Goal: Task Accomplishment & Management: Manage account settings

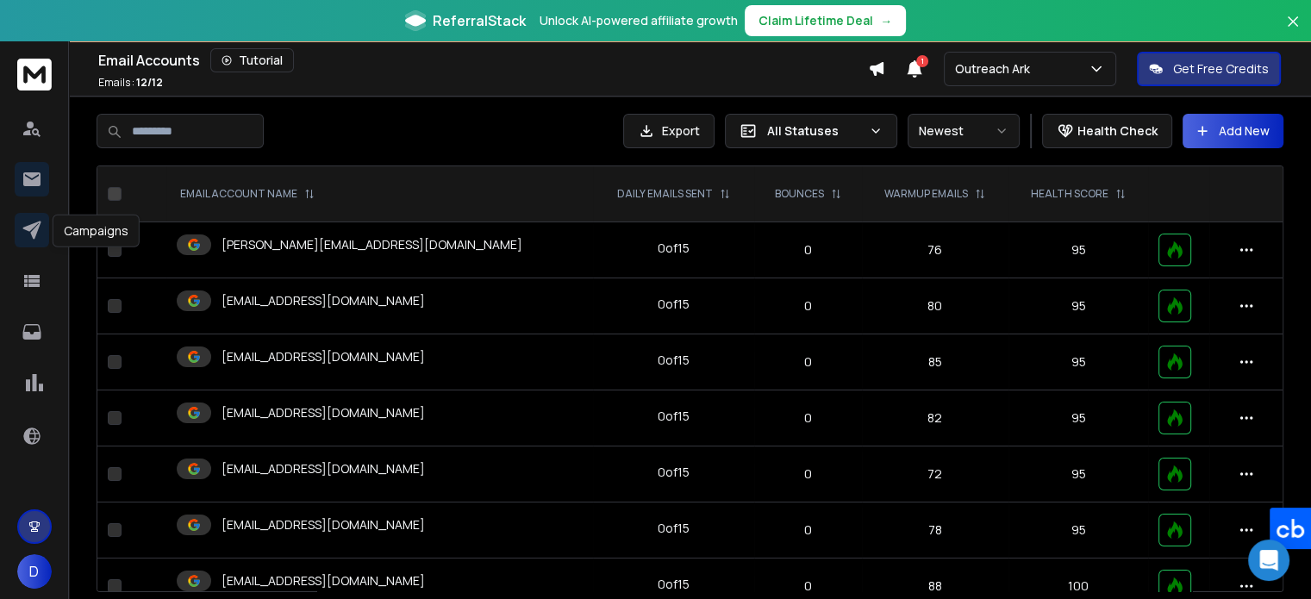
click at [28, 238] on icon at bounding box center [32, 230] width 21 height 21
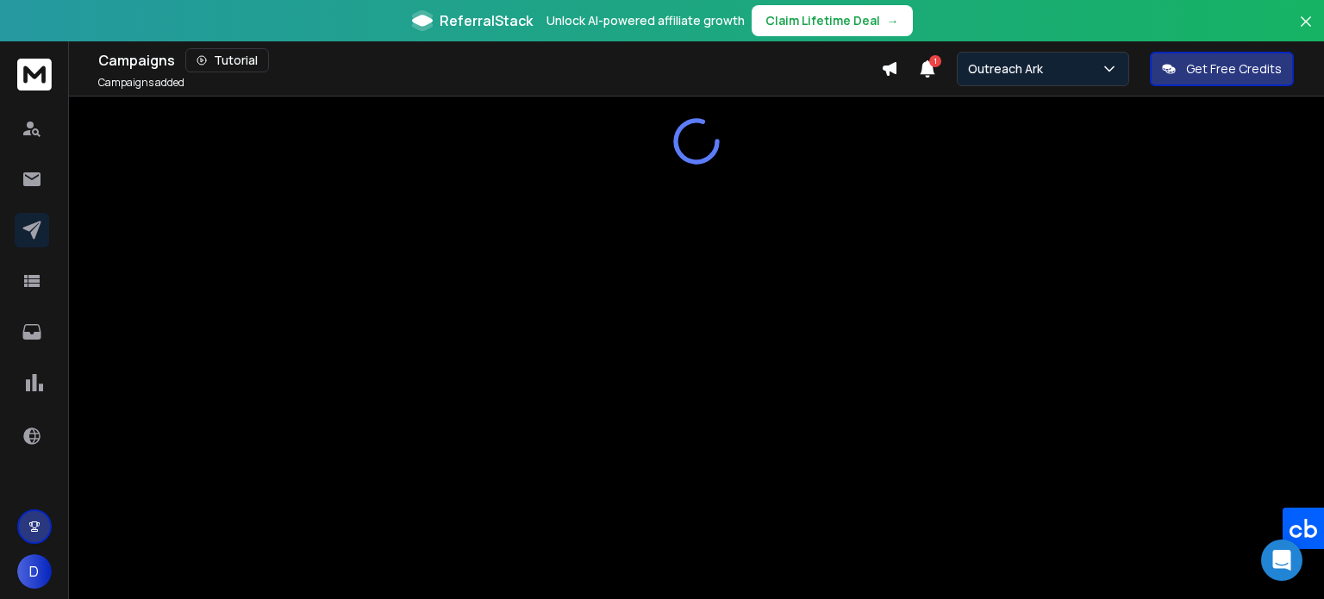
click at [986, 67] on p "Outreach Ark" at bounding box center [1009, 68] width 82 height 17
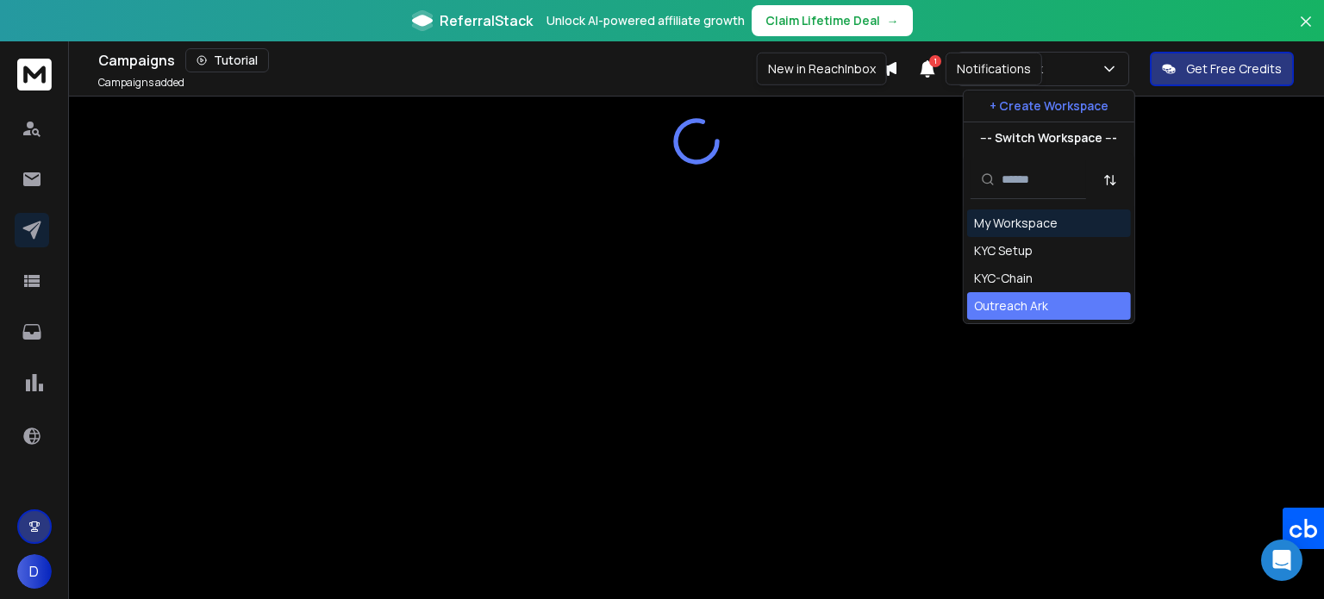
click at [732, 78] on div "Campaigns added" at bounding box center [489, 83] width 783 height 14
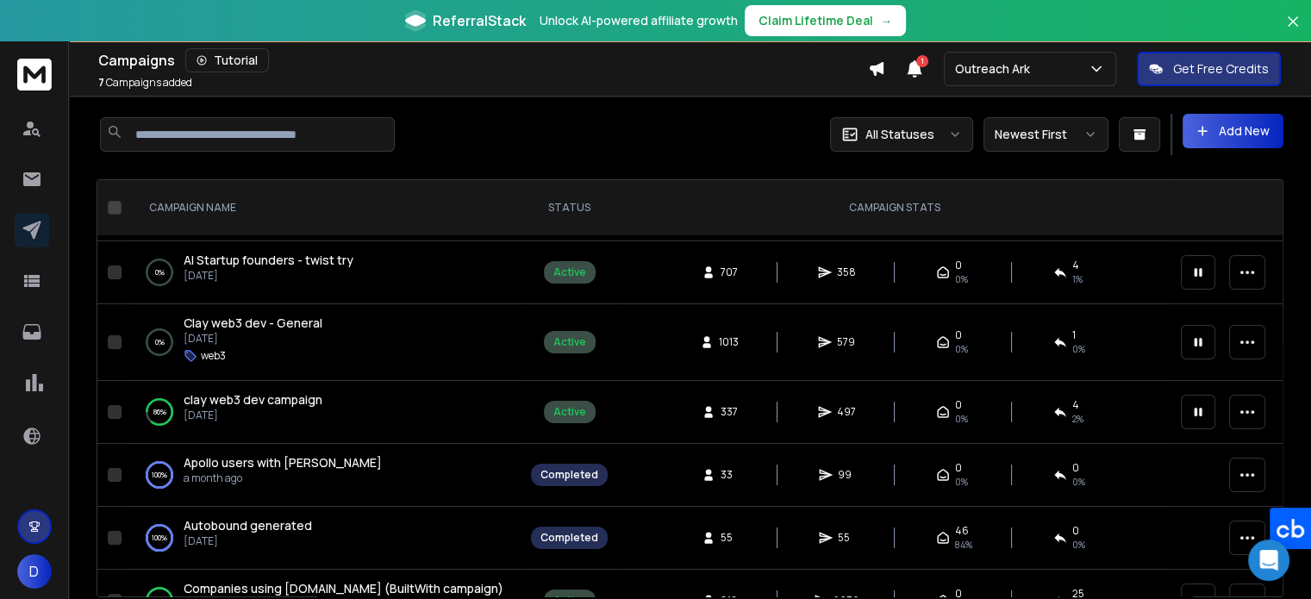
scroll to position [104, 0]
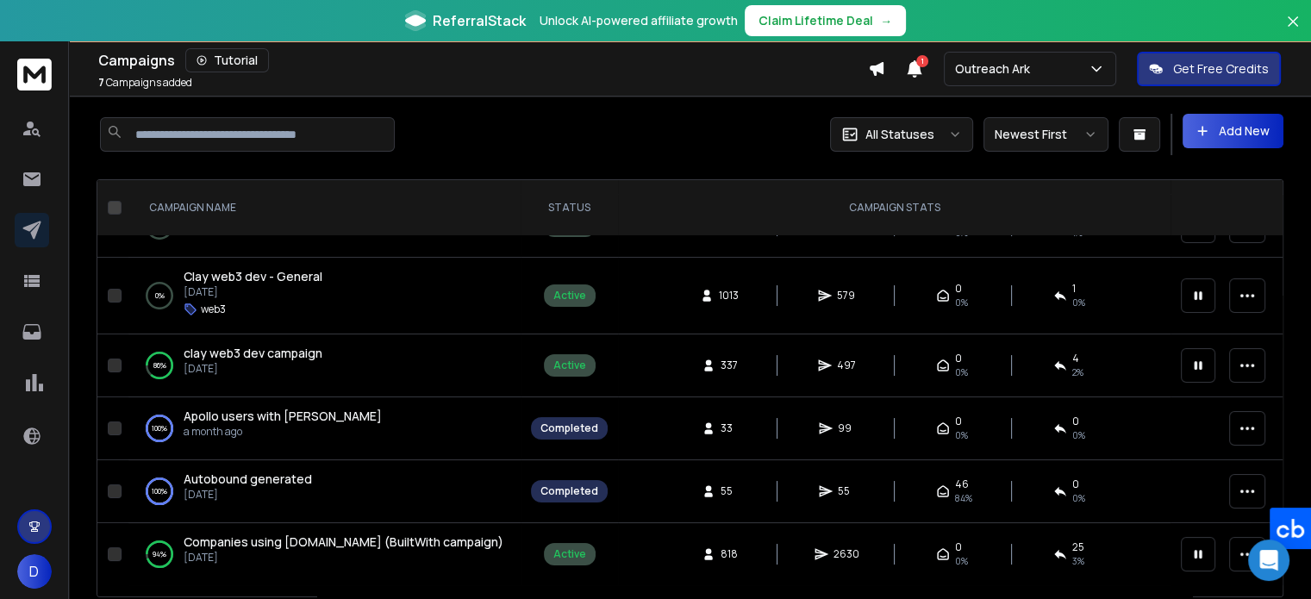
click at [310, 430] on p "a month ago" at bounding box center [283, 432] width 198 height 14
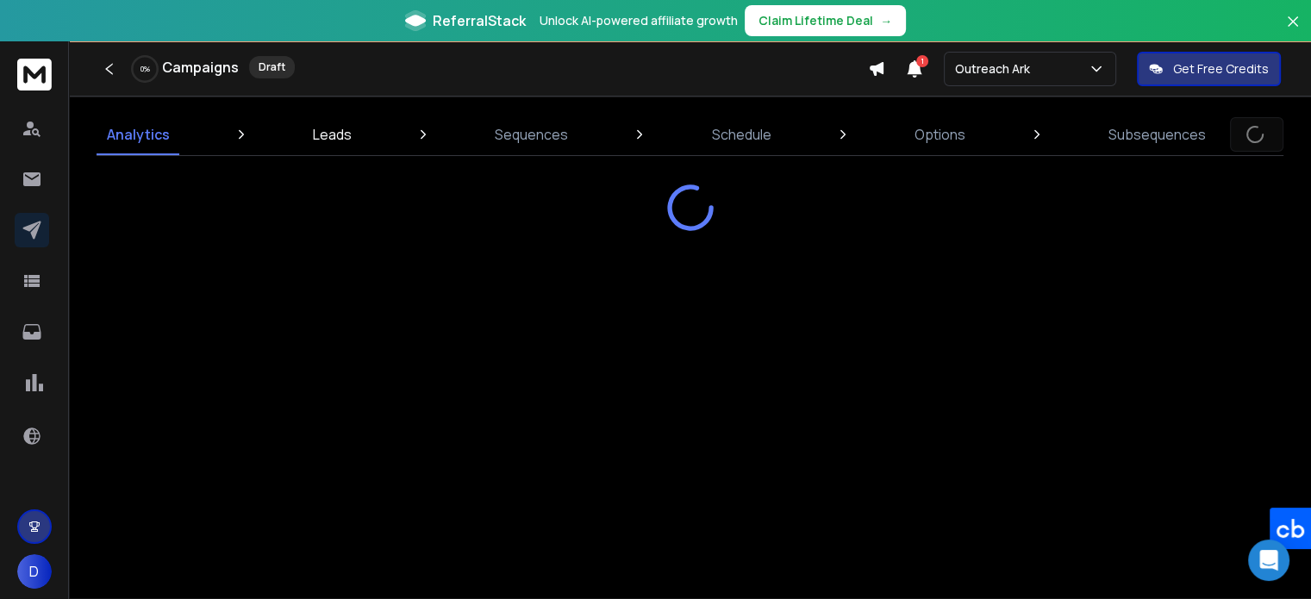
click at [335, 140] on p "Leads" at bounding box center [332, 134] width 39 height 21
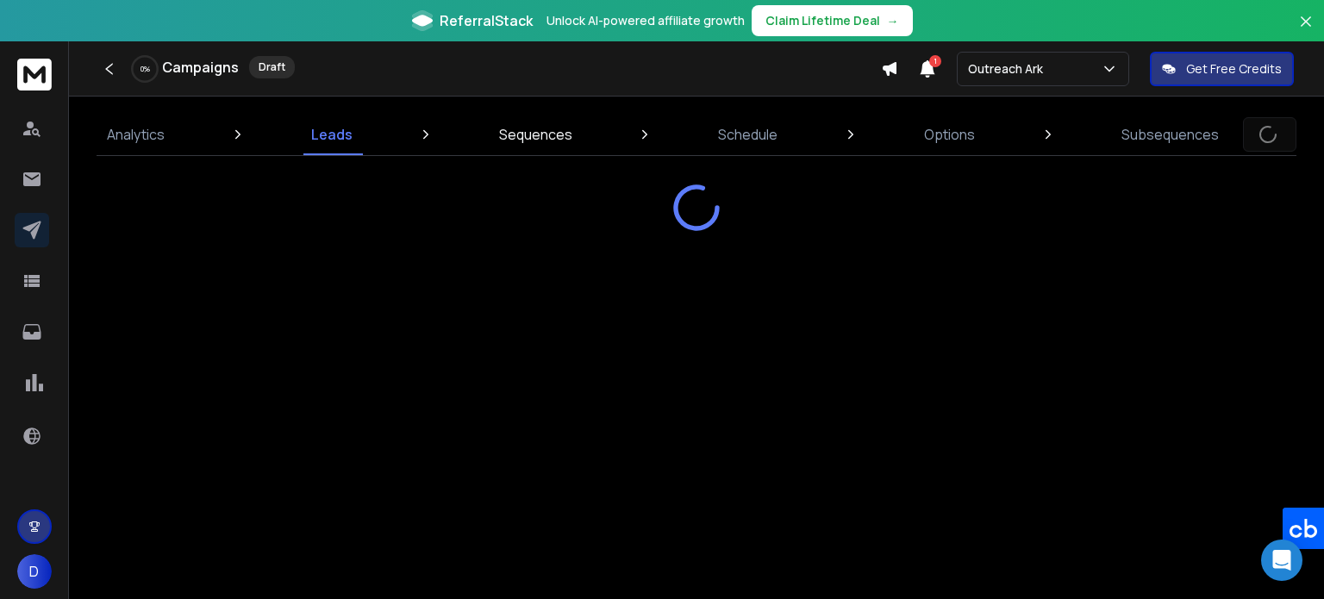
click at [544, 134] on p "Sequences" at bounding box center [535, 134] width 73 height 21
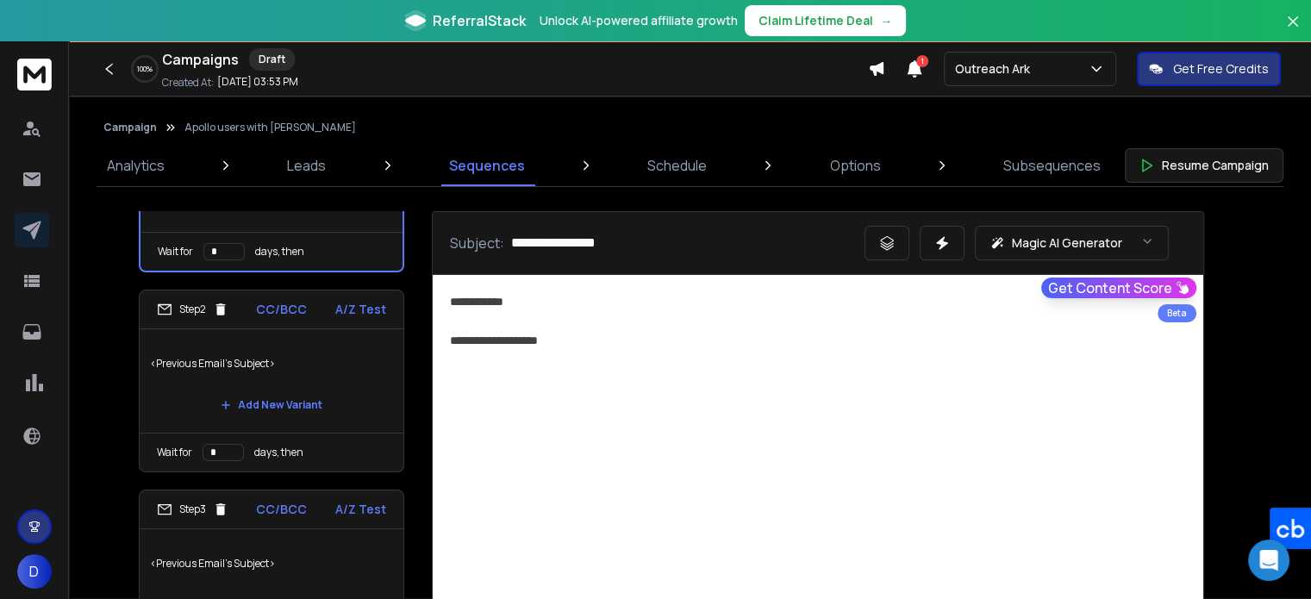
scroll to position [124, 0]
drag, startPoint x: 222, startPoint y: 254, endPoint x: 200, endPoint y: 254, distance: 21.6
click at [200, 254] on div "Wait for * days, then" at bounding box center [272, 250] width 262 height 39
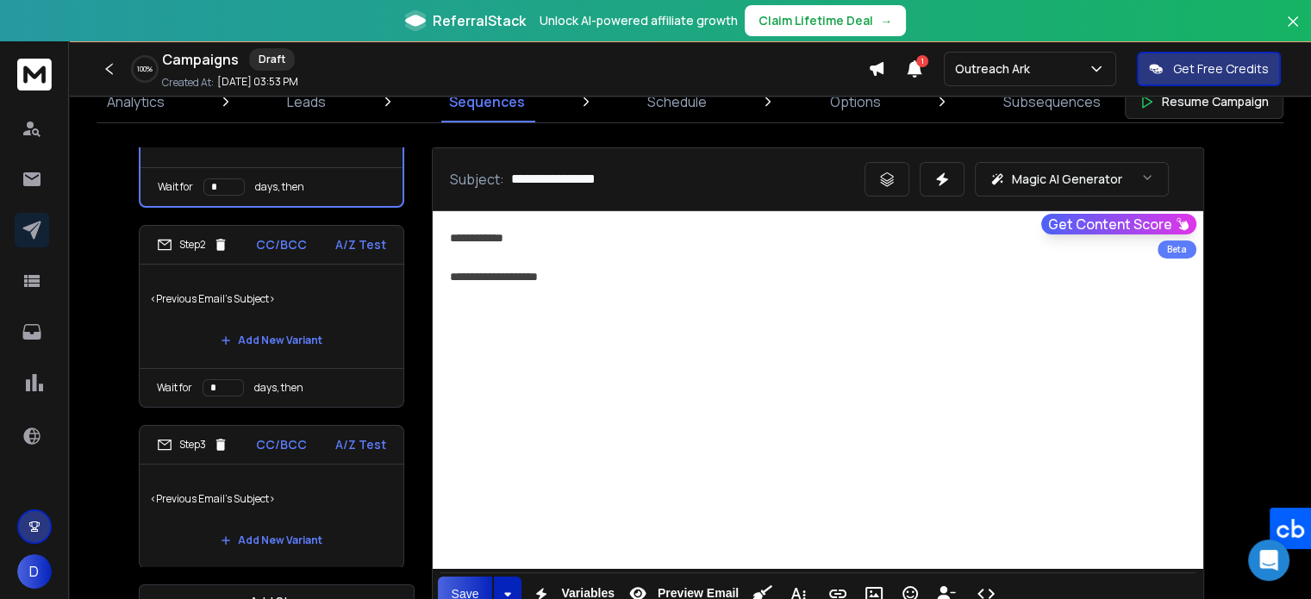
scroll to position [107, 0]
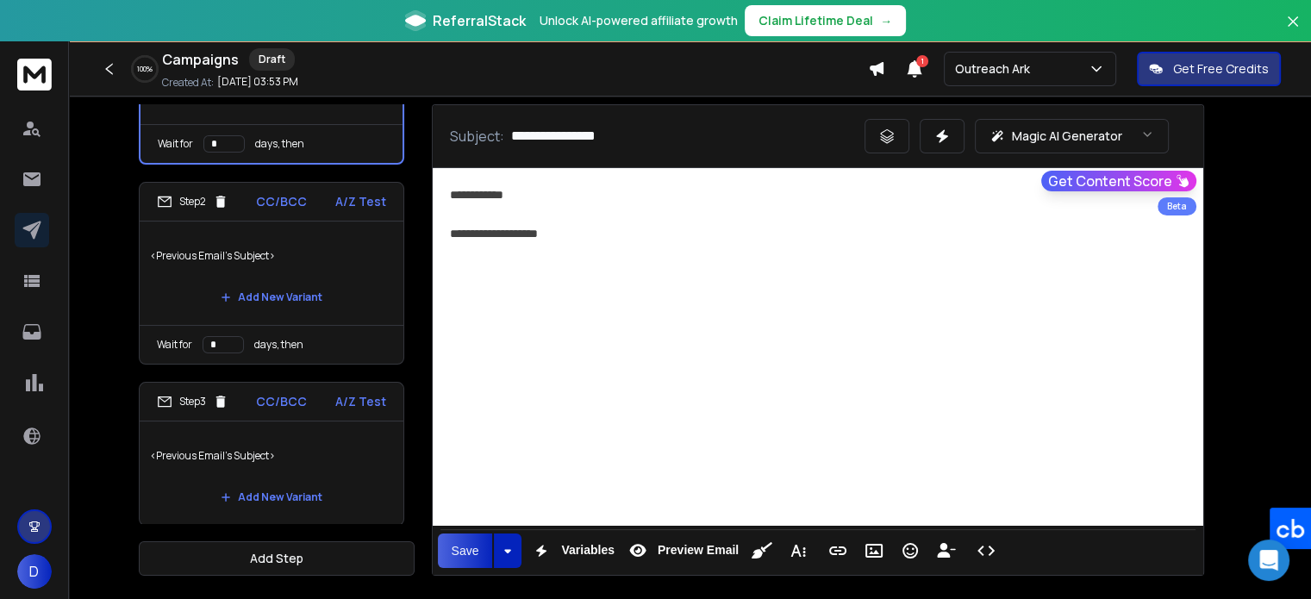
drag, startPoint x: 226, startPoint y: 344, endPoint x: 197, endPoint y: 342, distance: 29.4
click at [197, 343] on div "Wait for * days, then" at bounding box center [272, 344] width 264 height 39
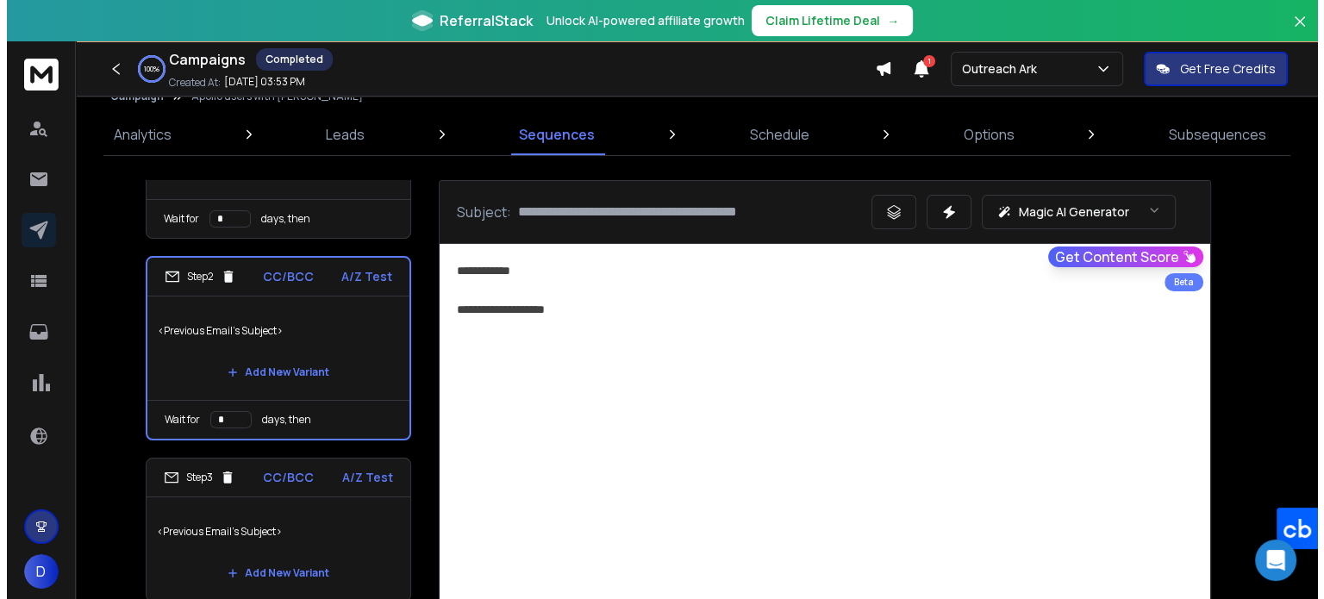
scroll to position [0, 0]
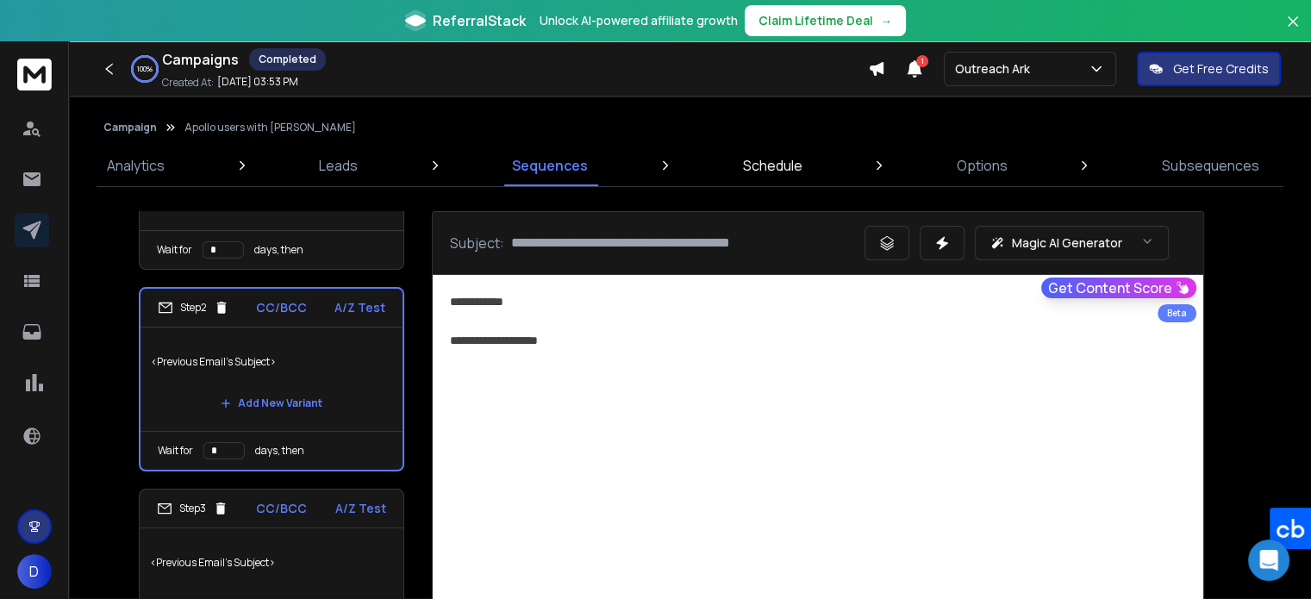
click at [789, 172] on p "Schedule" at bounding box center [772, 165] width 59 height 21
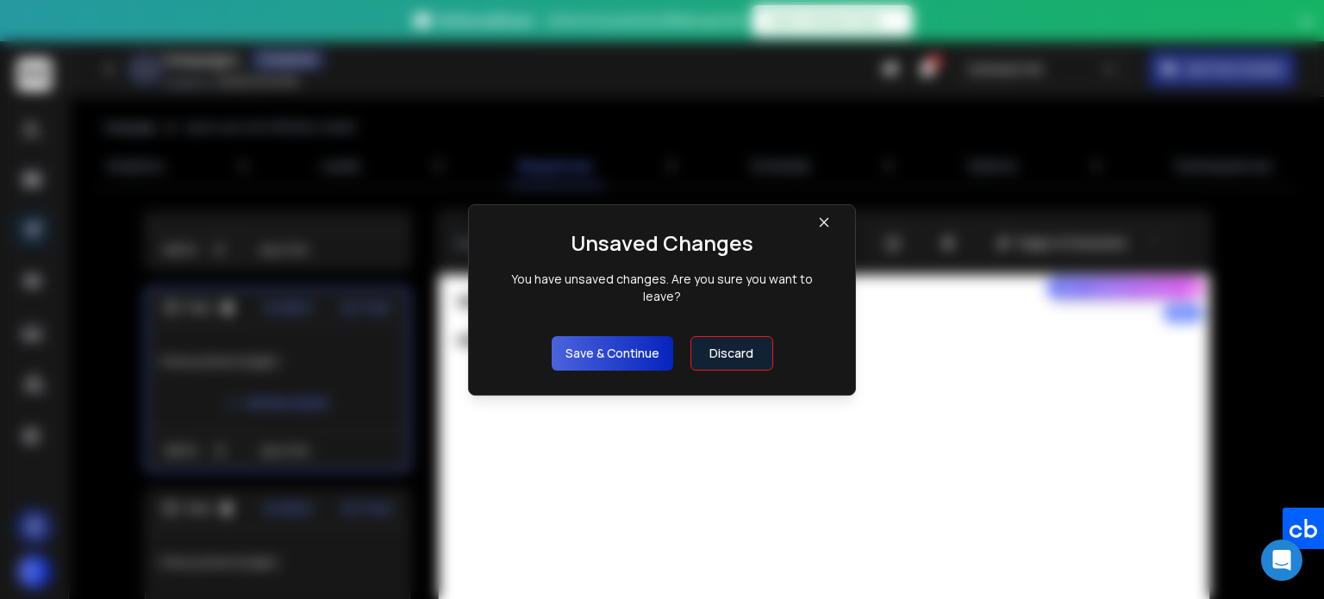
click at [824, 226] on icon at bounding box center [824, 223] width 14 height 14
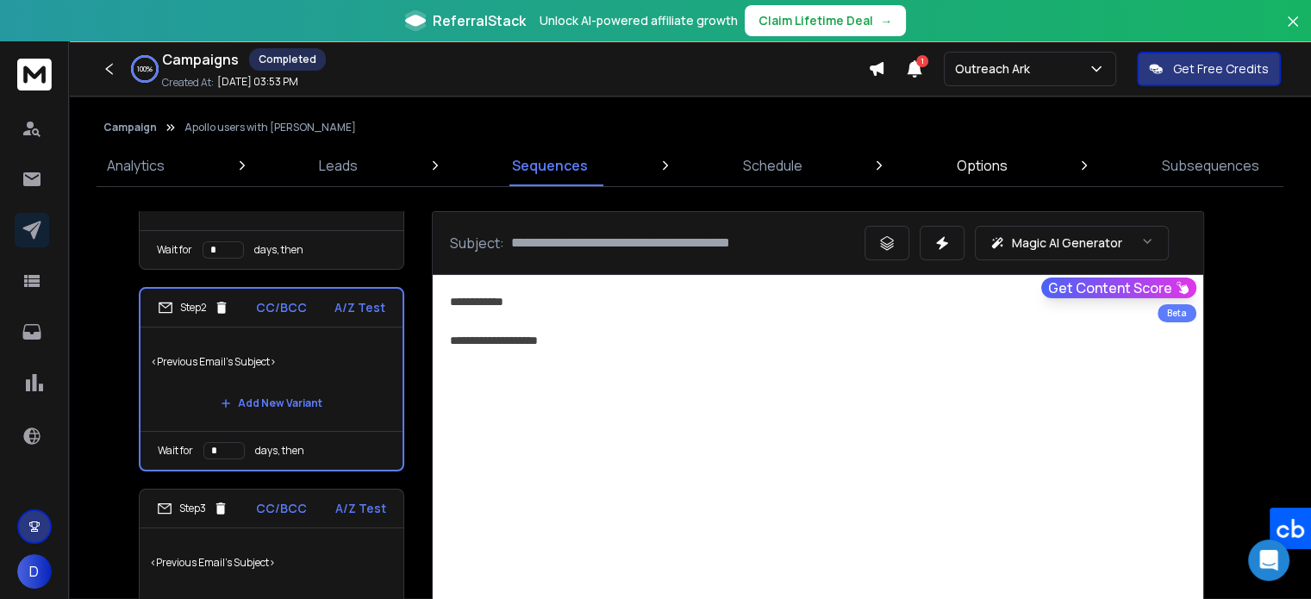
click at [973, 164] on p "Options" at bounding box center [982, 165] width 51 height 21
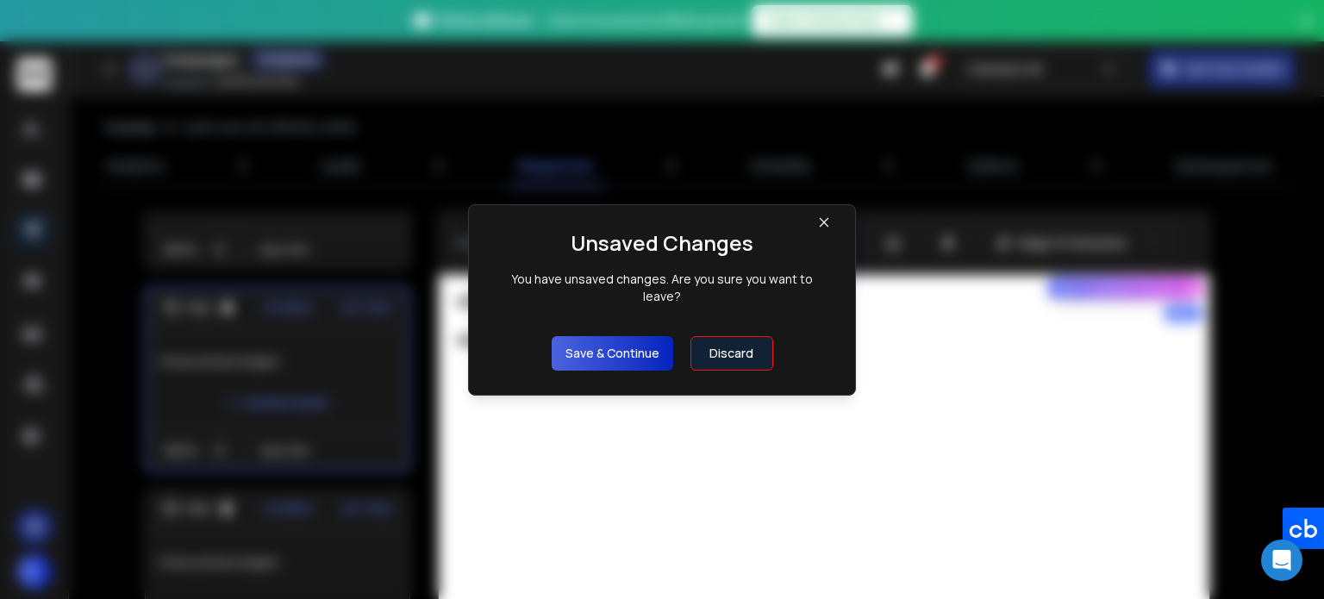
click at [608, 347] on button "Save & Continue" at bounding box center [613, 353] width 122 height 34
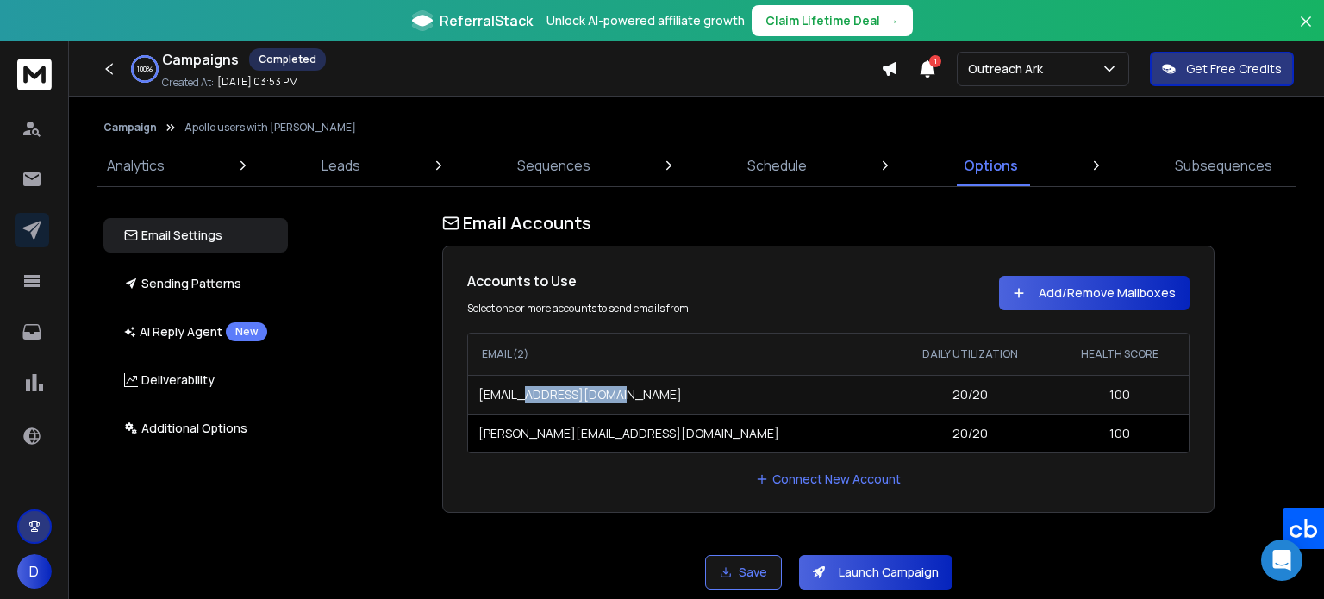
drag, startPoint x: 616, startPoint y: 393, endPoint x: 522, endPoint y: 399, distance: 94.2
click at [522, 399] on div "deepak@outreachark.io" at bounding box center [678, 394] width 401 height 17
click at [614, 393] on div "deepak@outreachark.io" at bounding box center [678, 394] width 401 height 17
drag, startPoint x: 623, startPoint y: 391, endPoint x: 521, endPoint y: 392, distance: 102.6
click at [521, 392] on div "deepak@outreachark.io" at bounding box center [678, 394] width 401 height 17
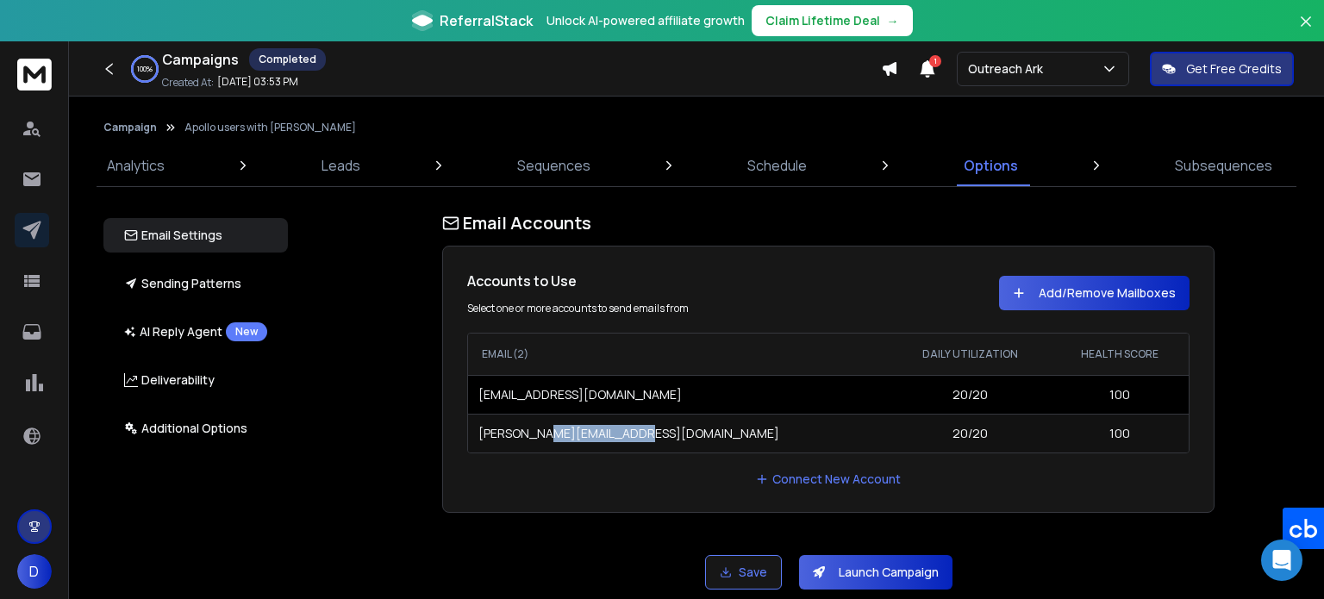
drag, startPoint x: 631, startPoint y: 436, endPoint x: 536, endPoint y: 435, distance: 94.8
click at [536, 435] on div "deepakraj@outreachark.io" at bounding box center [678, 433] width 401 height 17
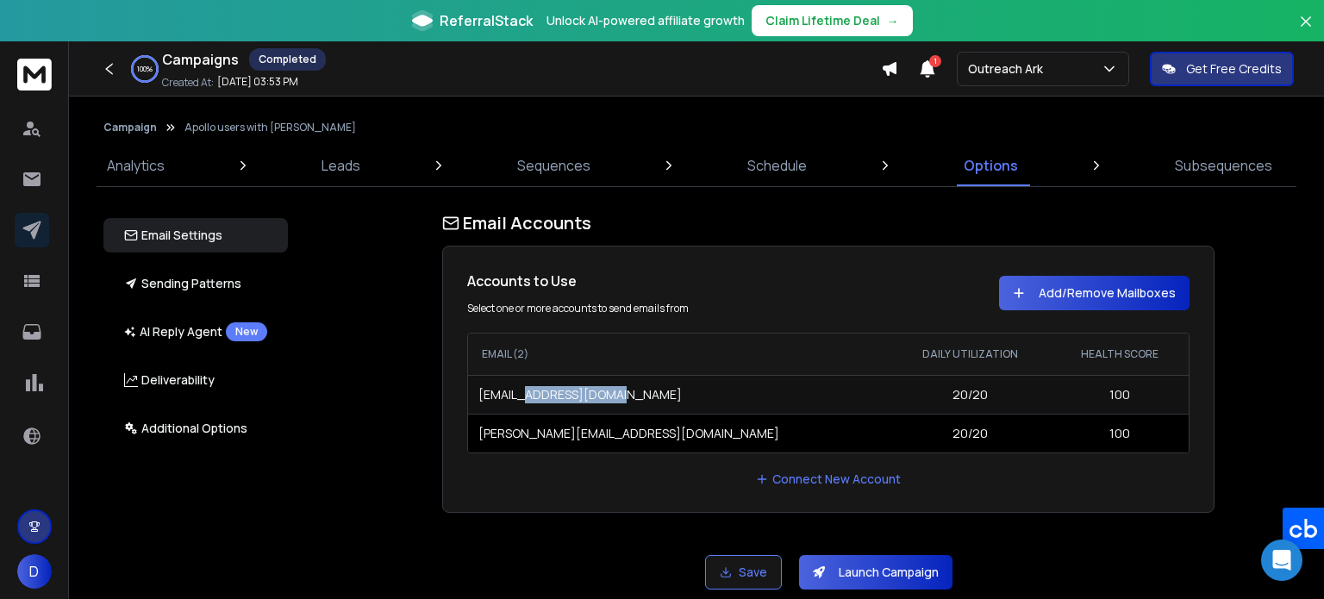
drag, startPoint x: 616, startPoint y: 396, endPoint x: 524, endPoint y: 396, distance: 92.2
click at [524, 396] on div "deepak@outreachark.io" at bounding box center [678, 394] width 401 height 17
click at [610, 392] on div "deepak@outreachark.io" at bounding box center [678, 394] width 401 height 17
drag, startPoint x: 623, startPoint y: 392, endPoint x: 529, endPoint y: 398, distance: 94.2
click at [517, 397] on div "deepak@outreachark.io" at bounding box center [678, 394] width 401 height 17
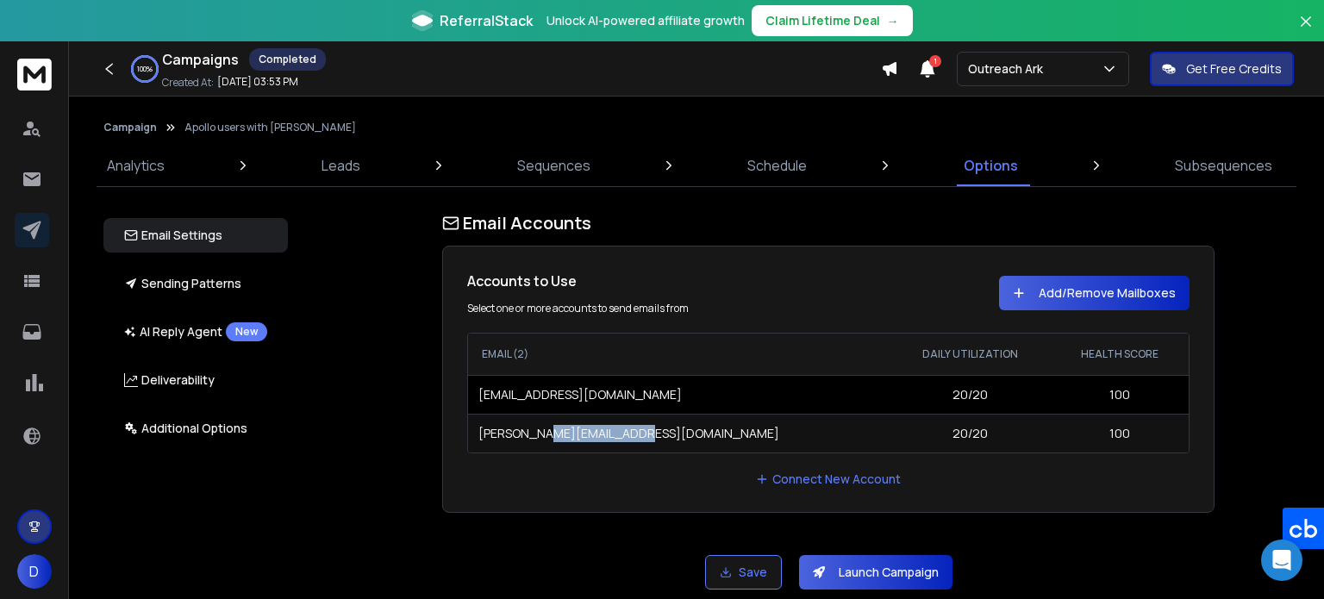
drag, startPoint x: 641, startPoint y: 430, endPoint x: 535, endPoint y: 434, distance: 107.0
click at [535, 434] on div "deepakraj@outreachark.io" at bounding box center [678, 433] width 401 height 17
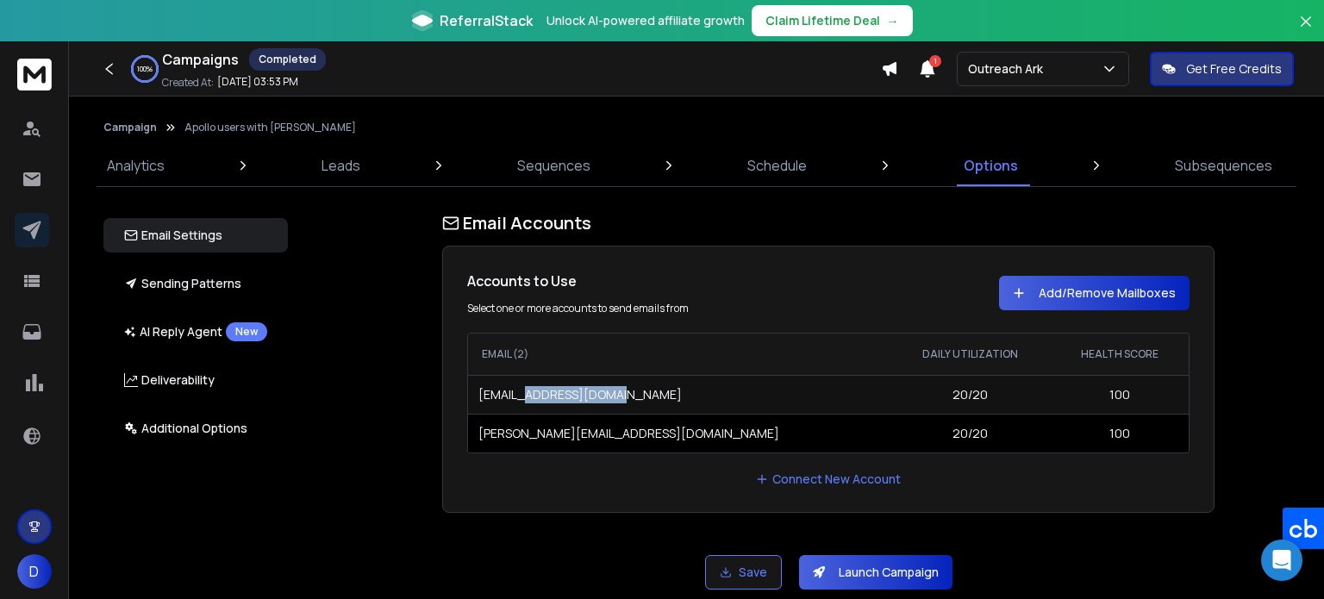
drag, startPoint x: 624, startPoint y: 390, endPoint x: 530, endPoint y: 385, distance: 94.1
click at [520, 396] on div "deepak@outreachark.io" at bounding box center [678, 394] width 401 height 17
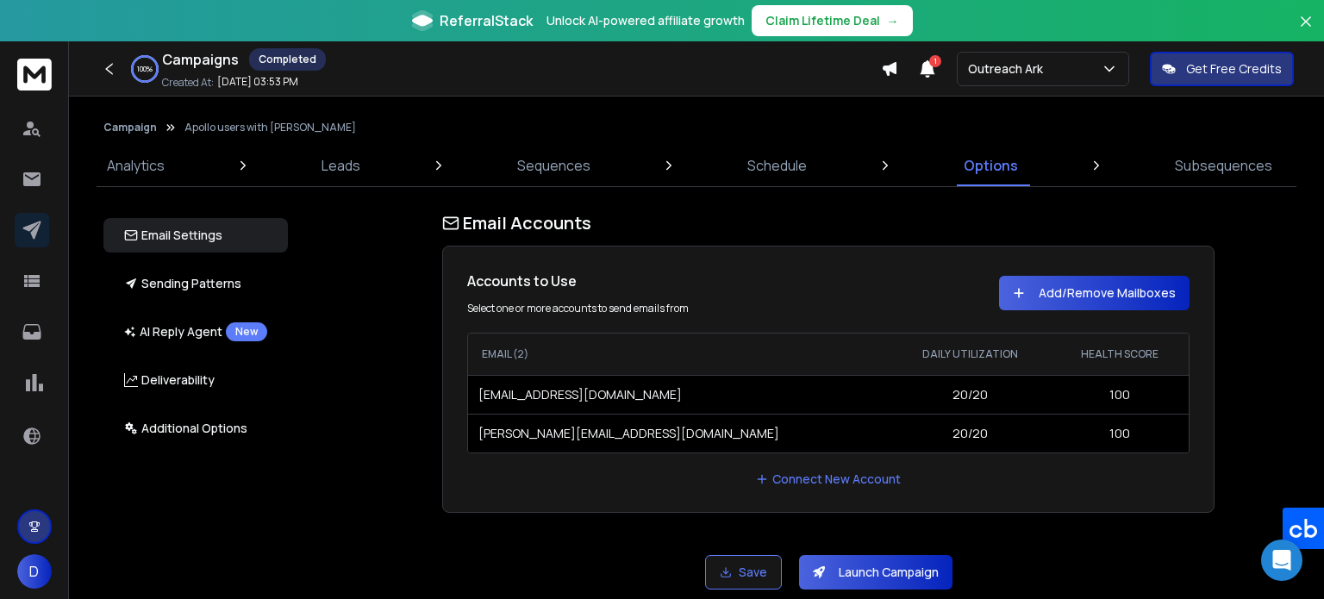
click at [597, 313] on div "Select one or more accounts to send emails from" at bounding box center [639, 309] width 344 height 14
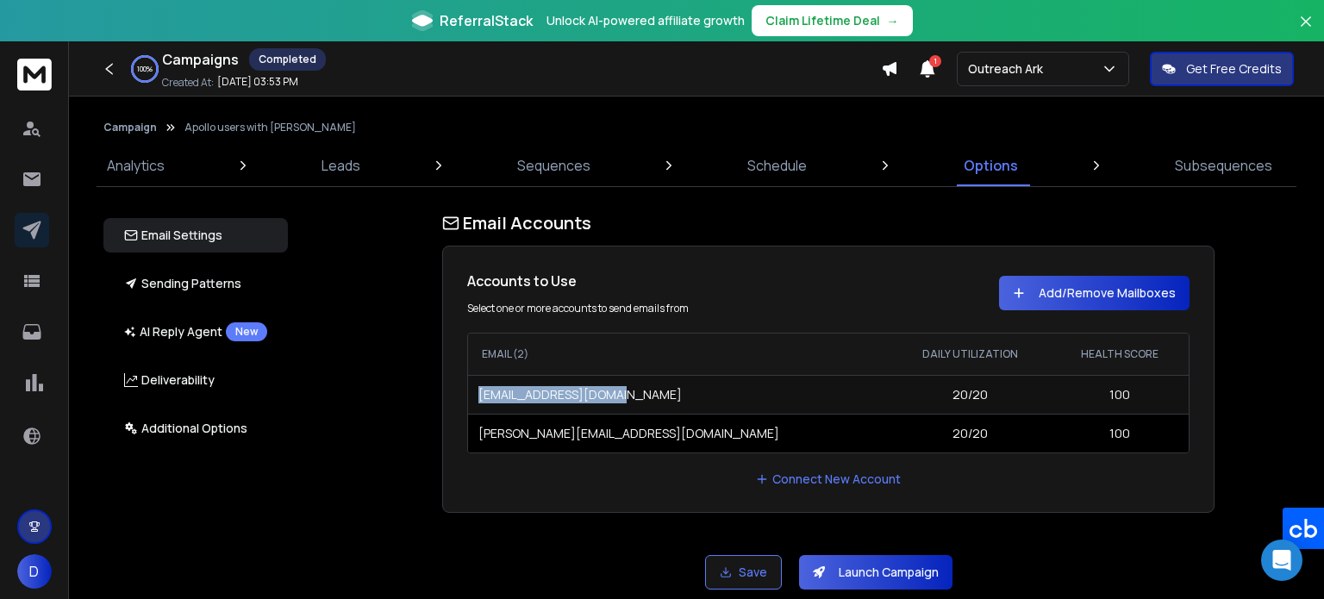
drag, startPoint x: 609, startPoint y: 394, endPoint x: 460, endPoint y: 394, distance: 148.3
click at [468, 394] on td "deepak@outreachark.io" at bounding box center [679, 394] width 422 height 39
click at [517, 392] on p "deepak@outreachark.io" at bounding box center [579, 394] width 203 height 17
drag, startPoint x: 613, startPoint y: 389, endPoint x: 464, endPoint y: 395, distance: 149.3
click at [468, 395] on td "deepak@outreachark.io" at bounding box center [679, 394] width 422 height 39
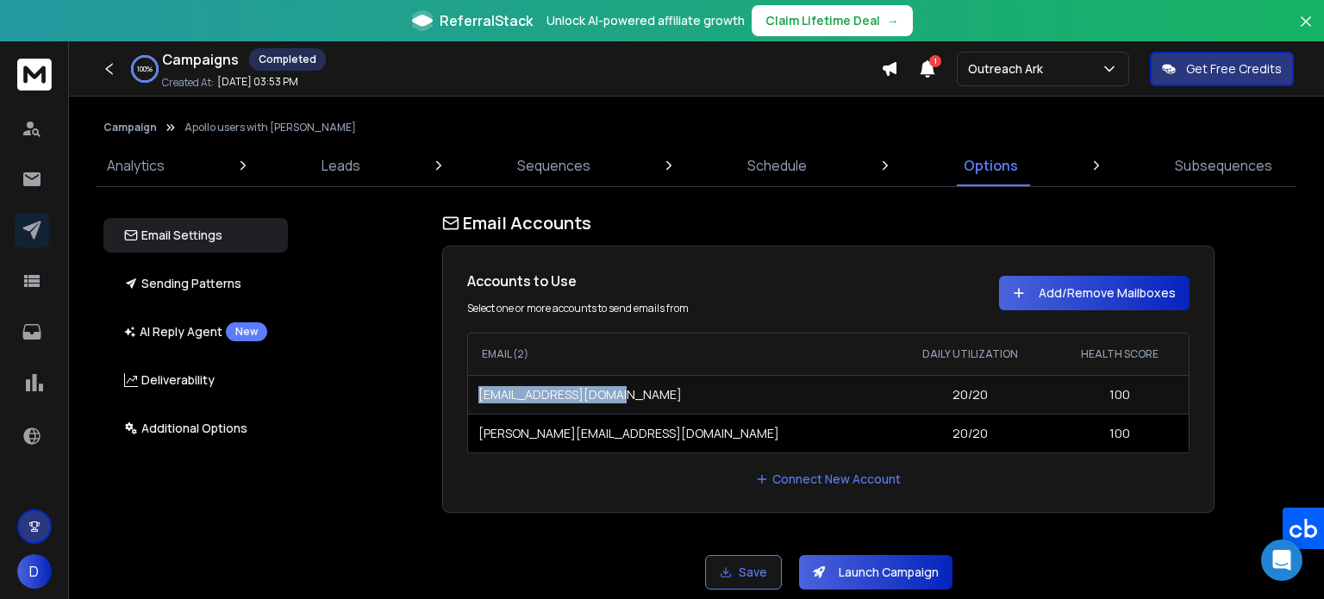
click at [607, 393] on div "deepak@outreachark.io" at bounding box center [678, 394] width 401 height 17
drag, startPoint x: 628, startPoint y: 391, endPoint x: 518, endPoint y: 393, distance: 109.5
click at [518, 393] on div "deepak@outreachark.io" at bounding box center [678, 394] width 401 height 17
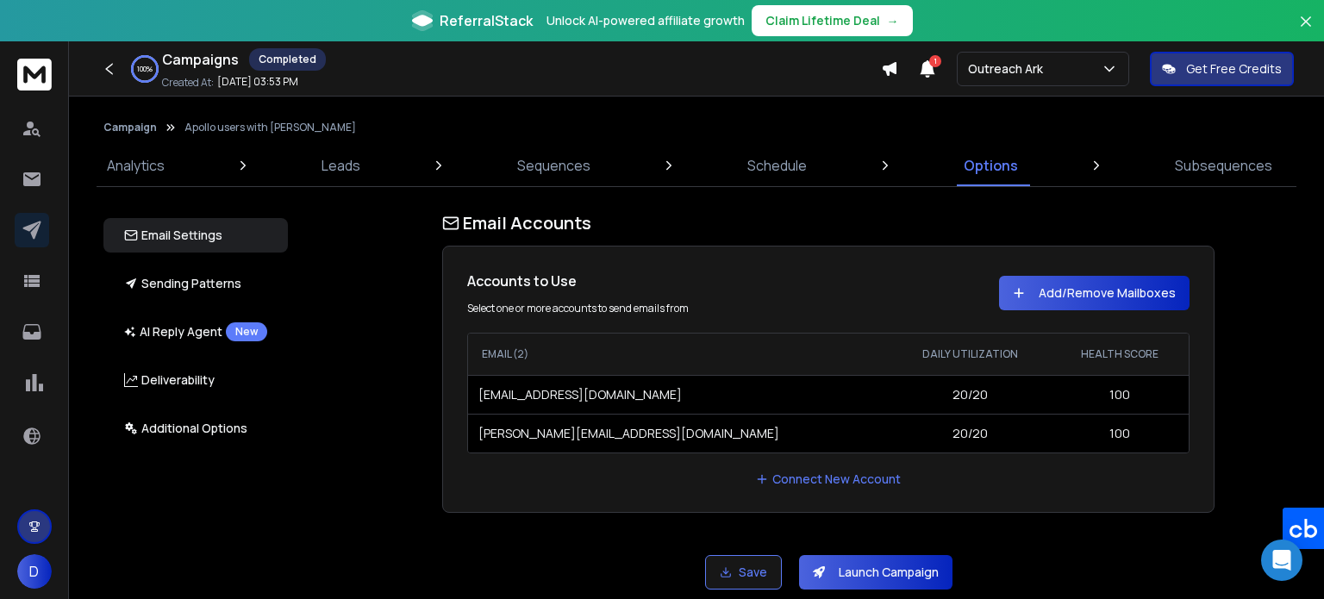
click at [577, 313] on div "Select one or more accounts to send emails from" at bounding box center [639, 309] width 344 height 14
click at [510, 311] on div "Select one or more accounts to send emails from" at bounding box center [639, 309] width 344 height 14
click at [344, 510] on div "Email Accounts Accounts to Use Select one or more accounts to send emails from …" at bounding box center [839, 379] width 1046 height 337
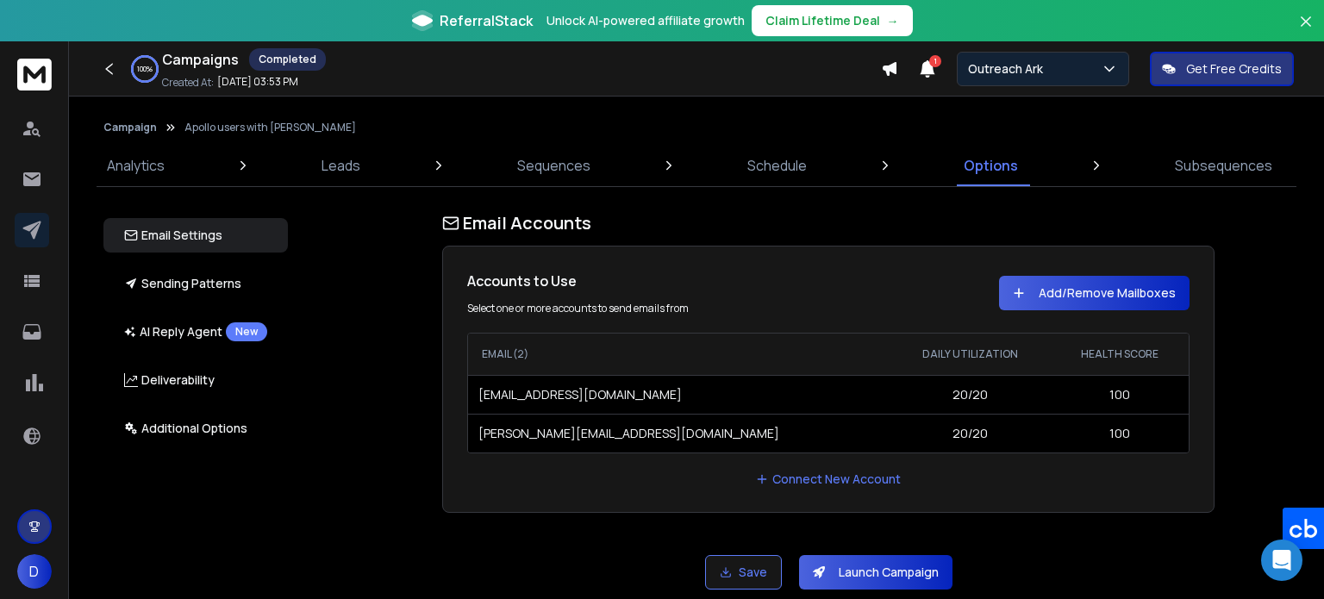
click at [1058, 65] on div "Outreach Ark" at bounding box center [1043, 68] width 150 height 17
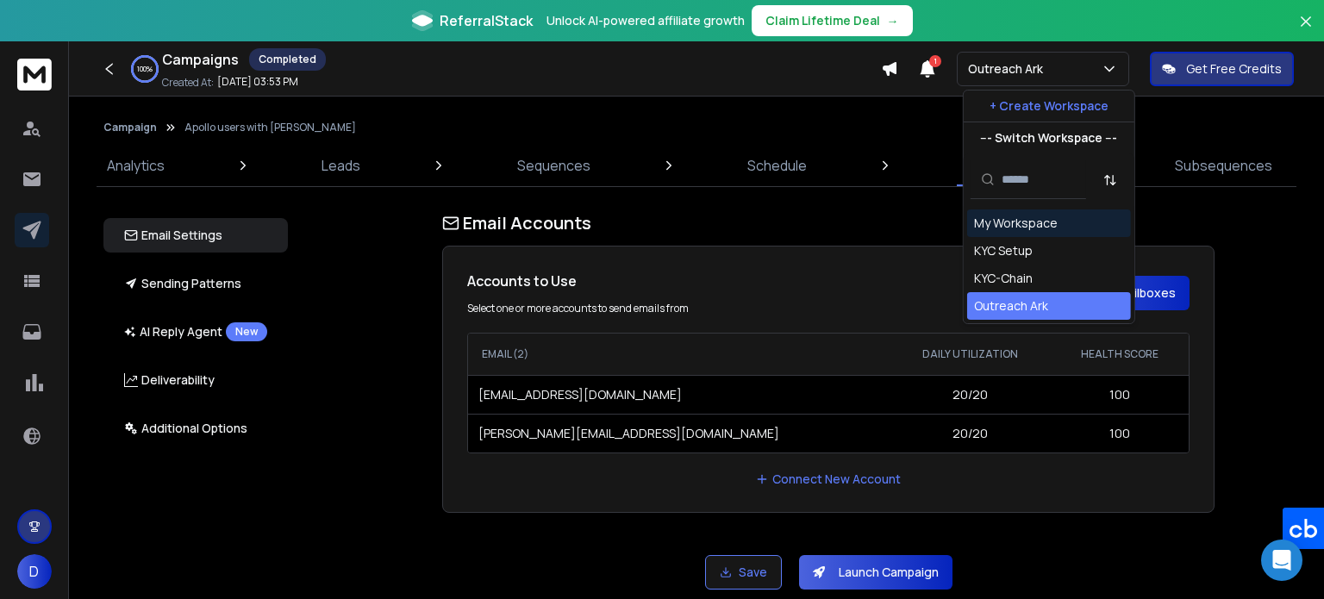
click at [1035, 106] on p "+ Create Workspace" at bounding box center [1049, 105] width 119 height 17
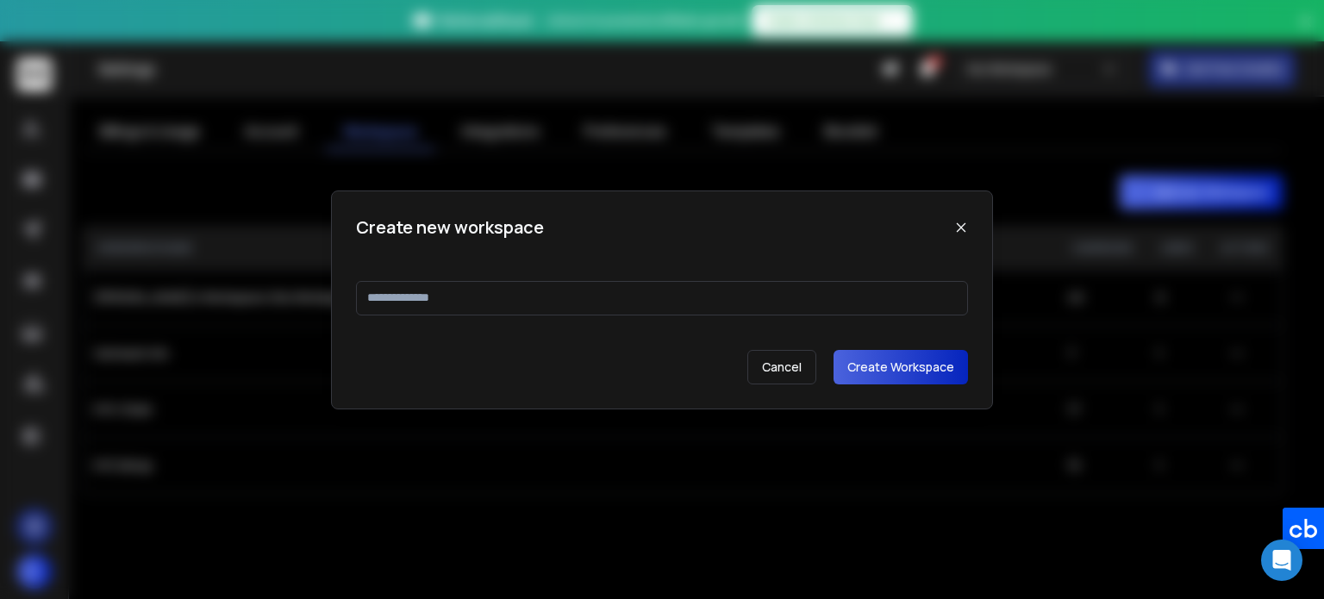
click at [592, 308] on input at bounding box center [662, 298] width 612 height 34
type input "********"
click at [905, 360] on button "Create Workspace" at bounding box center [901, 367] width 134 height 34
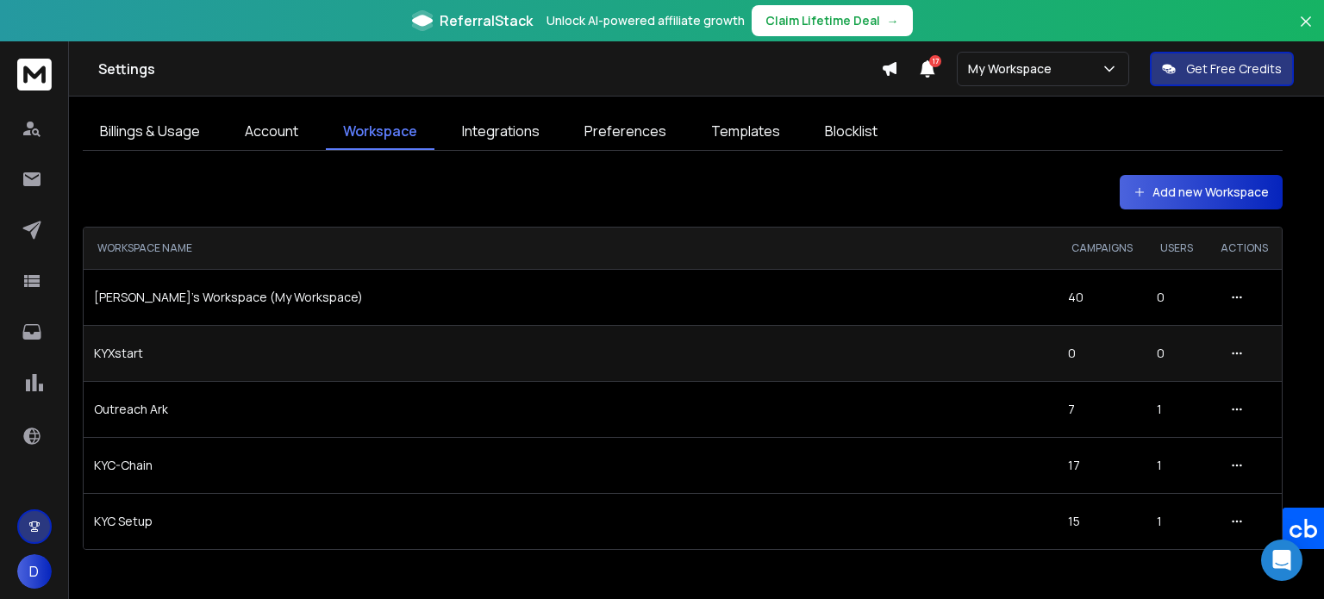
click at [175, 355] on td "KYXstart" at bounding box center [571, 353] width 974 height 56
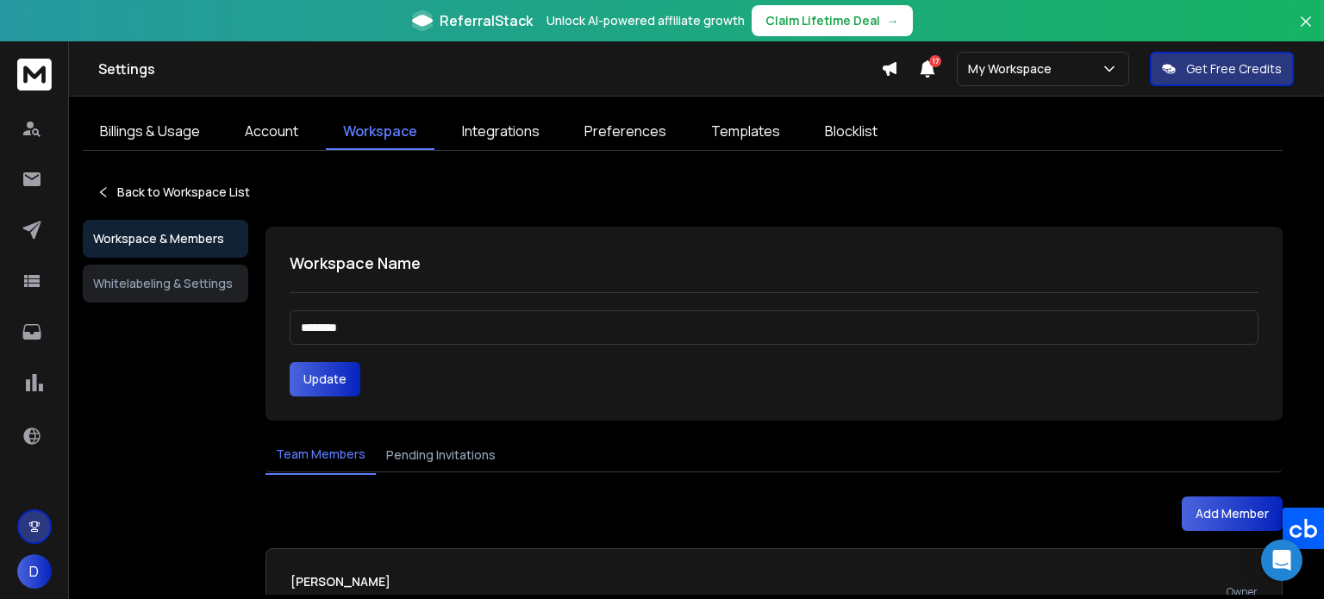
click at [655, 192] on div "Back to Workspace List" at bounding box center [683, 192] width 1200 height 34
click at [266, 130] on link "Account" at bounding box center [272, 132] width 88 height 36
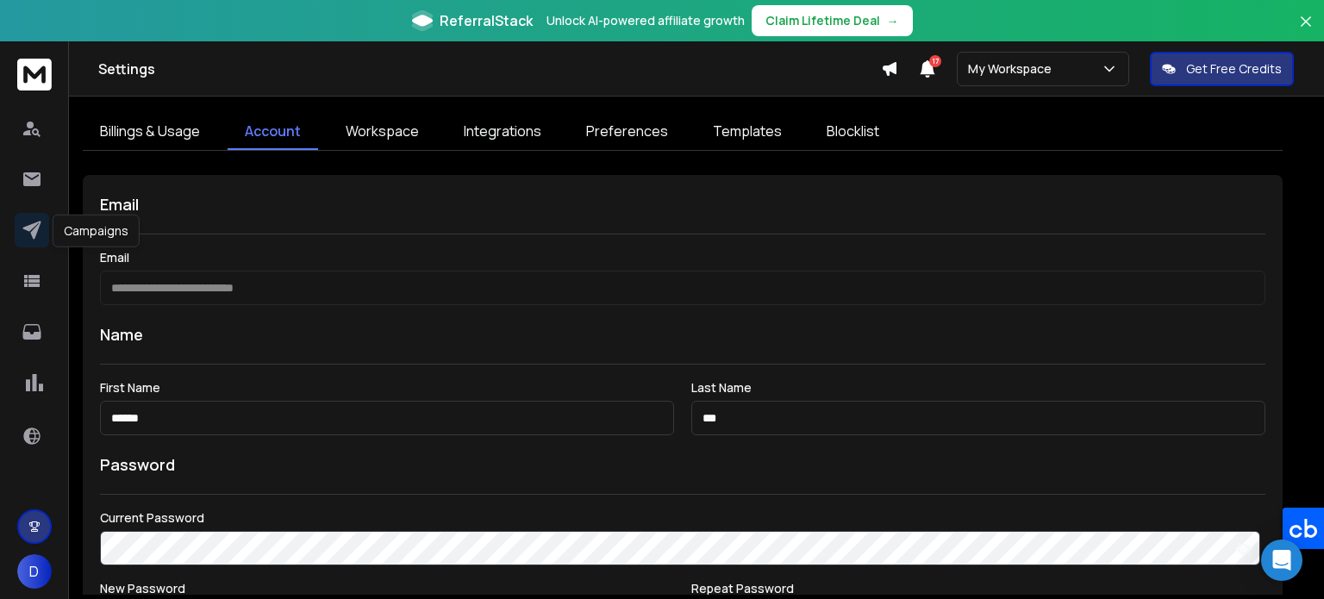
click at [33, 232] on icon at bounding box center [31, 231] width 18 height 18
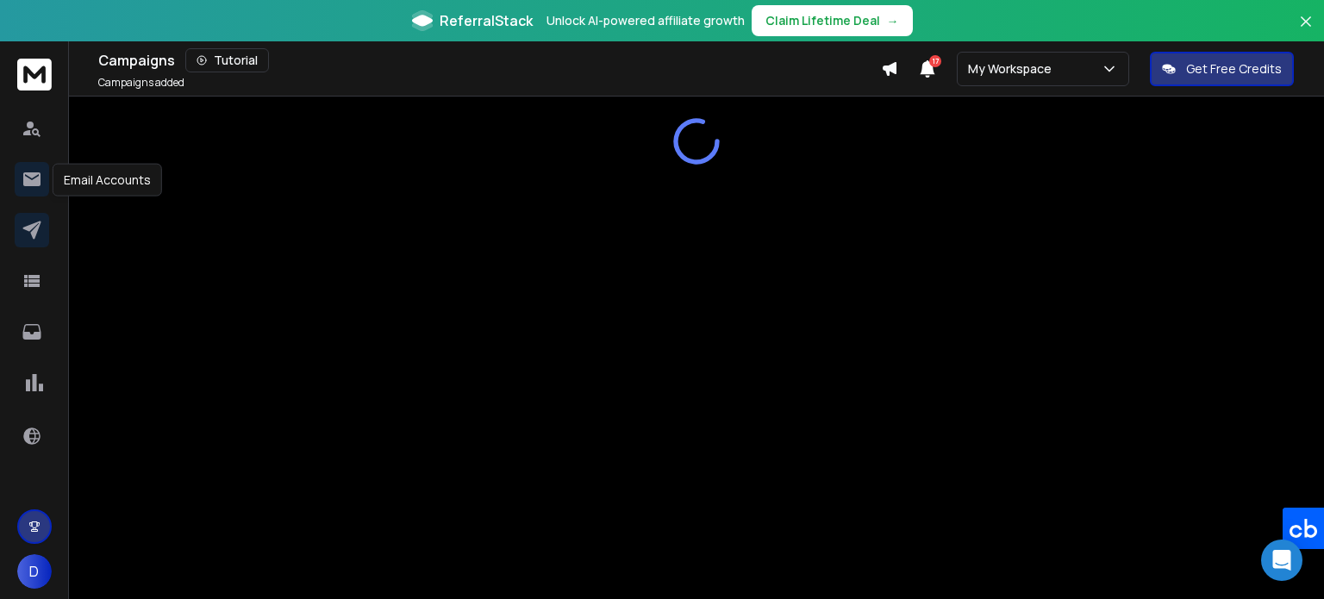
click at [22, 178] on icon at bounding box center [32, 179] width 21 height 21
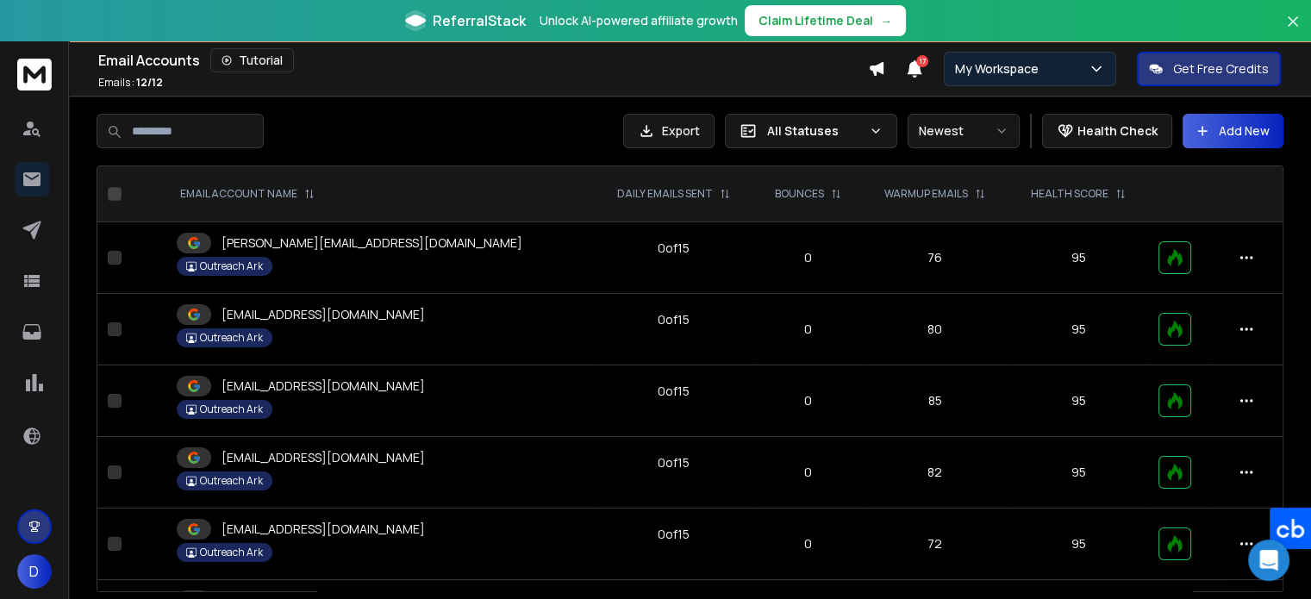
click at [1087, 68] on div "My Workspace" at bounding box center [1030, 68] width 150 height 17
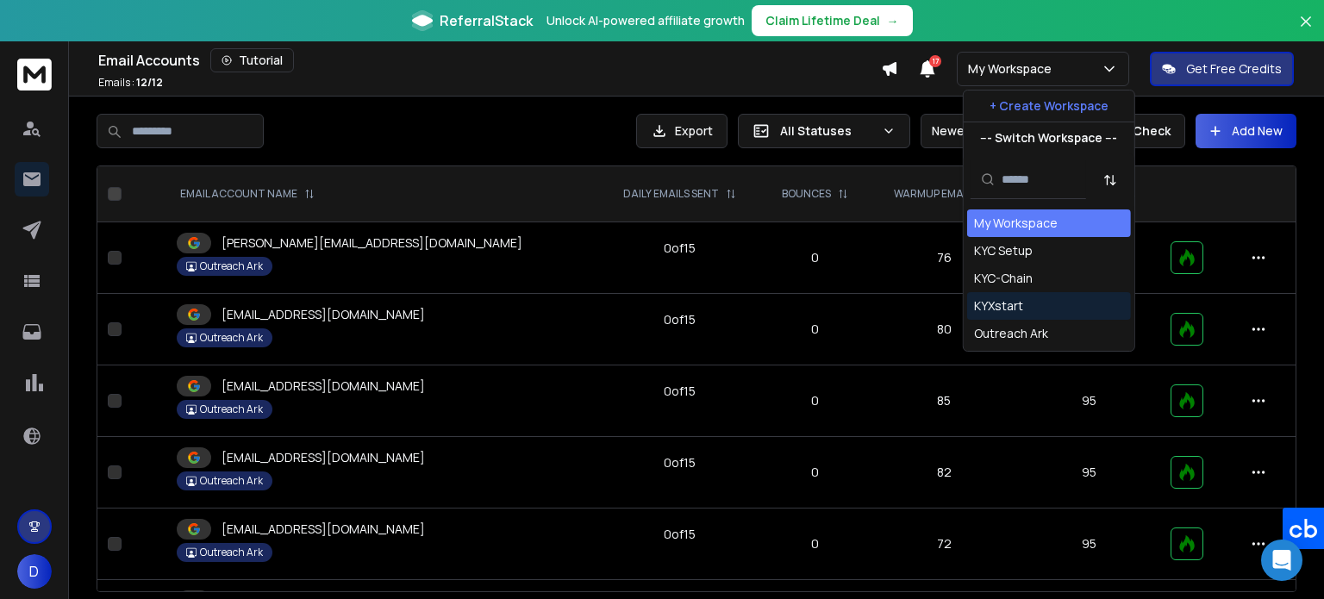
click at [1009, 310] on div "KYXstart" at bounding box center [998, 305] width 49 height 17
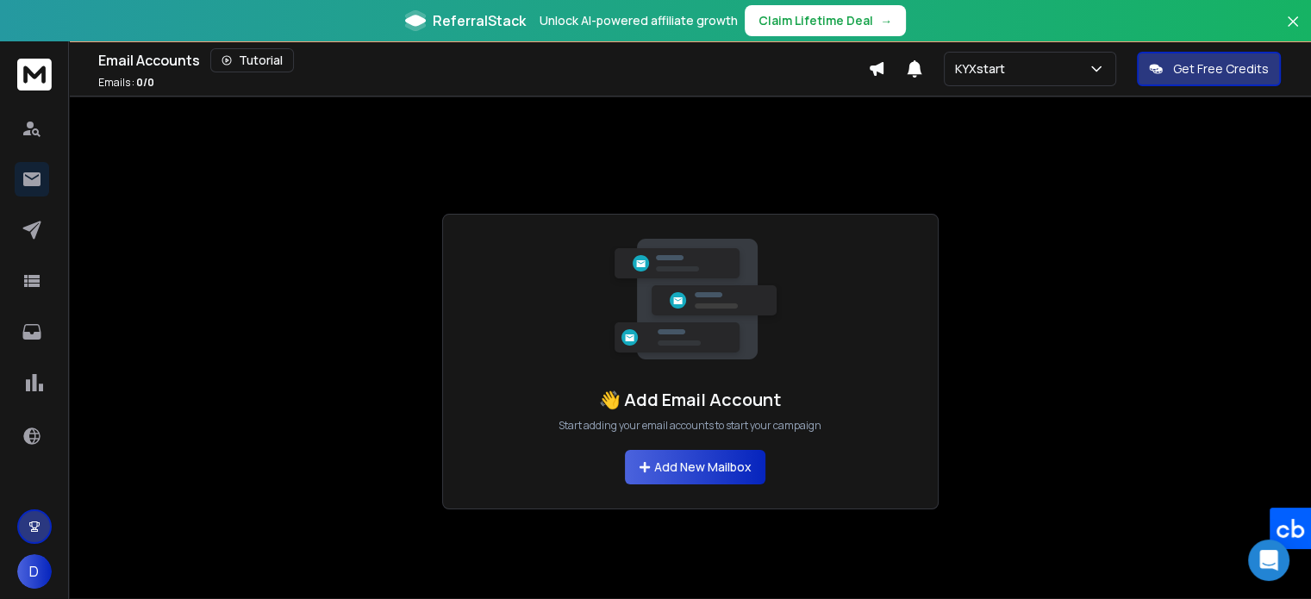
click at [682, 472] on button "Add New Mailbox" at bounding box center [695, 467] width 141 height 34
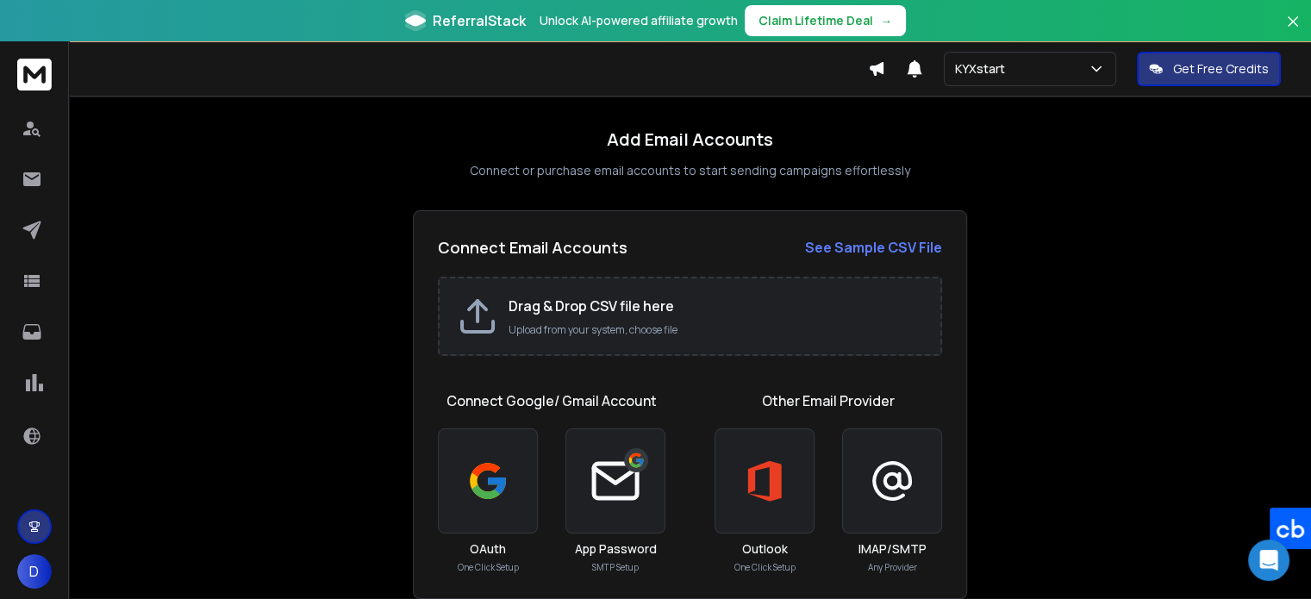
scroll to position [33, 0]
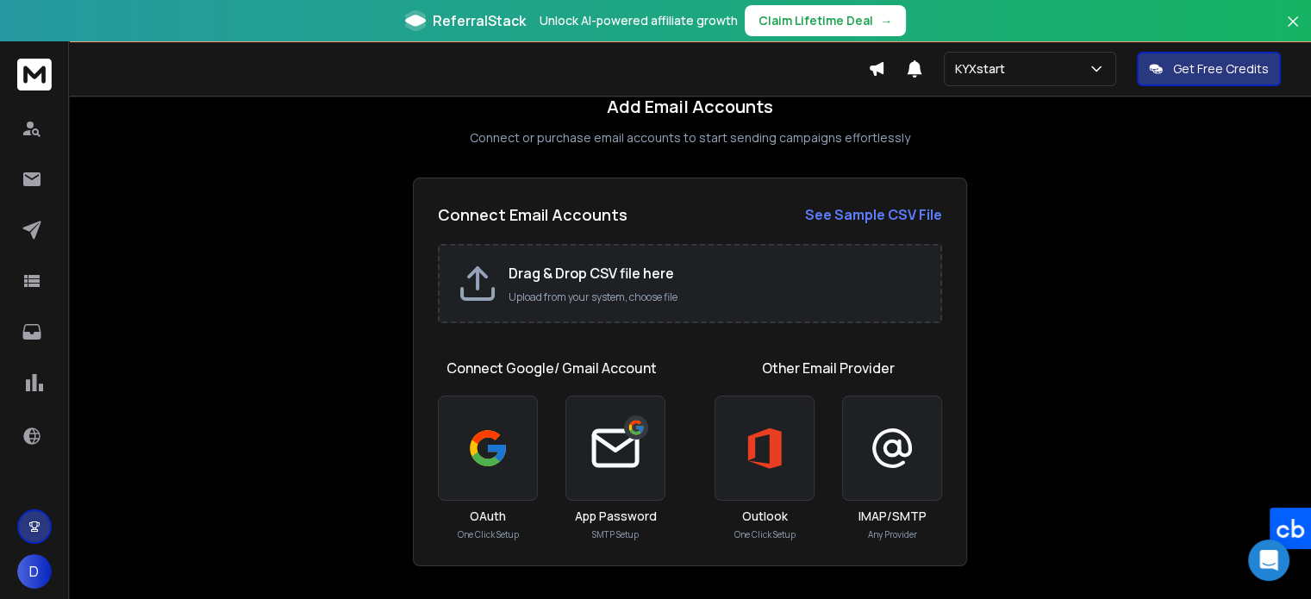
click at [486, 443] on icon at bounding box center [487, 448] width 43 height 52
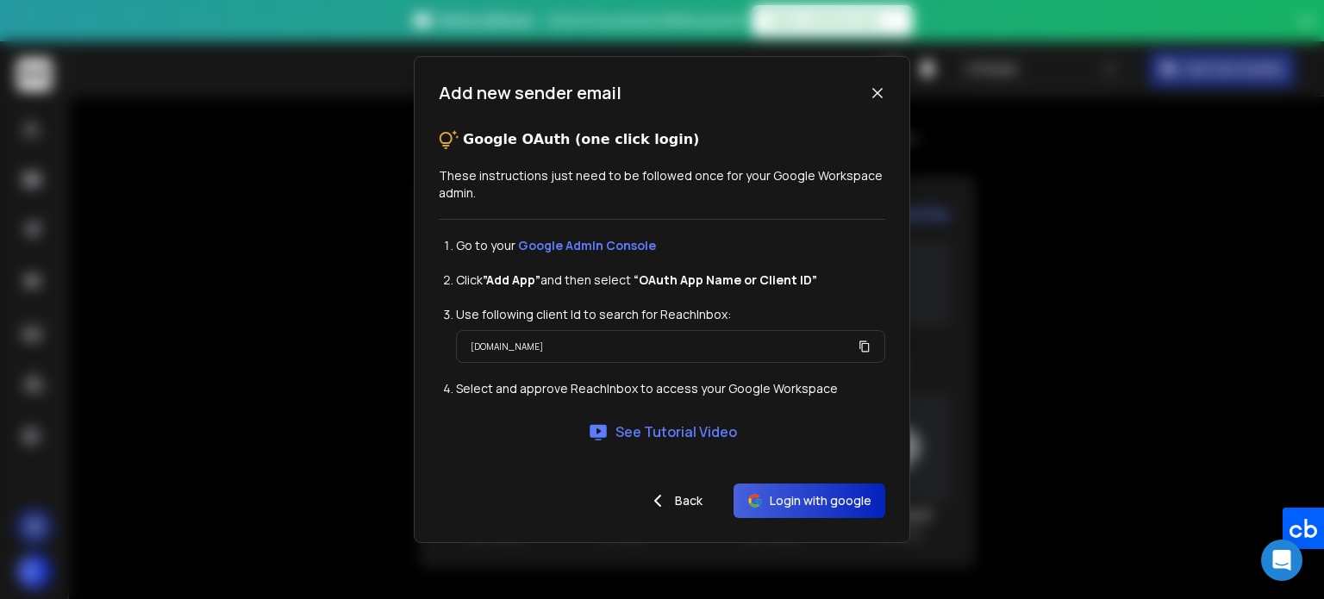
click at [864, 346] on icon at bounding box center [865, 347] width 12 height 12
click at [879, 90] on icon at bounding box center [878, 93] width 16 height 16
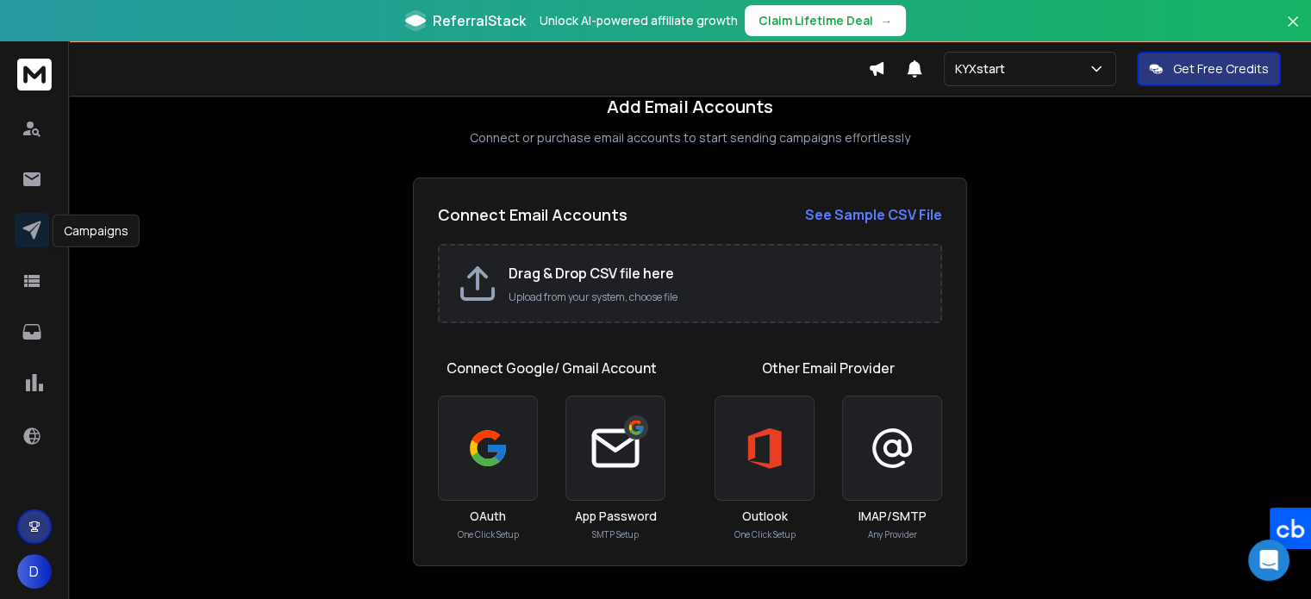
click at [26, 230] on icon at bounding box center [32, 230] width 21 height 21
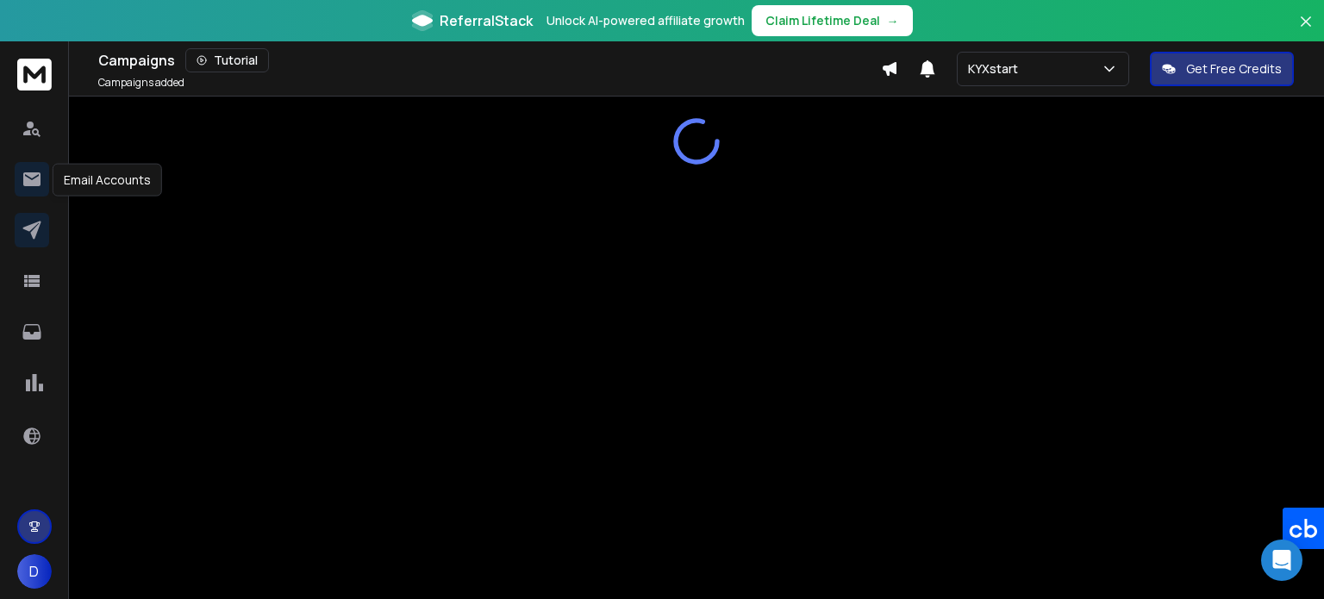
click at [28, 182] on icon at bounding box center [31, 179] width 17 height 14
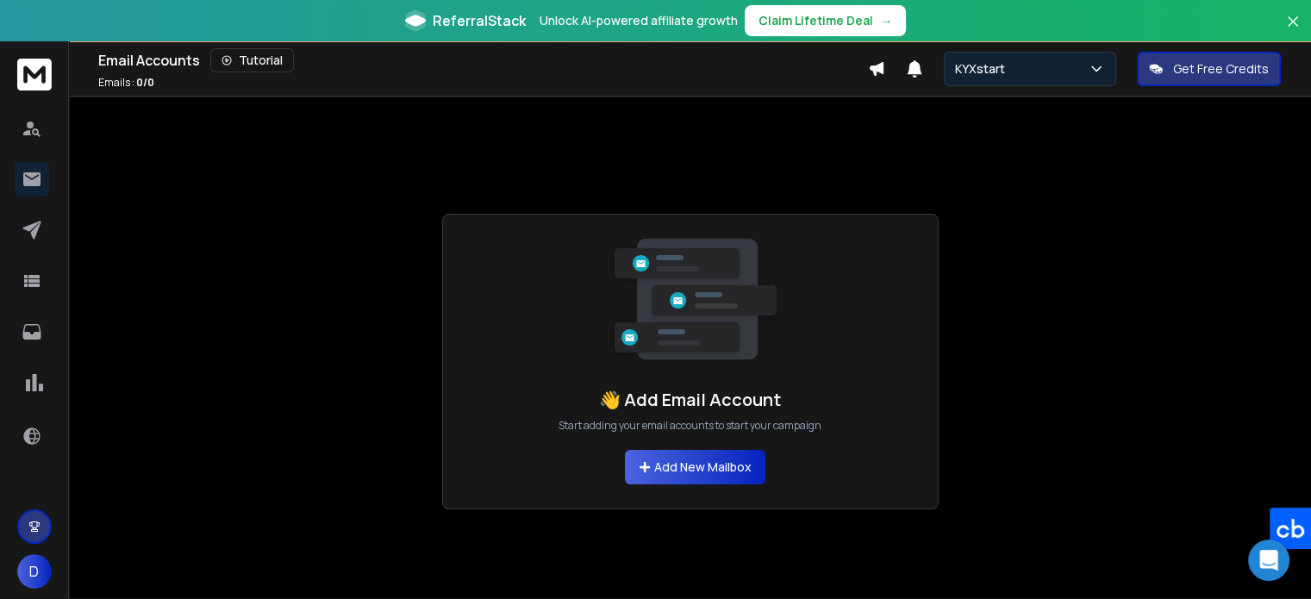
click at [1044, 69] on div "KYXstart" at bounding box center [1030, 68] width 150 height 17
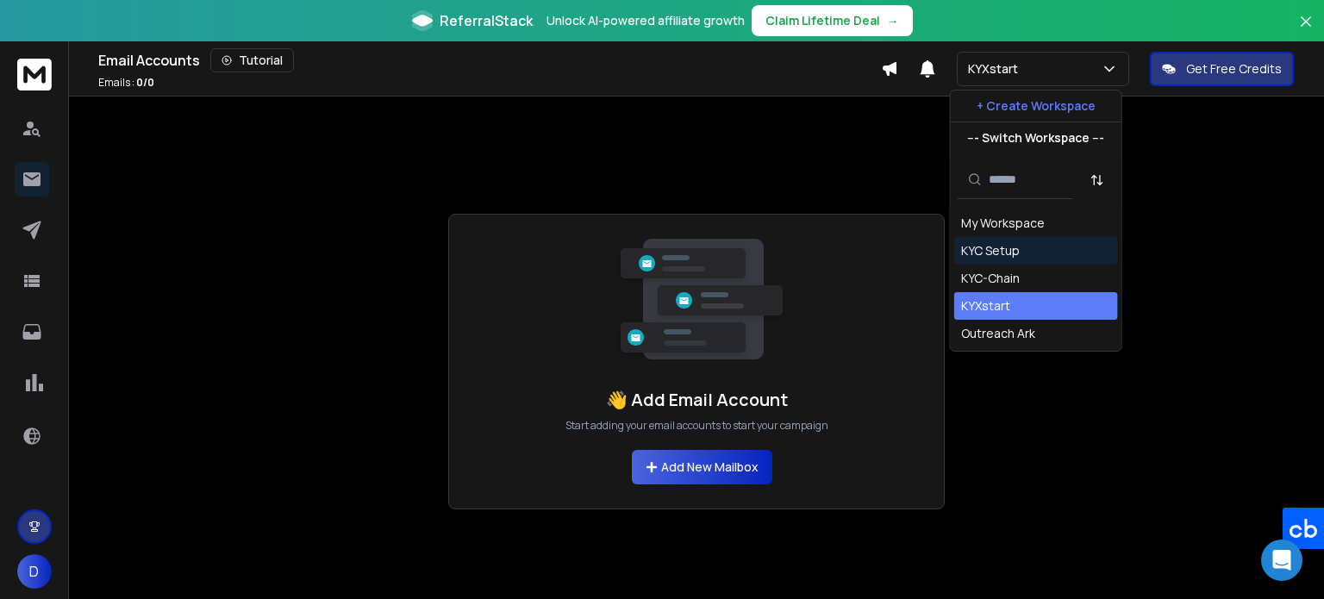
click at [841, 144] on div "👋 Add Email Account Start adding your email accounts to start your campaign Add…" at bounding box center [697, 362] width 1200 height 496
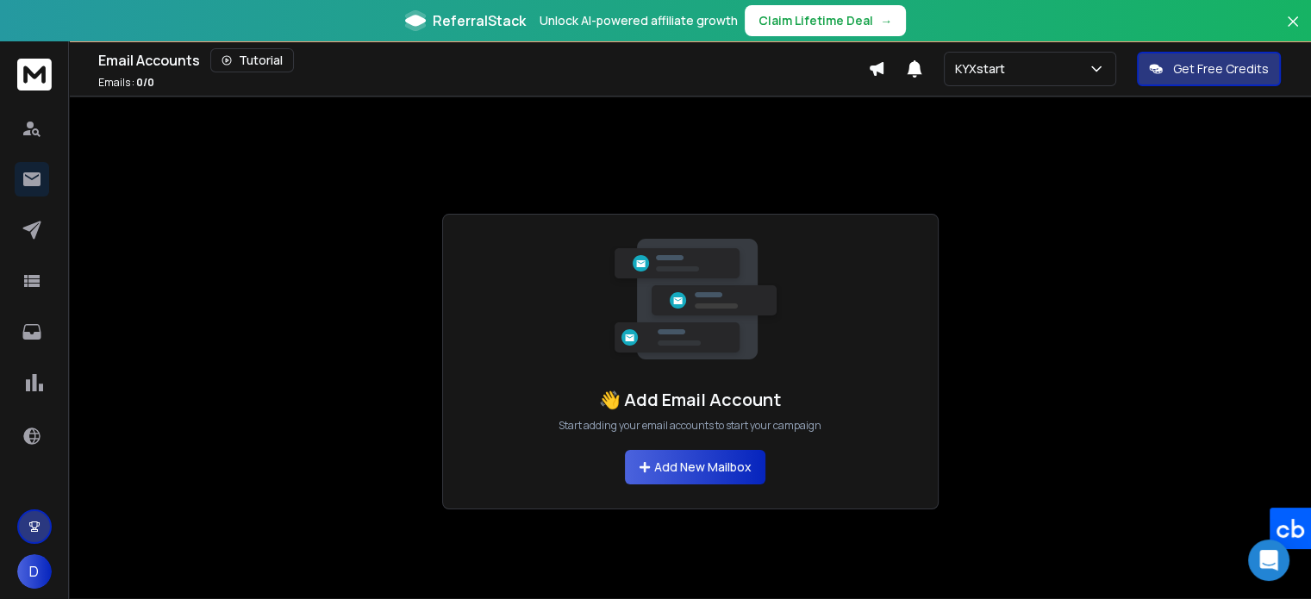
click at [363, 346] on div "👋 Add Email Account Start adding your email accounts to start your campaign Add…" at bounding box center [690, 362] width 1187 height 296
click at [700, 466] on button "Add New Mailbox" at bounding box center [695, 467] width 141 height 34
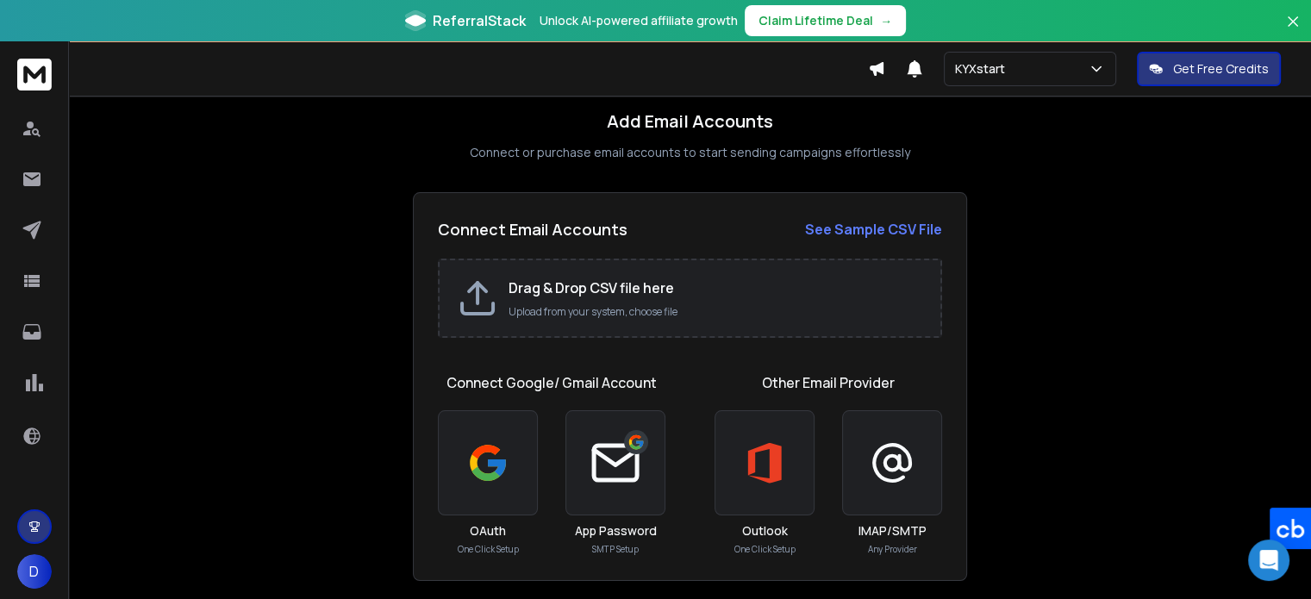
scroll to position [33, 0]
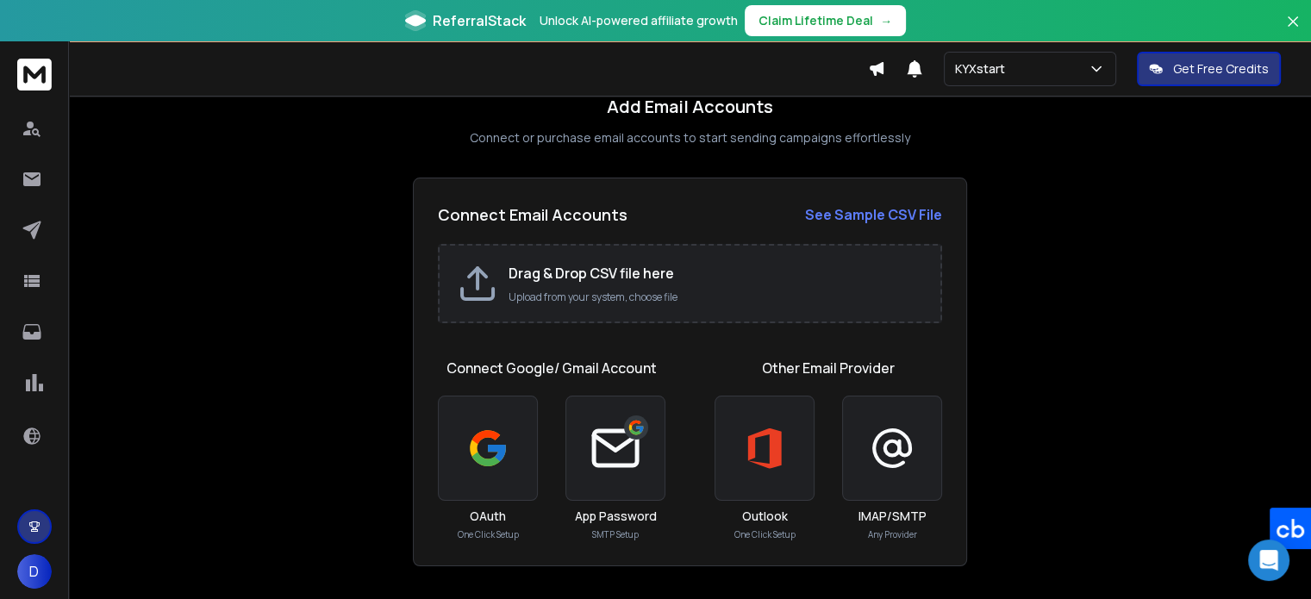
click at [493, 454] on icon at bounding box center [487, 448] width 43 height 52
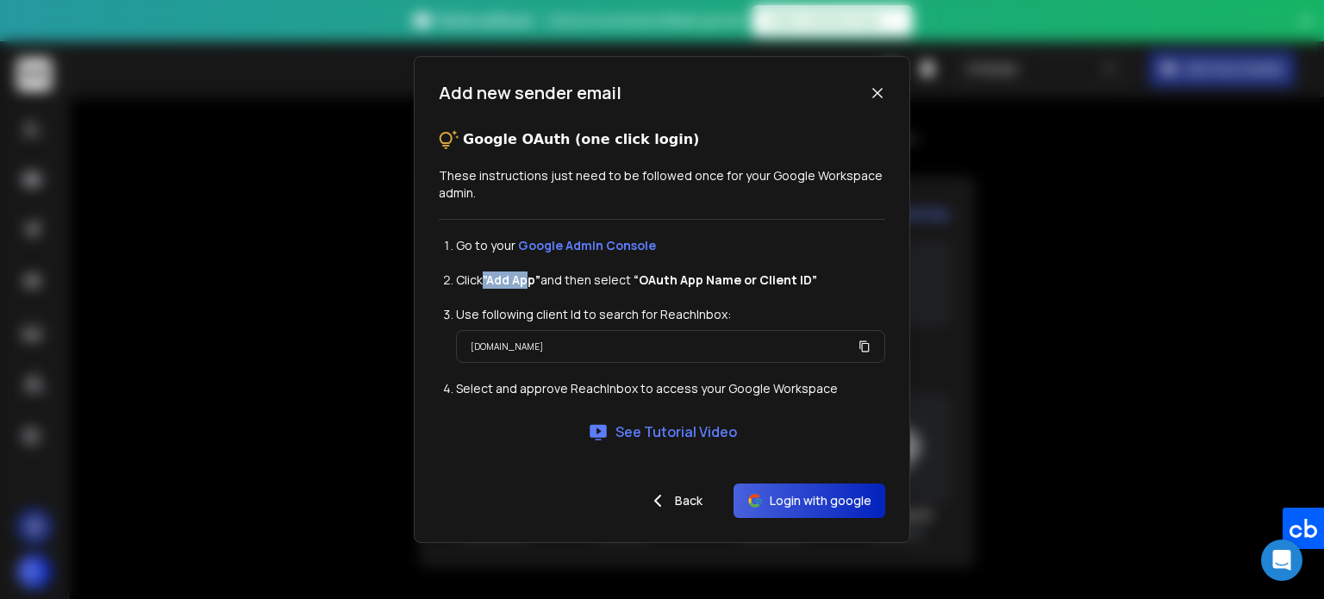
drag, startPoint x: 486, startPoint y: 282, endPoint x: 533, endPoint y: 279, distance: 46.6
click at [533, 279] on strong "”Add App”" at bounding box center [512, 280] width 58 height 16
drag, startPoint x: 641, startPoint y: 279, endPoint x: 746, endPoint y: 282, distance: 104.3
click at [746, 282] on strong "“OAuth App Name or Client ID”" at bounding box center [726, 280] width 184 height 16
click at [866, 347] on icon at bounding box center [865, 347] width 12 height 12
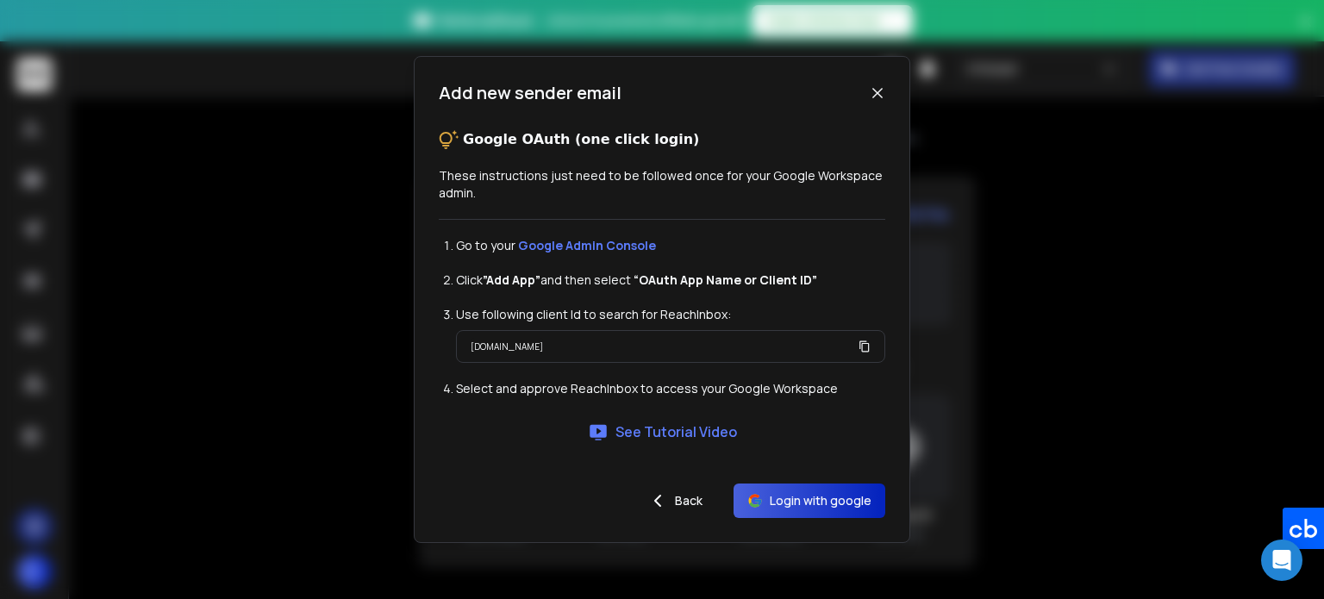
click at [865, 342] on icon at bounding box center [865, 347] width 12 height 12
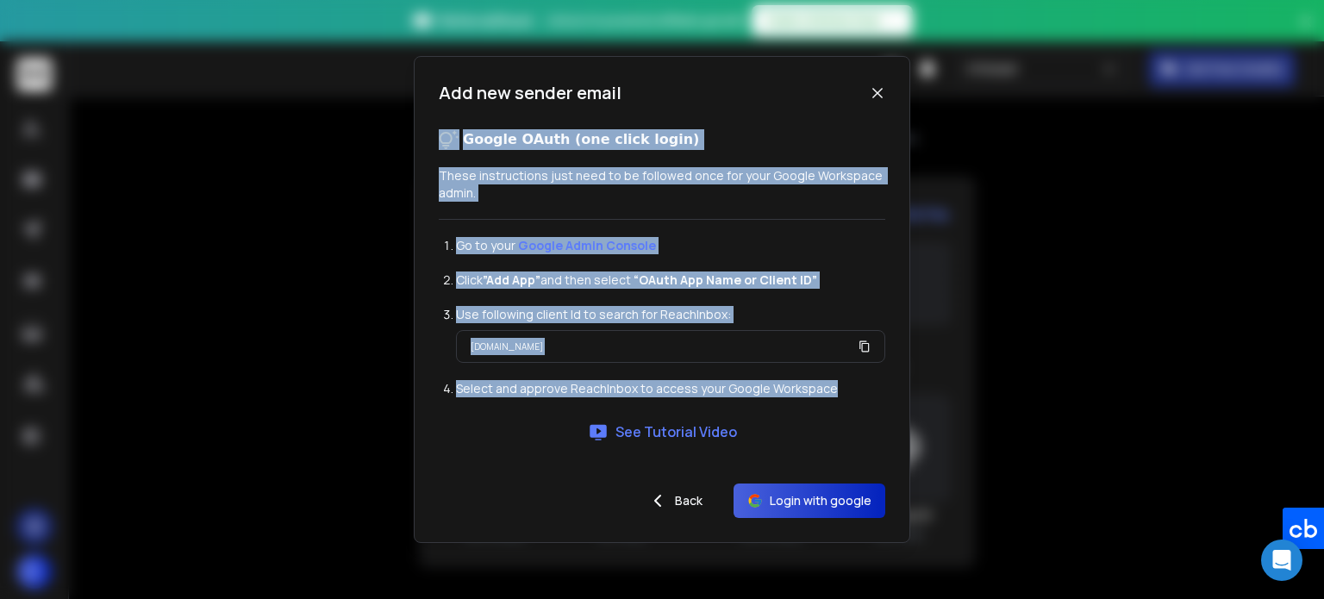
drag, startPoint x: 437, startPoint y: 136, endPoint x: 821, endPoint y: 395, distance: 462.7
click at [821, 395] on div "Add new sender email Google OAuth (one click login) These instructions just nee…" at bounding box center [662, 299] width 497 height 487
copy div "Google OAuth (one click login) These instructions just need to be followed once…"
click at [853, 371] on ul "Go to your Google Admin Console Click ”Add App” and then select “OAuth App Name…" at bounding box center [670, 317] width 429 height 160
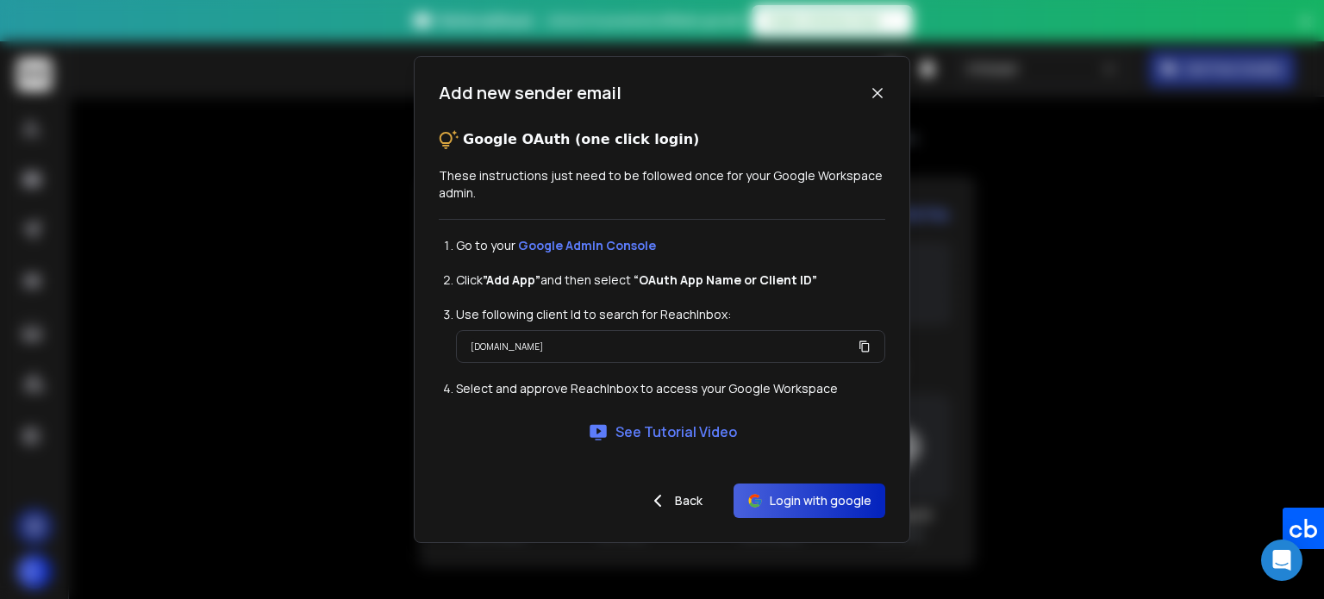
click at [861, 345] on icon at bounding box center [865, 347] width 12 height 12
click at [883, 92] on icon at bounding box center [878, 93] width 16 height 16
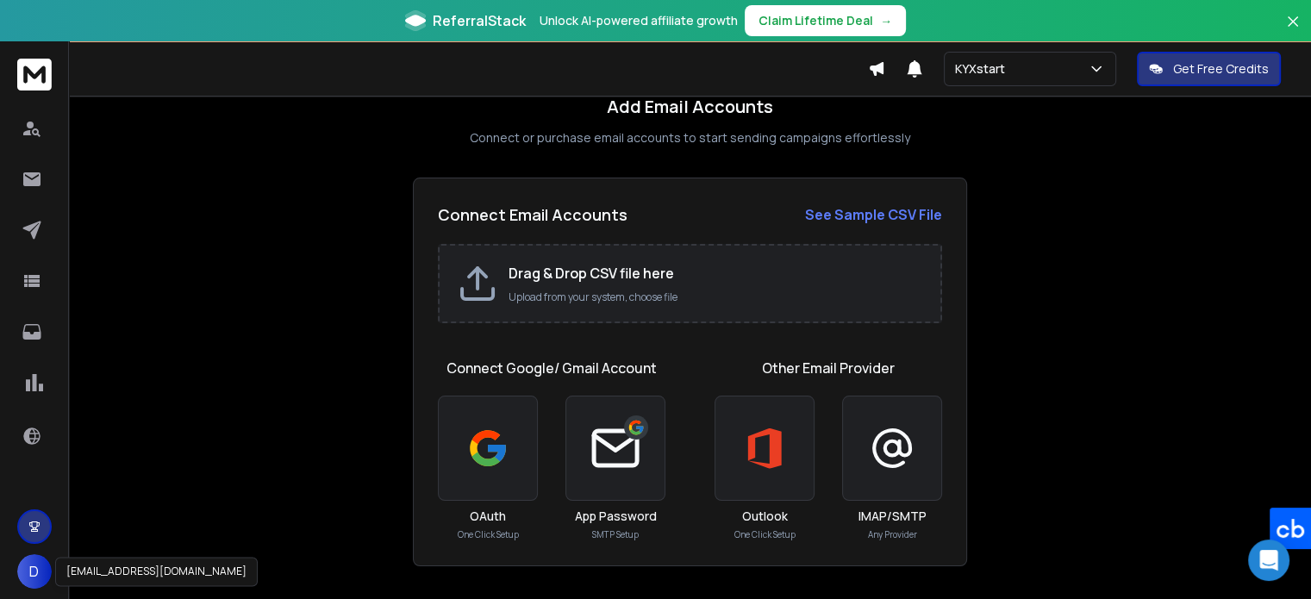
click at [38, 574] on span "D" at bounding box center [34, 571] width 34 height 34
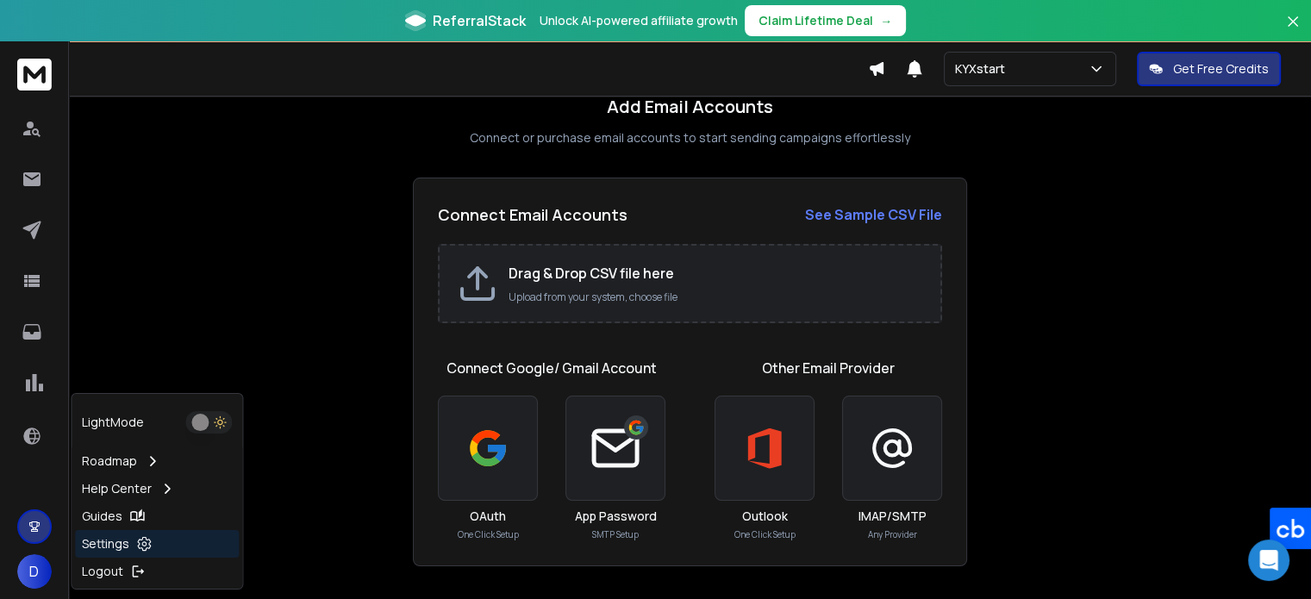
click at [163, 536] on div "Settings" at bounding box center [157, 544] width 164 height 28
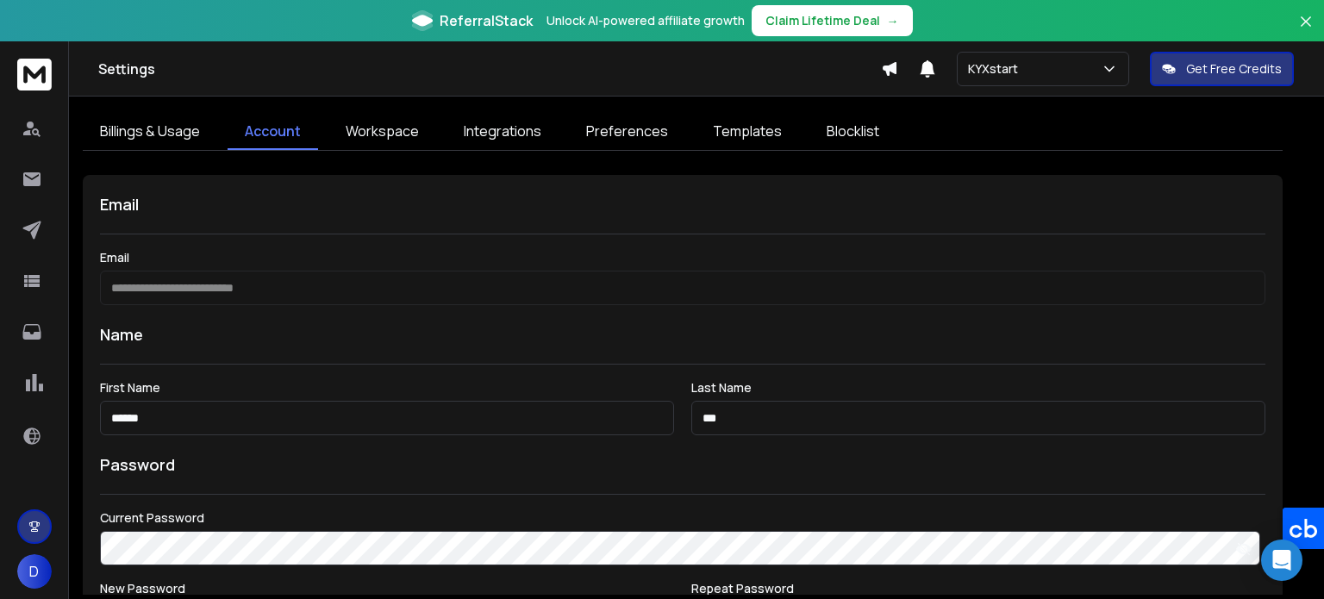
click at [406, 134] on link "Workspace" at bounding box center [382, 132] width 108 height 36
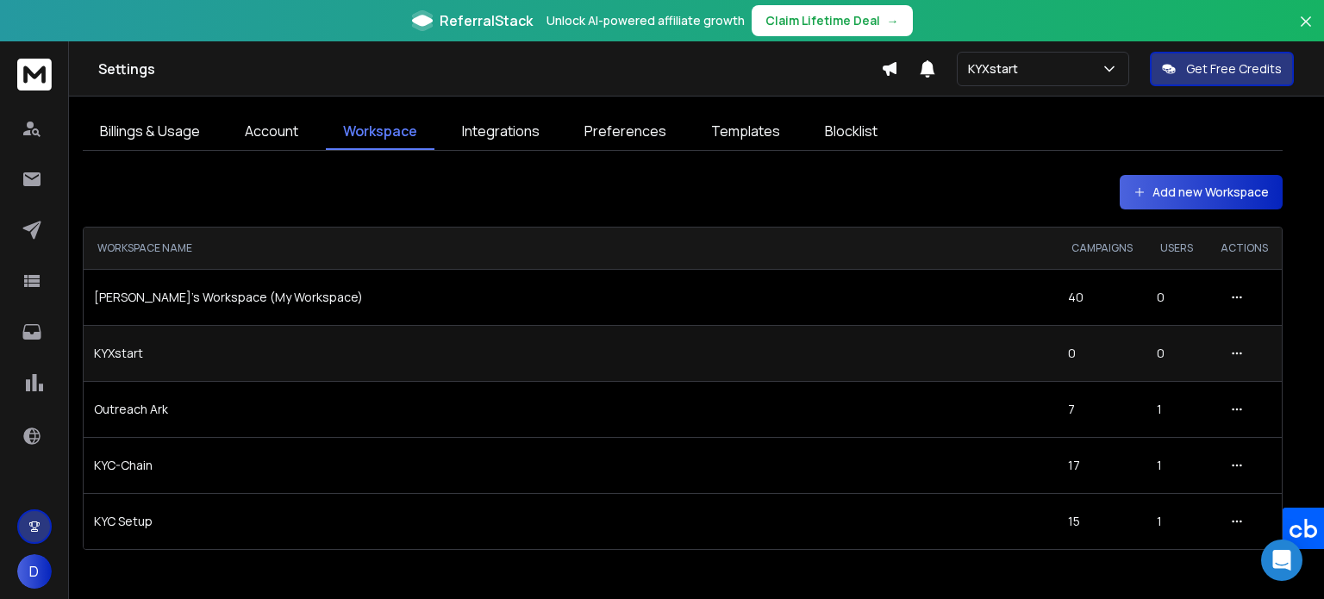
click at [276, 353] on td "KYXstart" at bounding box center [571, 353] width 974 height 56
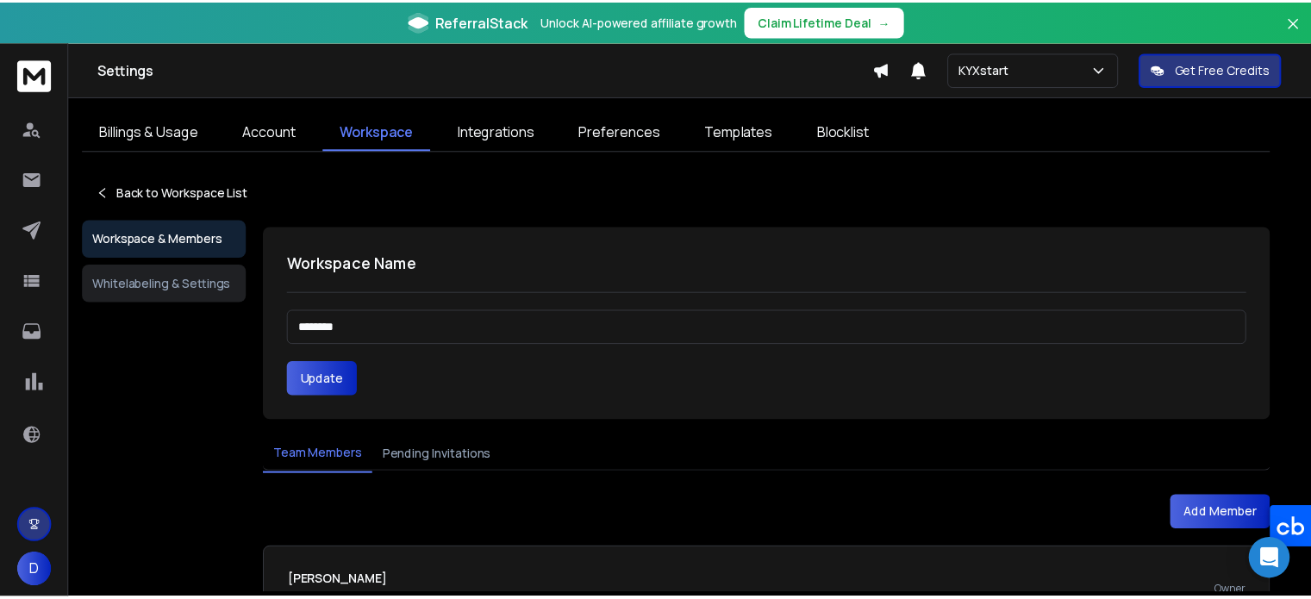
scroll to position [41, 0]
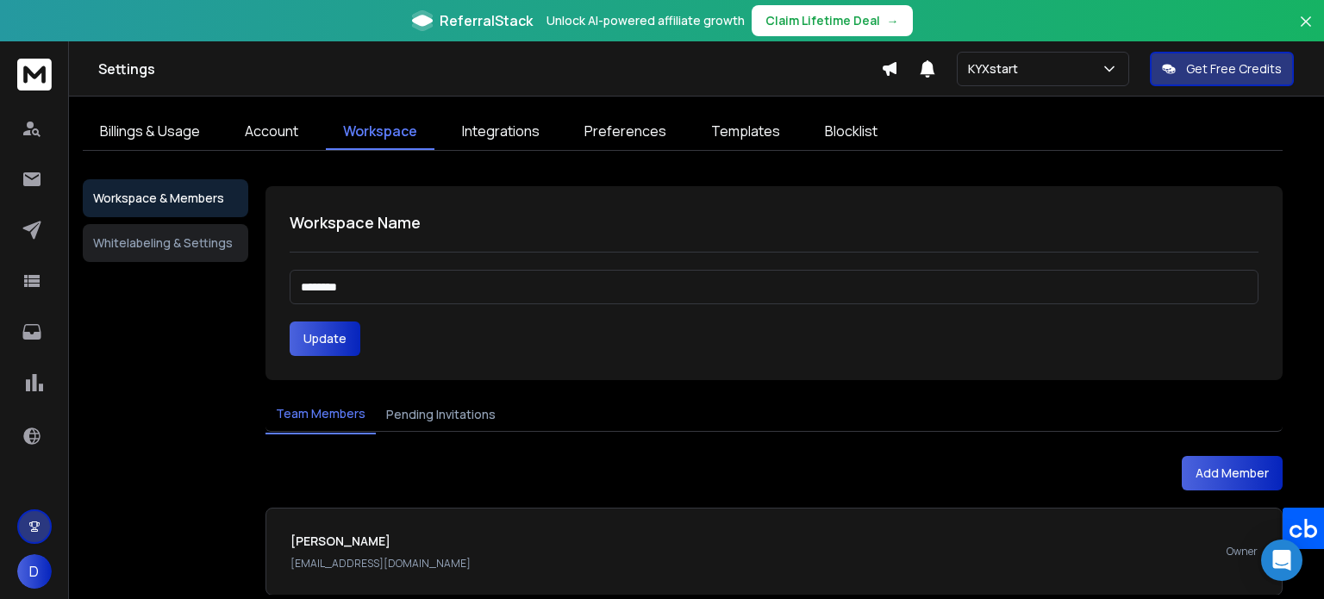
click at [1213, 476] on button "Add Member" at bounding box center [1232, 473] width 101 height 34
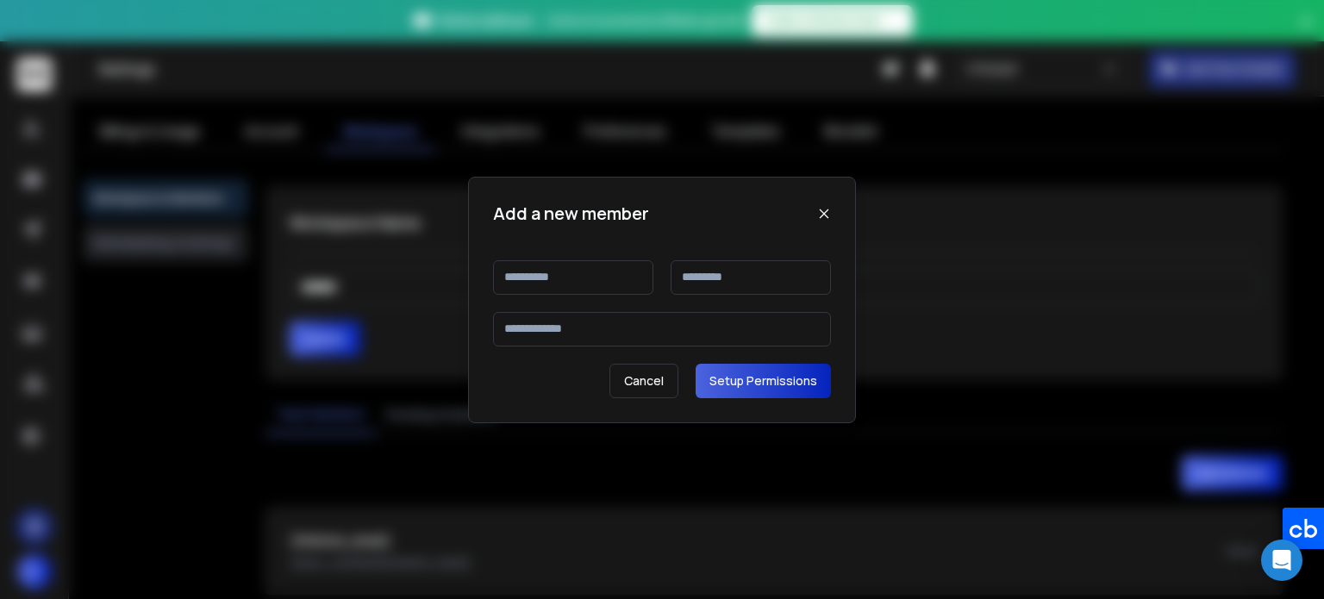
click at [559, 283] on input at bounding box center [573, 277] width 160 height 34
type input "****"
type input "*******"
type input "**********"
click at [769, 379] on button "Setup Permissions" at bounding box center [763, 381] width 135 height 34
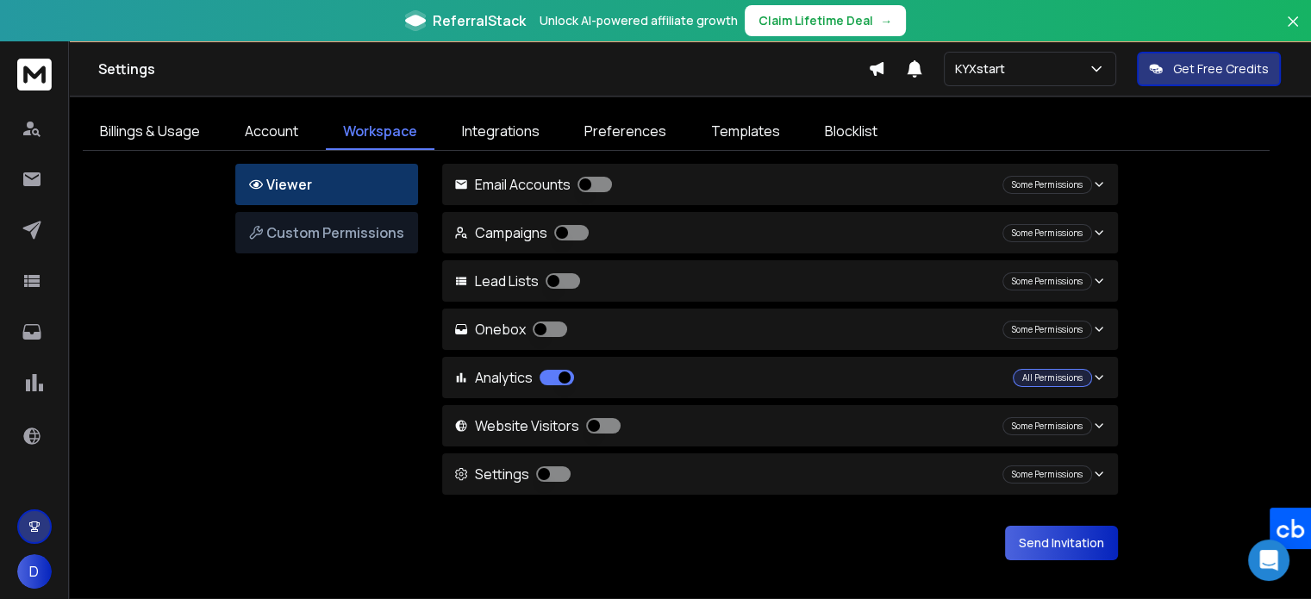
scroll to position [146, 0]
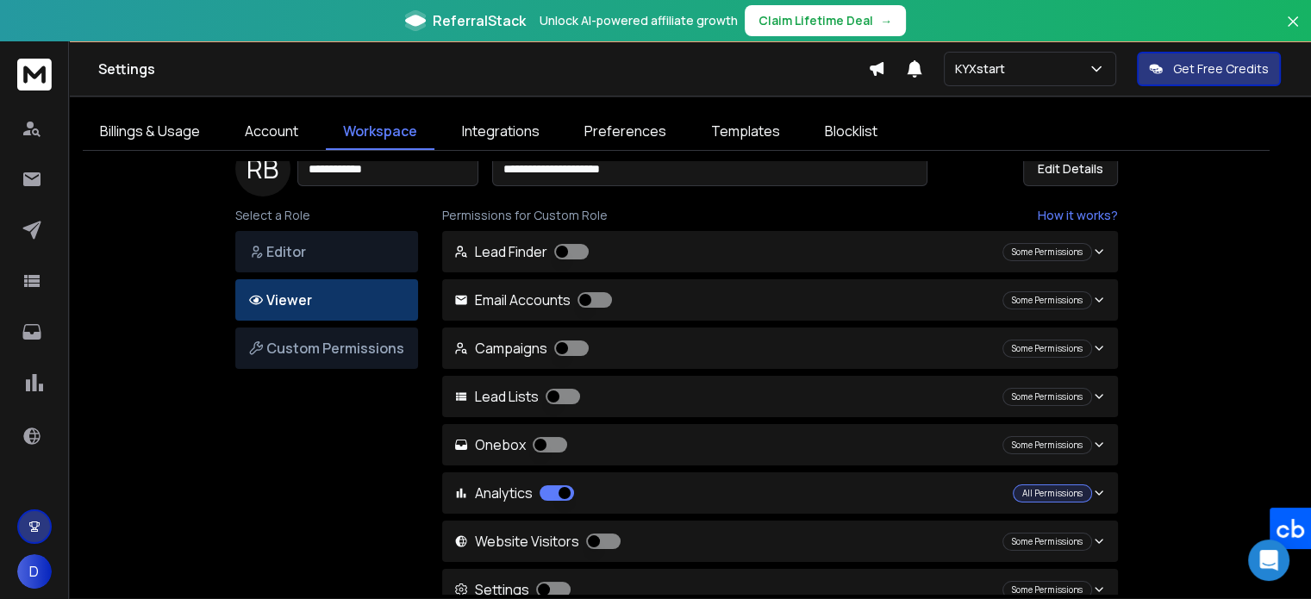
click at [593, 297] on button "button" at bounding box center [595, 300] width 34 height 16
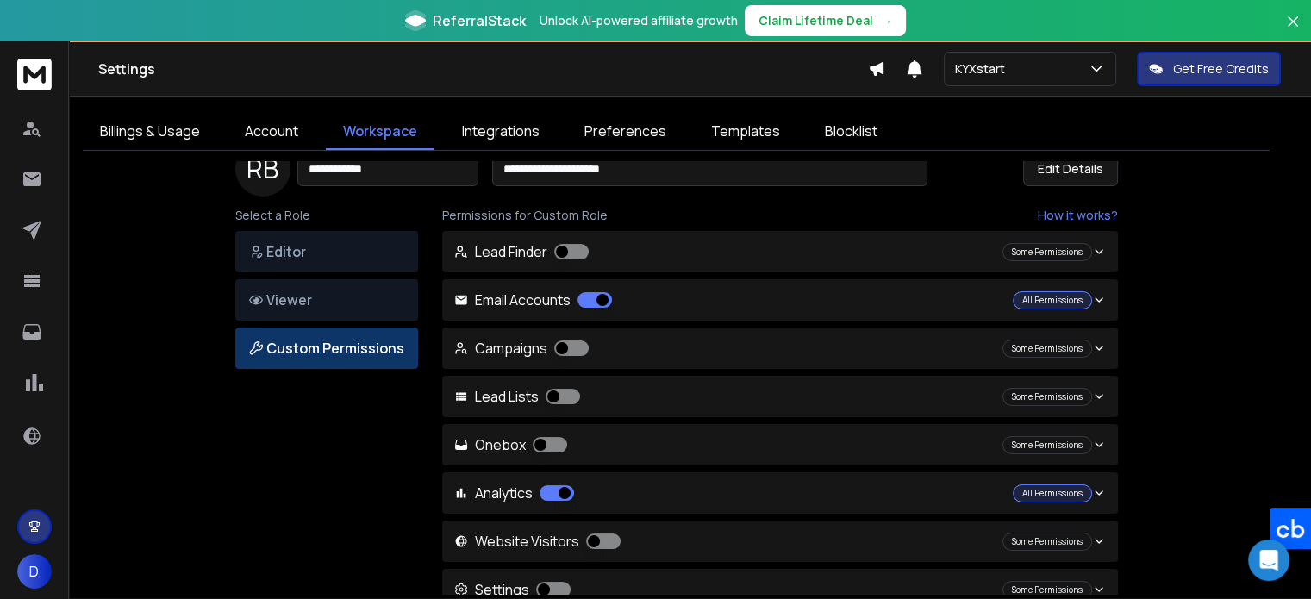
click at [571, 341] on button "button" at bounding box center [571, 349] width 34 height 16
click at [545, 444] on button "button" at bounding box center [550, 445] width 34 height 16
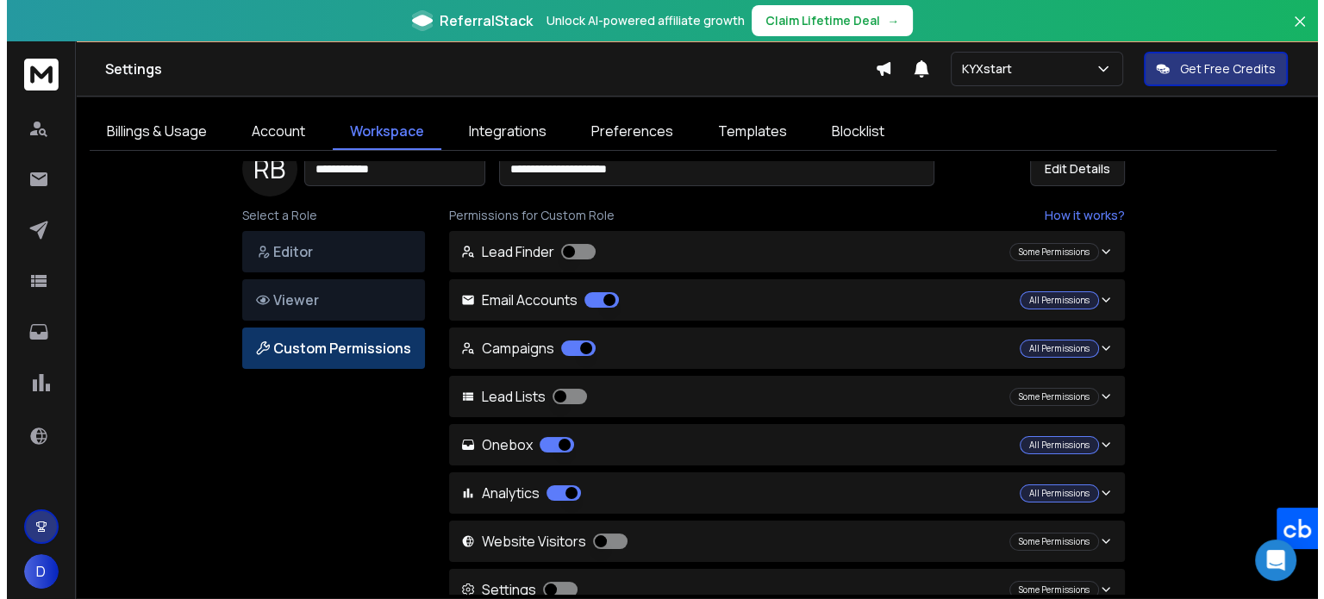
scroll to position [261, 0]
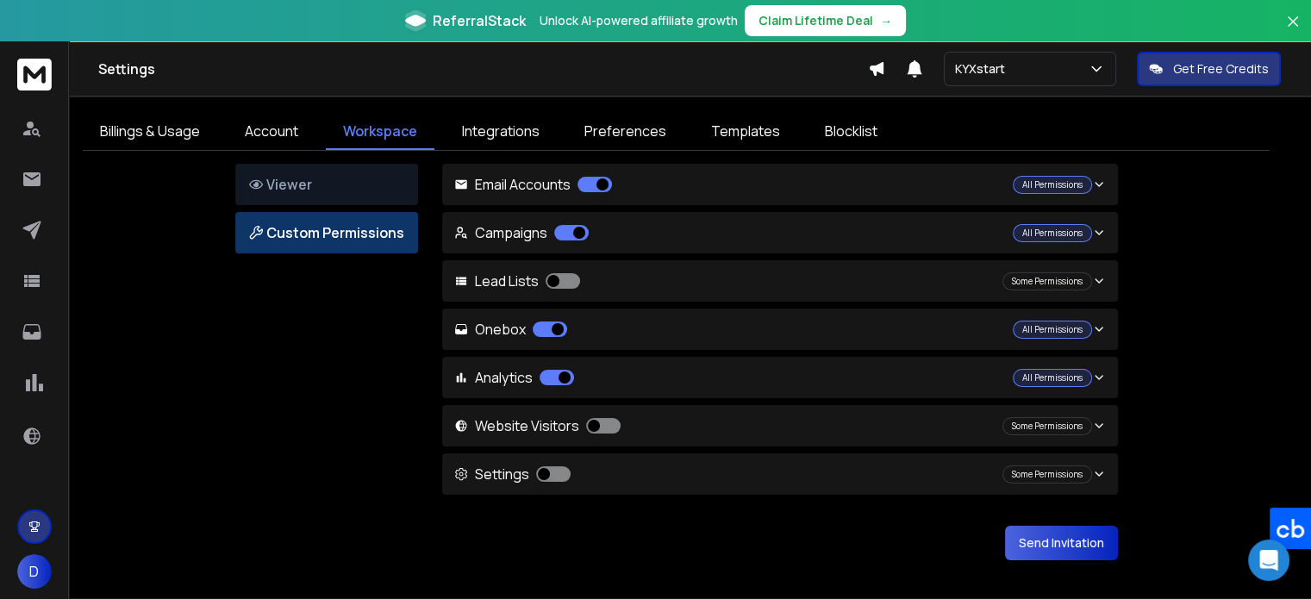
click at [1041, 541] on button "Send Invitation" at bounding box center [1061, 543] width 113 height 34
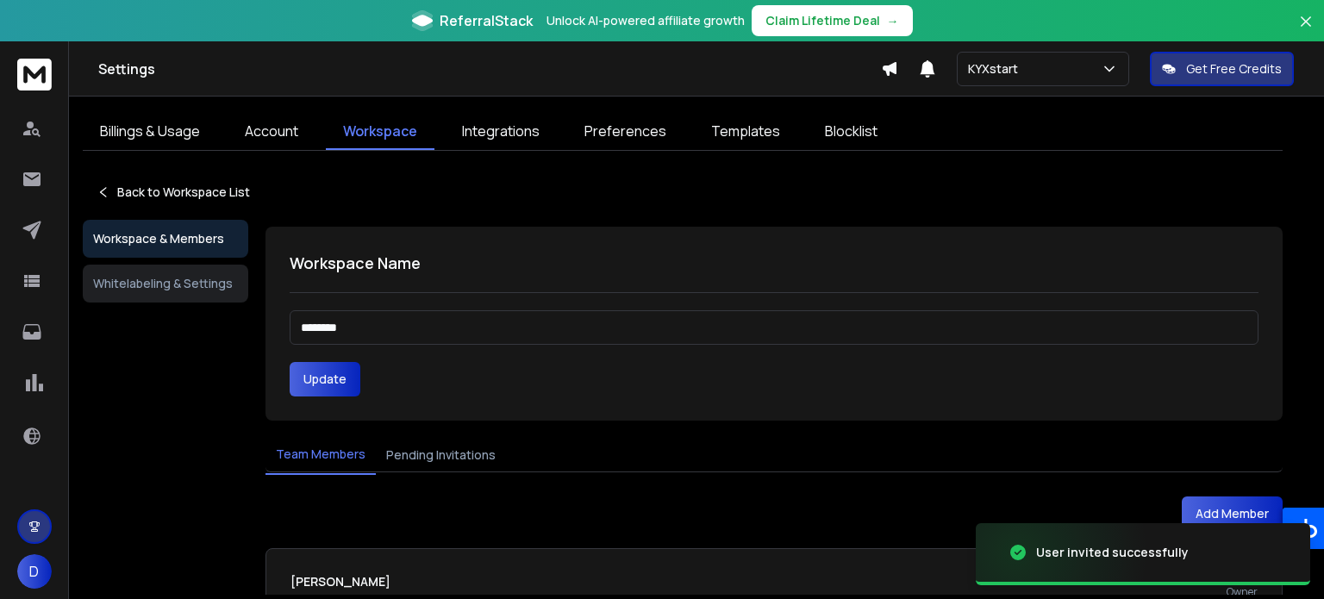
click at [762, 189] on div "Back to Workspace List" at bounding box center [683, 192] width 1200 height 34
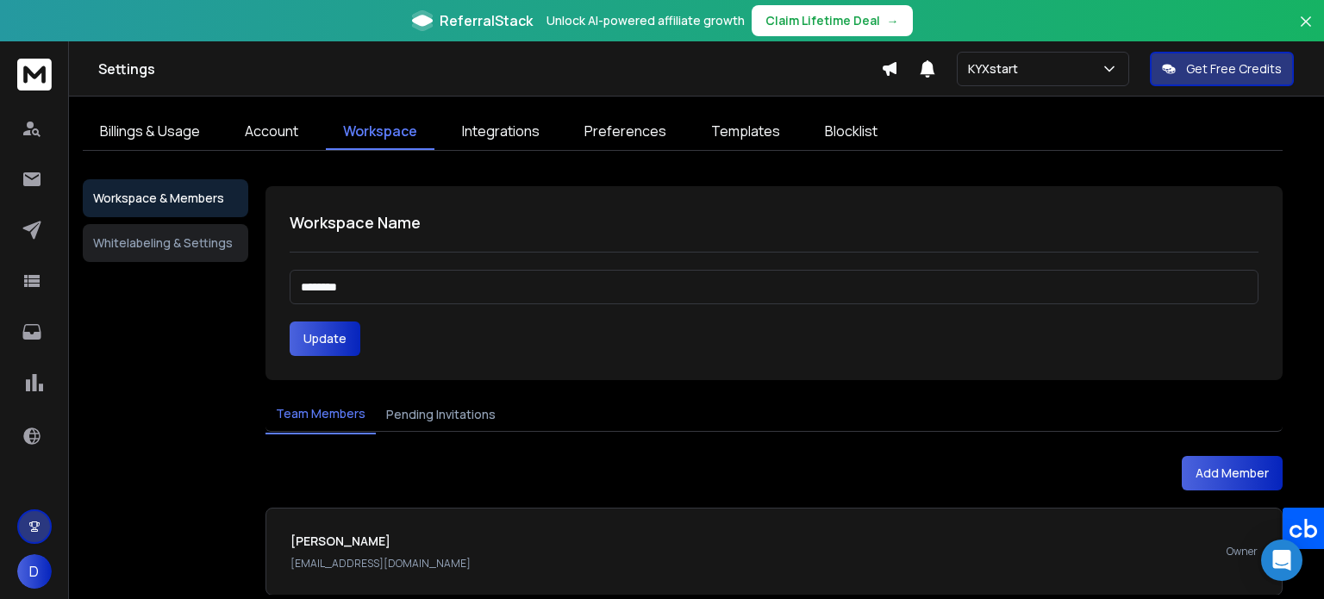
click at [466, 413] on div "Workspace Name ******** Update Team Members Pending Invitations Add Member Deep…" at bounding box center [774, 391] width 1017 height 410
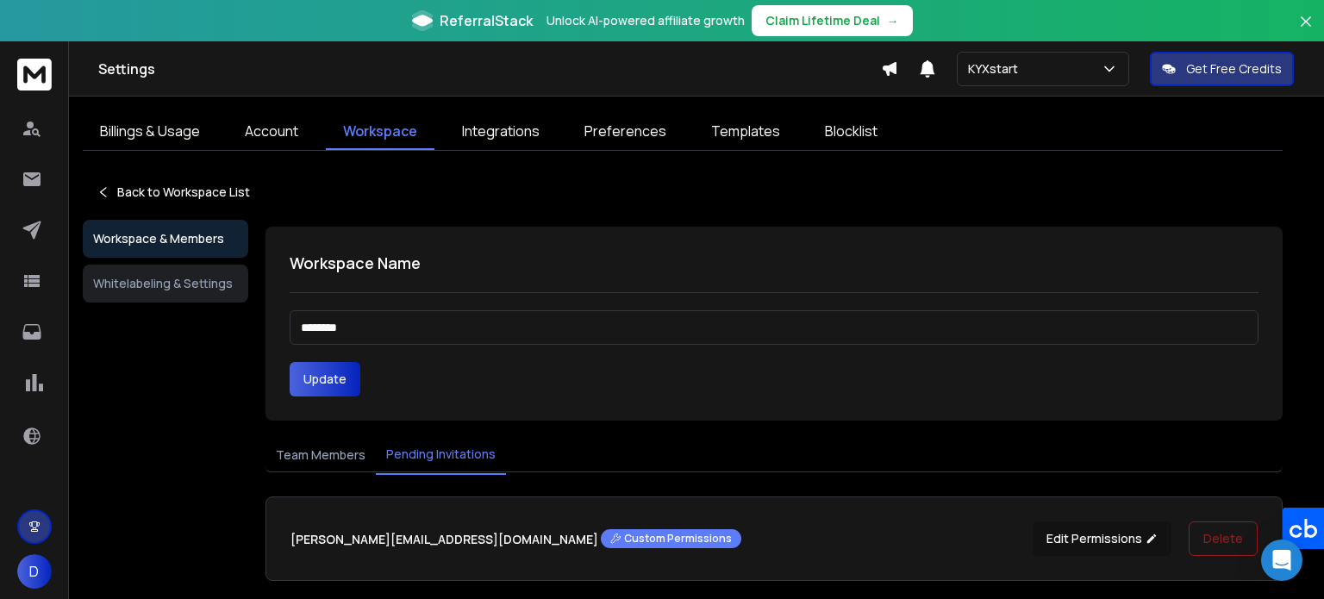
click at [335, 455] on button "Team Members" at bounding box center [321, 455] width 110 height 38
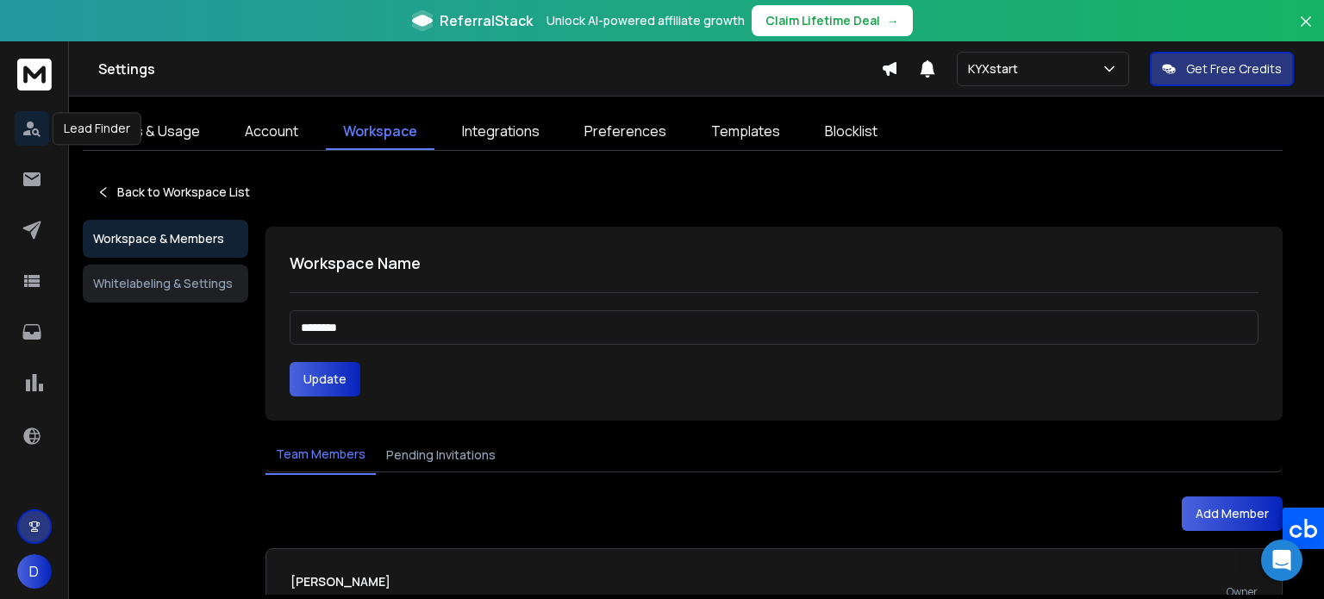
click at [32, 133] on icon at bounding box center [31, 132] width 17 height 9
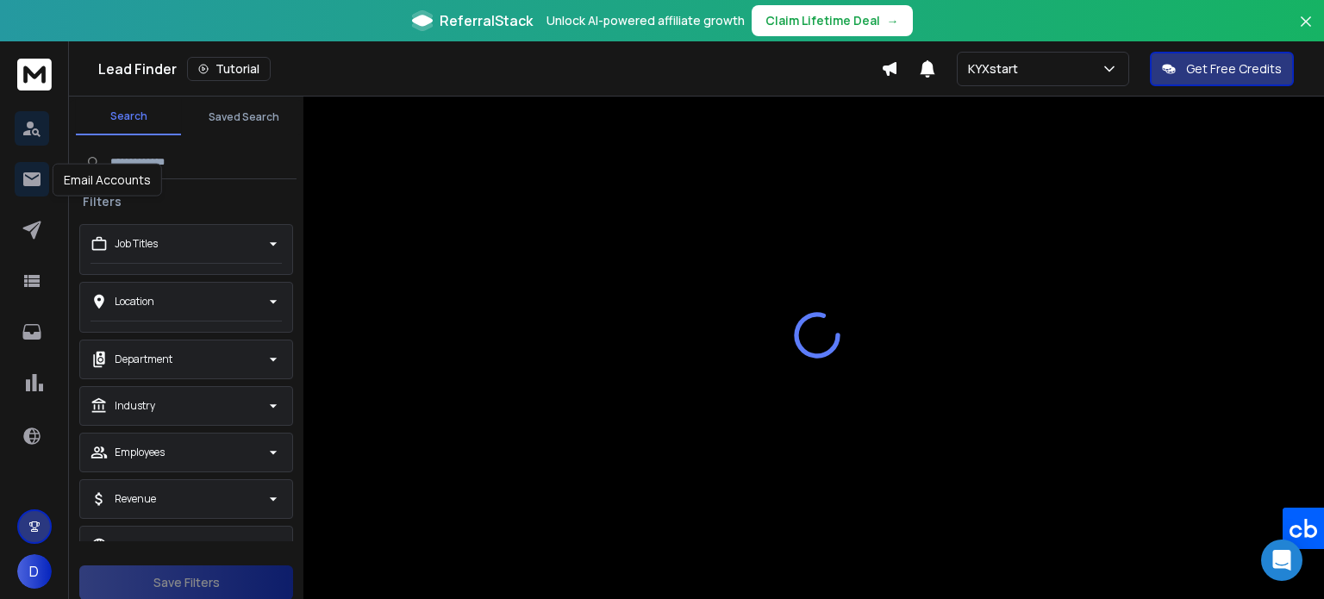
click at [33, 184] on icon at bounding box center [31, 179] width 17 height 14
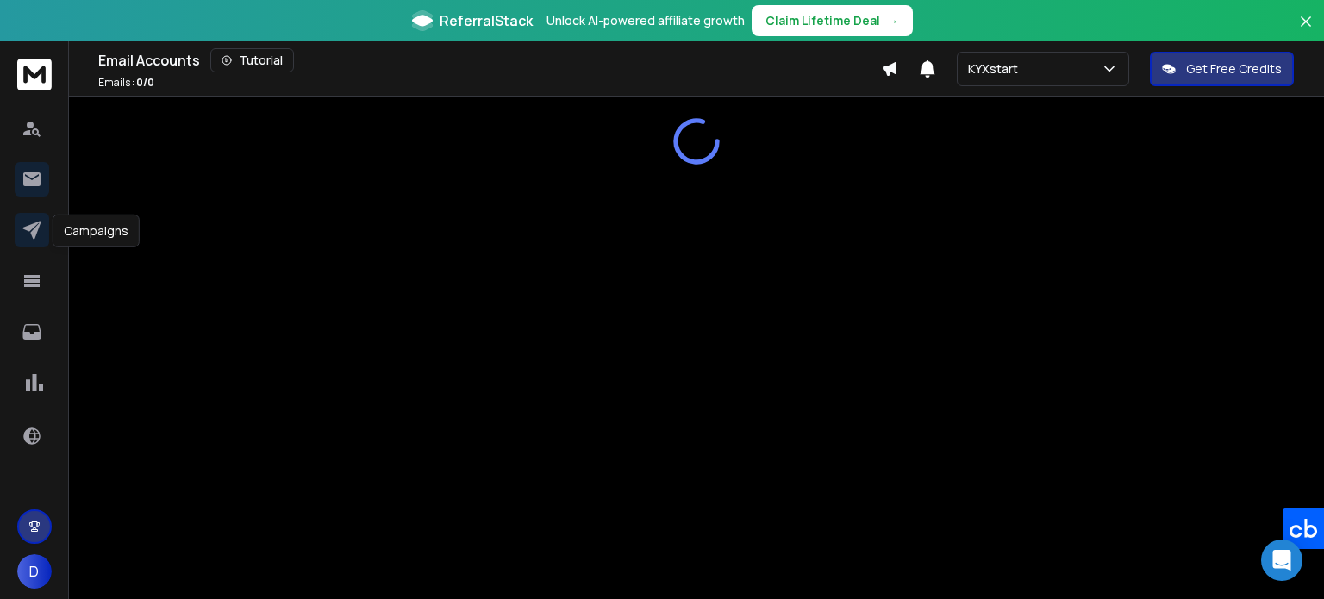
click at [33, 230] on icon at bounding box center [31, 231] width 18 height 18
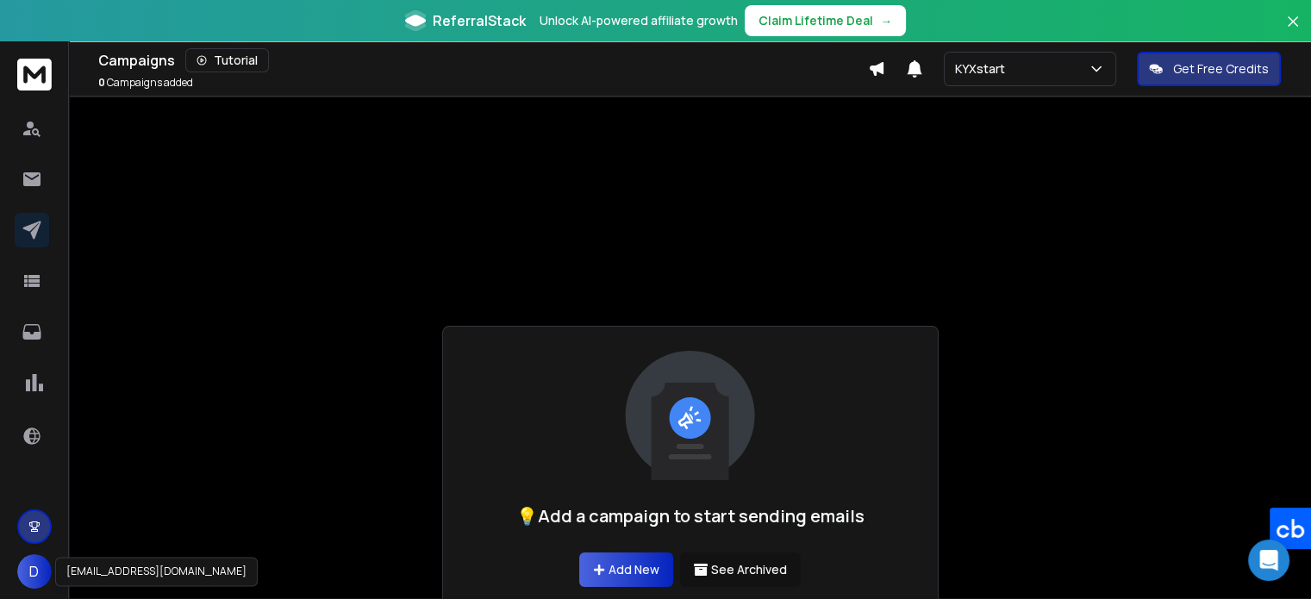
click at [31, 566] on span "D" at bounding box center [34, 571] width 34 height 34
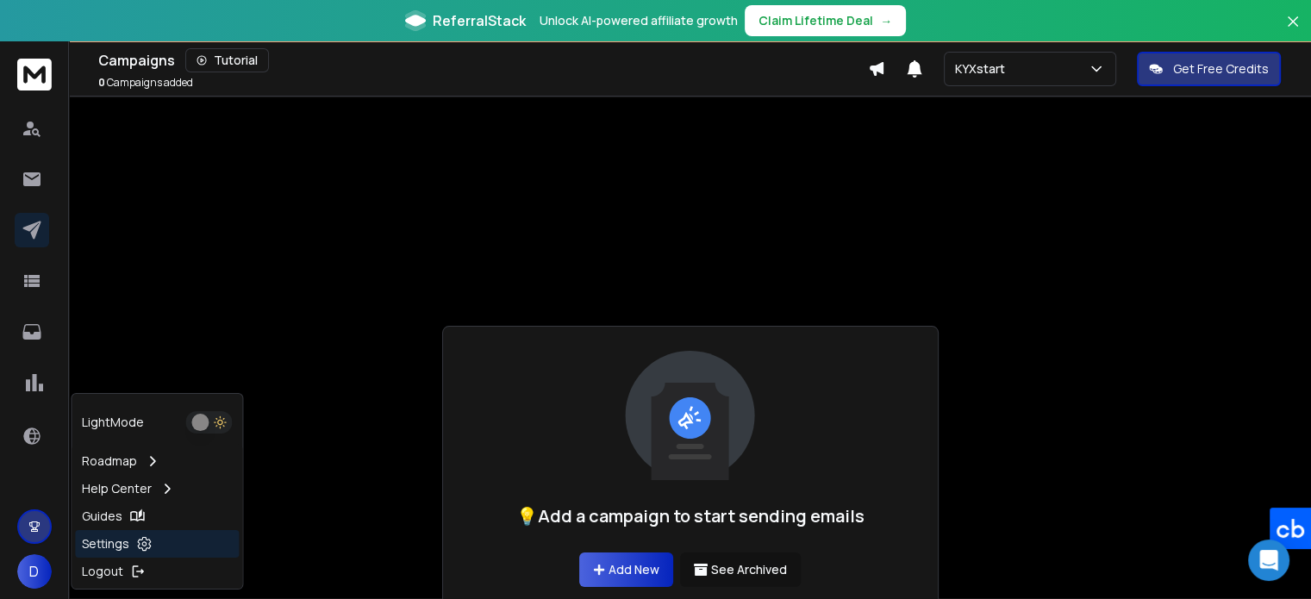
click at [136, 538] on icon at bounding box center [144, 544] width 16 height 16
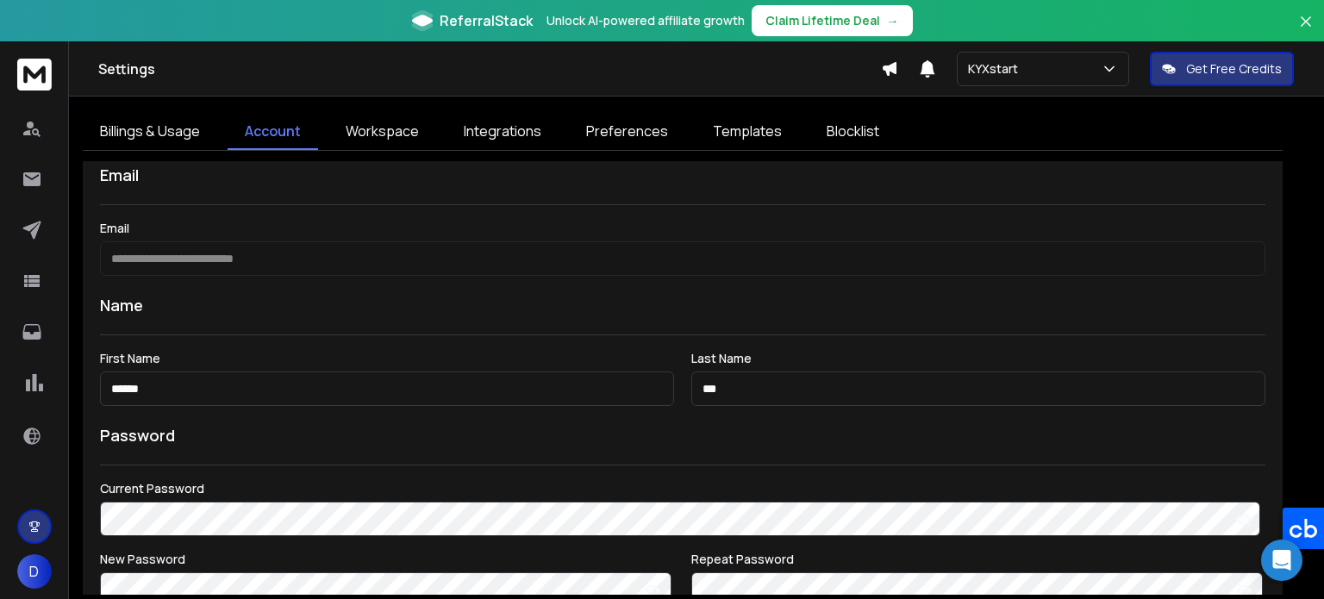
scroll to position [59, 0]
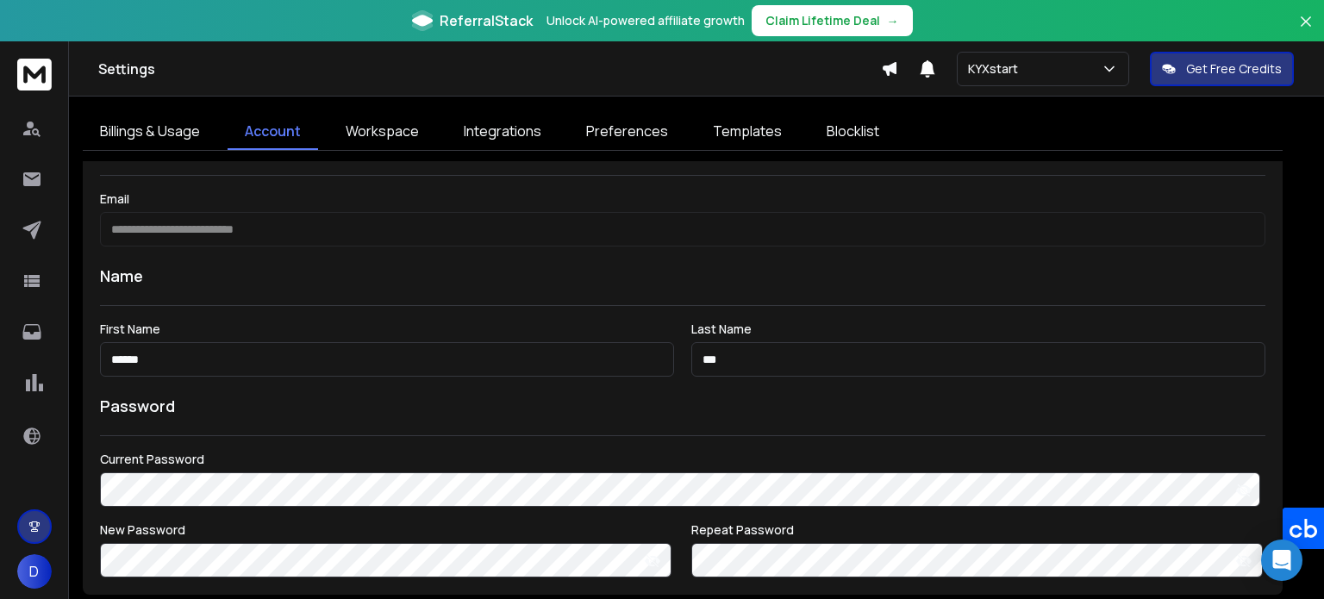
click at [384, 130] on link "Workspace" at bounding box center [382, 132] width 108 height 36
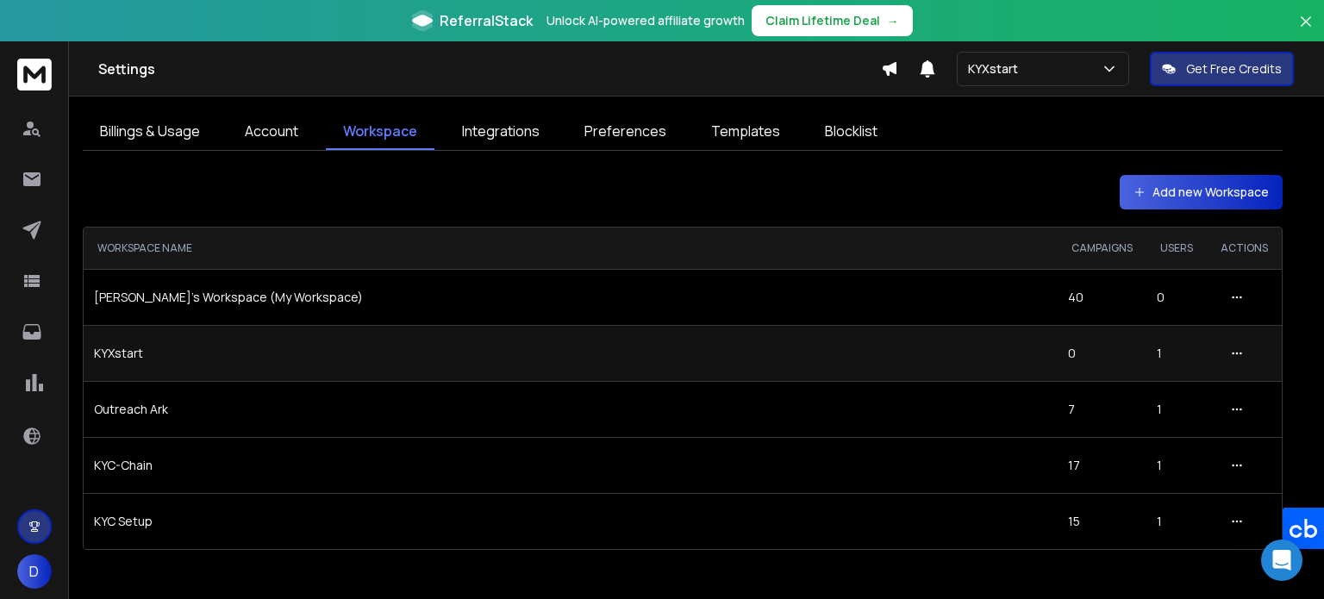
click at [993, 361] on td "KYXstart" at bounding box center [571, 353] width 974 height 56
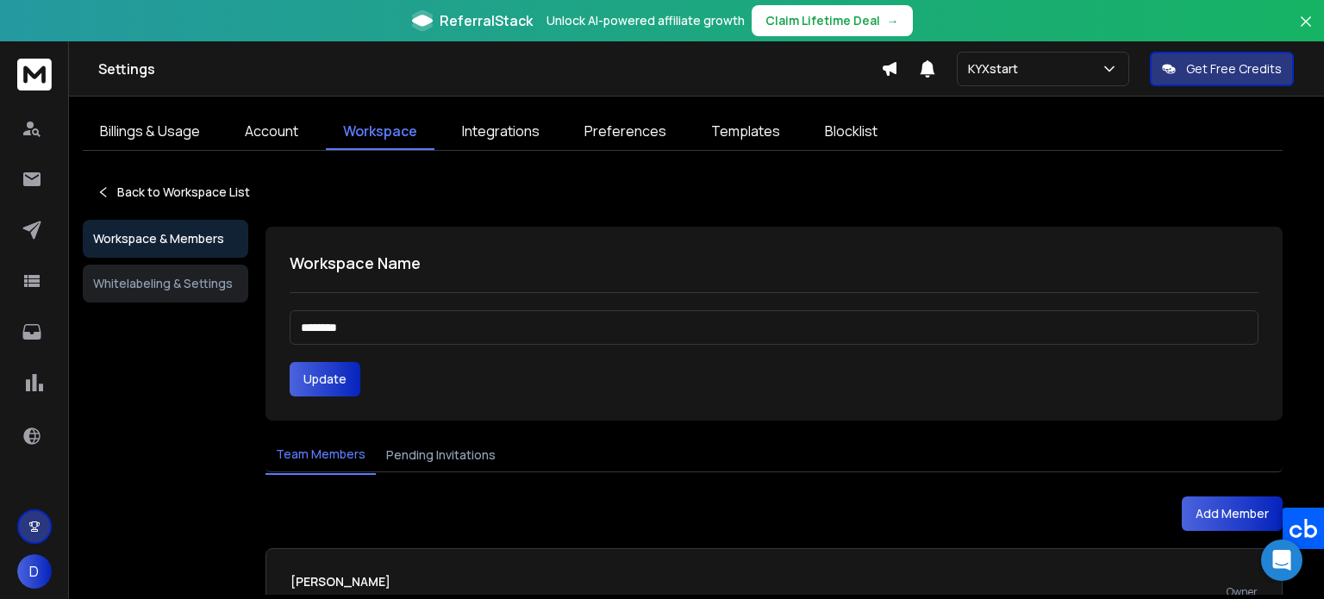
scroll to position [41, 0]
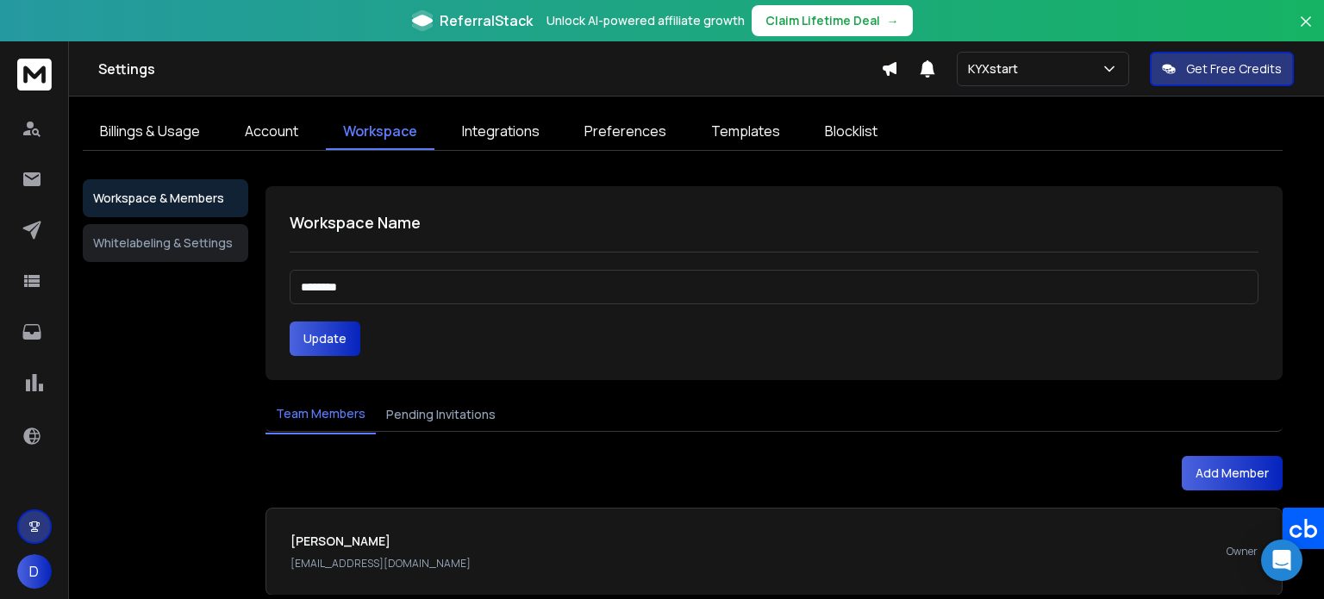
click at [435, 412] on div "Workspace Name ******** Update Team Members Pending Invitations Add Member Deep…" at bounding box center [774, 391] width 1017 height 410
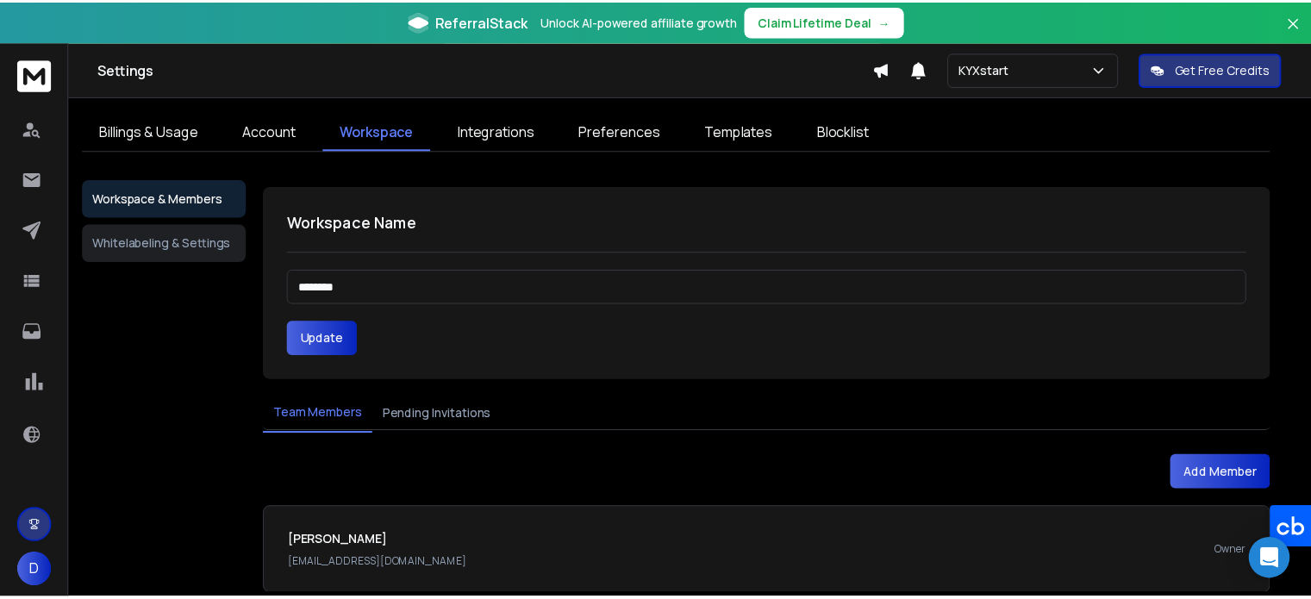
scroll to position [0, 0]
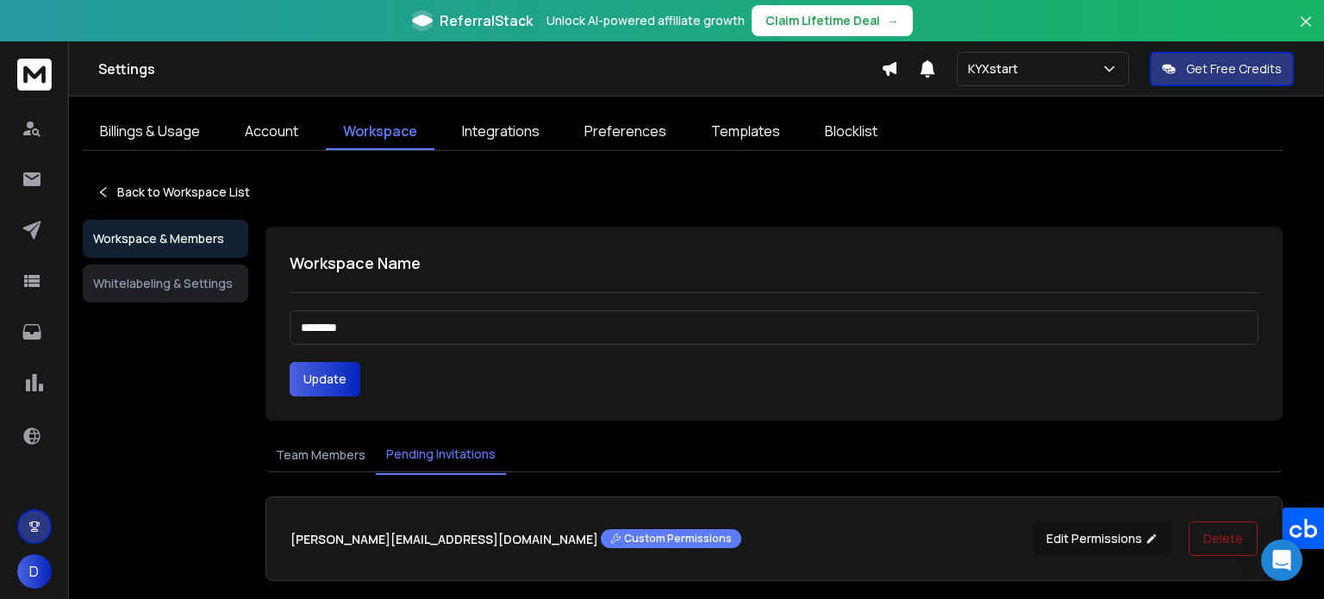
click at [320, 455] on button "Team Members" at bounding box center [321, 455] width 110 height 38
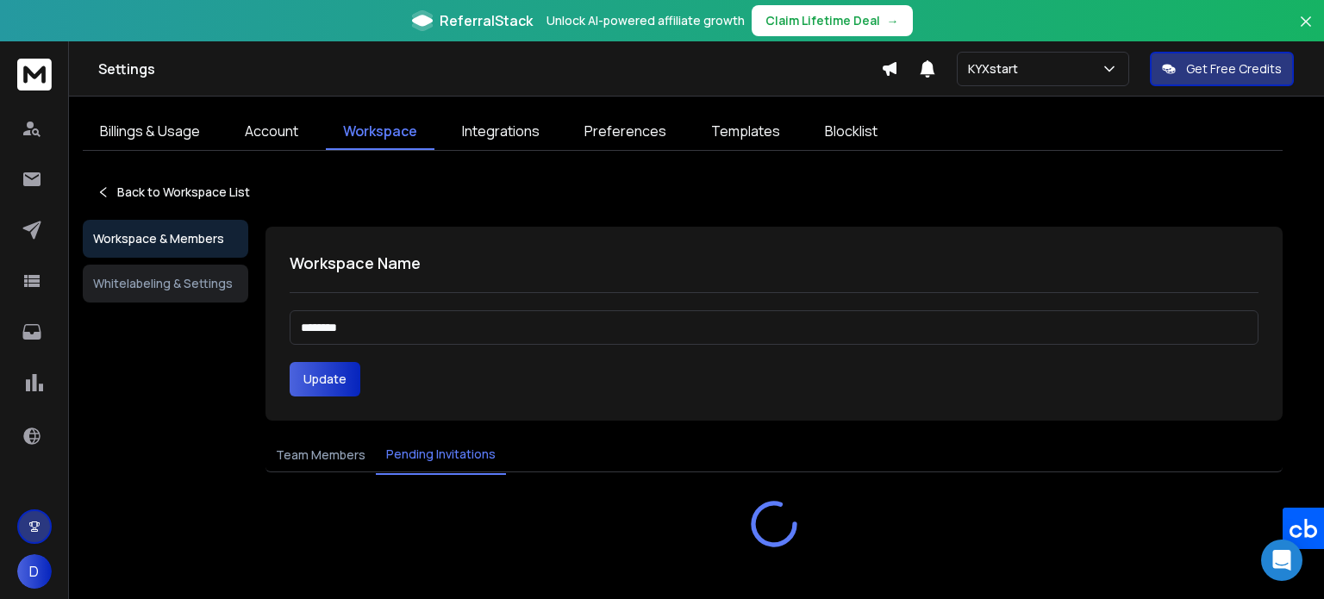
click at [424, 457] on button "Pending Invitations" at bounding box center [441, 455] width 130 height 40
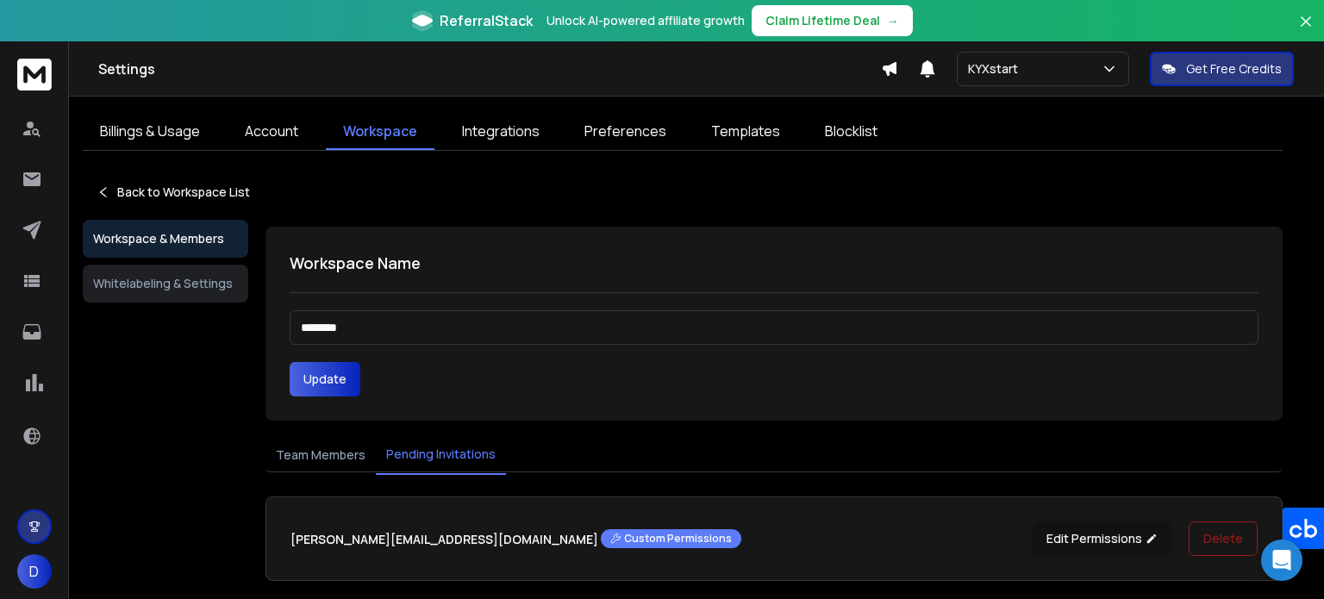
click at [337, 454] on button "Team Members" at bounding box center [321, 455] width 110 height 38
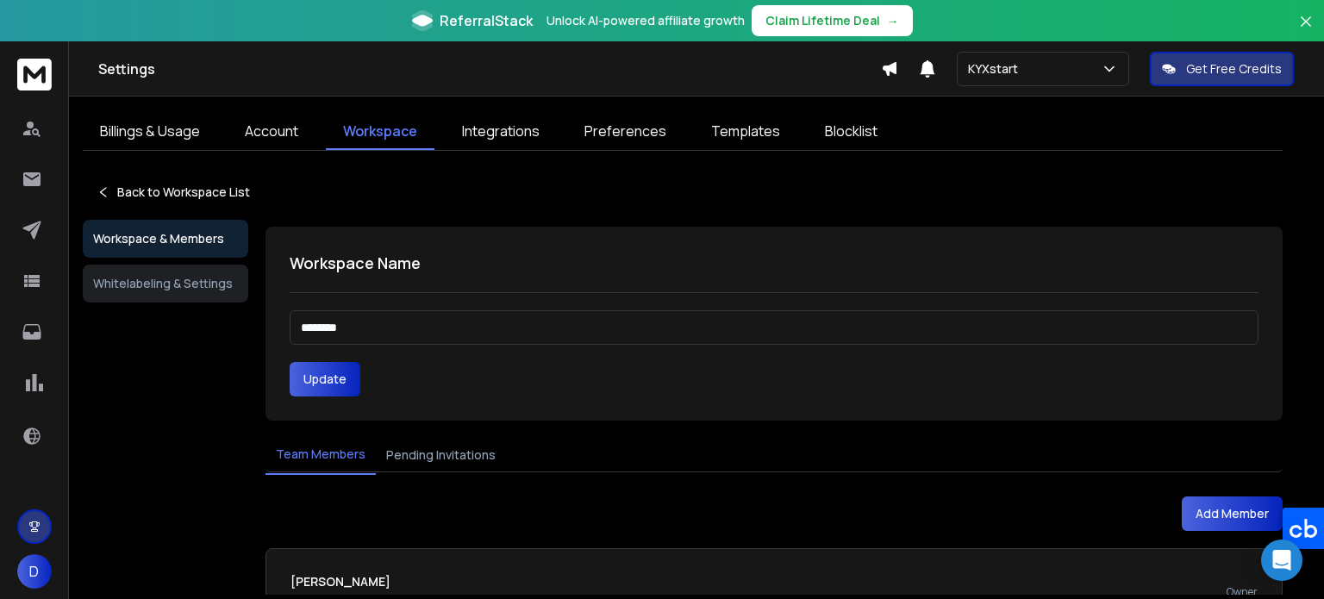
click at [417, 454] on button "Pending Invitations" at bounding box center [441, 455] width 130 height 38
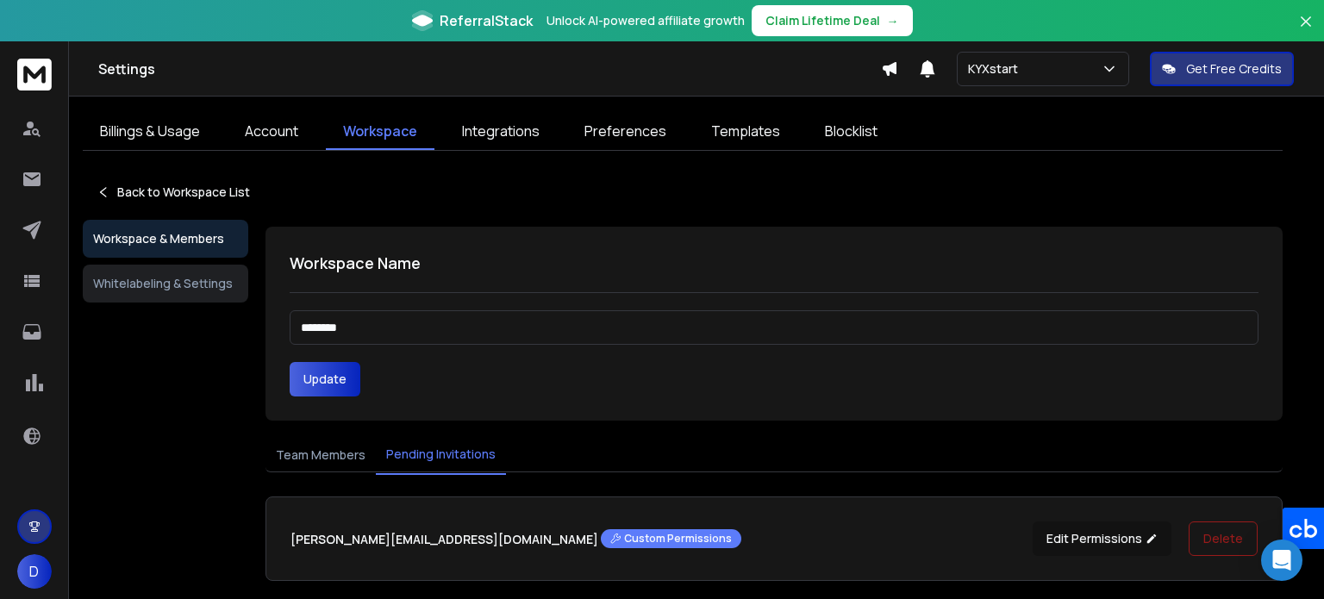
click at [328, 544] on h1 "r.bijlani@kyxstart.com Custom Permissions" at bounding box center [516, 538] width 451 height 19
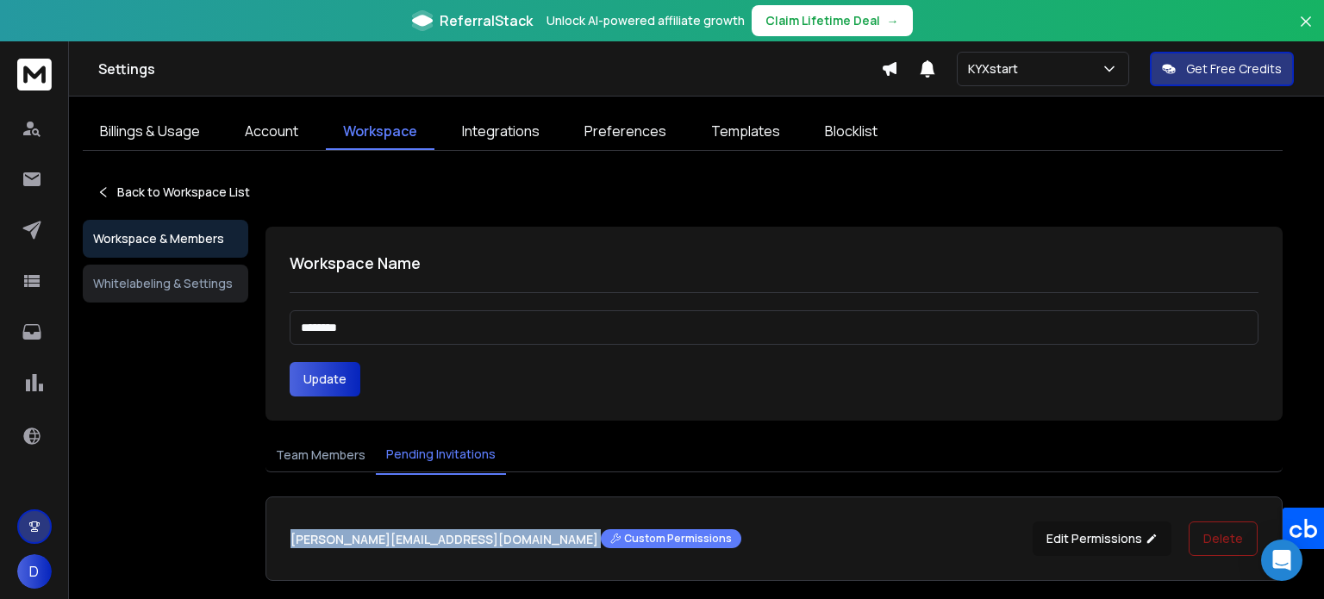
click at [328, 544] on h1 "r.bijlani@kyxstart.com Custom Permissions" at bounding box center [516, 538] width 451 height 19
copy h1 "r.bijlani@kyxstart.com"
click at [347, 537] on h1 "r.bijlani@kyxstart.com Custom Permissions" at bounding box center [516, 538] width 451 height 19
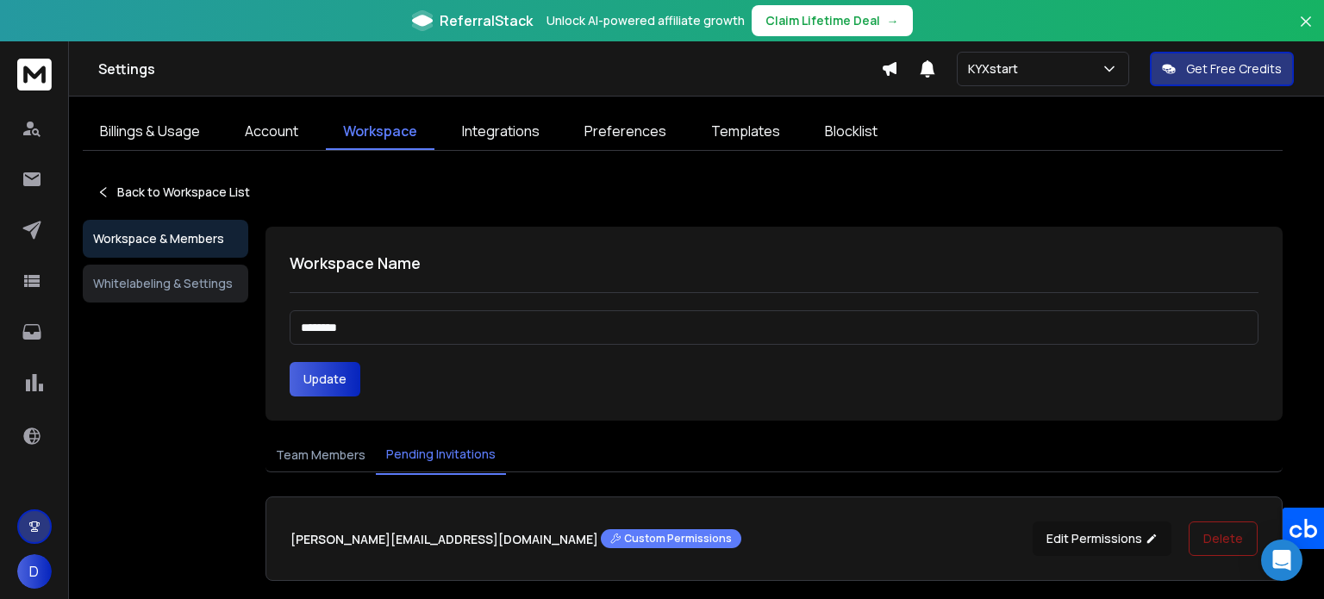
click at [372, 544] on h1 "r.bijlani@kyxstart.com Custom Permissions" at bounding box center [516, 538] width 451 height 19
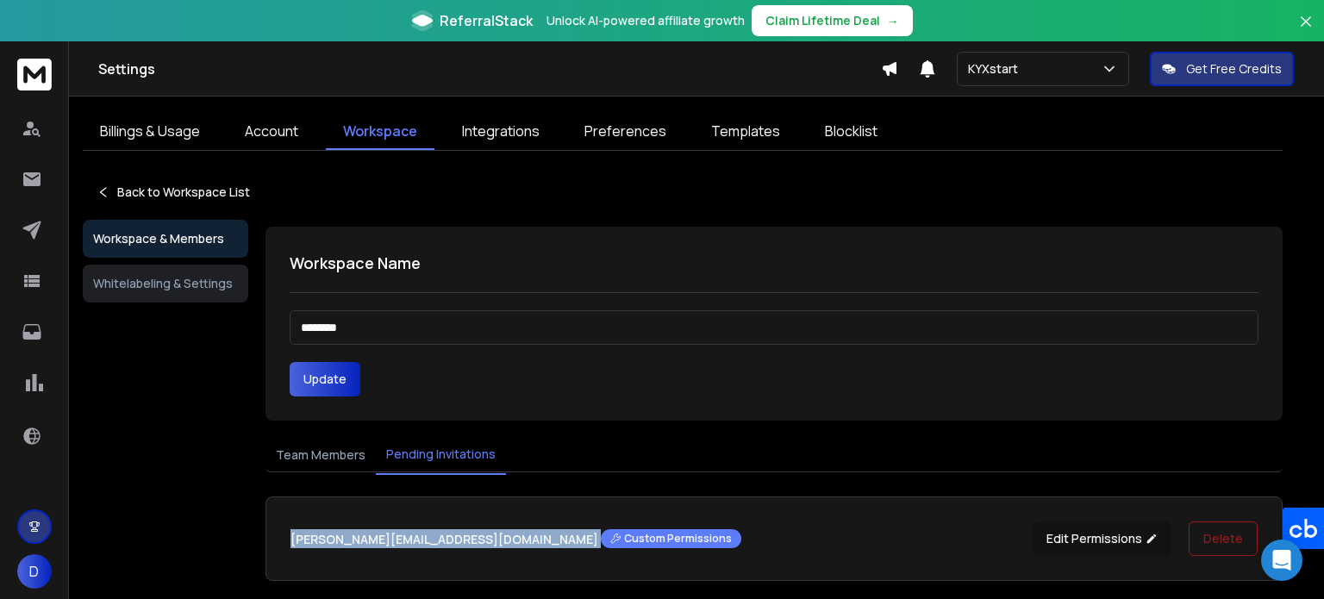
click at [372, 544] on h1 "r.bijlani@kyxstart.com Custom Permissions" at bounding box center [516, 538] width 451 height 19
copy h1 "r.bijlani@kyxstart.com"
click at [1211, 541] on button "Delete" at bounding box center [1223, 539] width 69 height 34
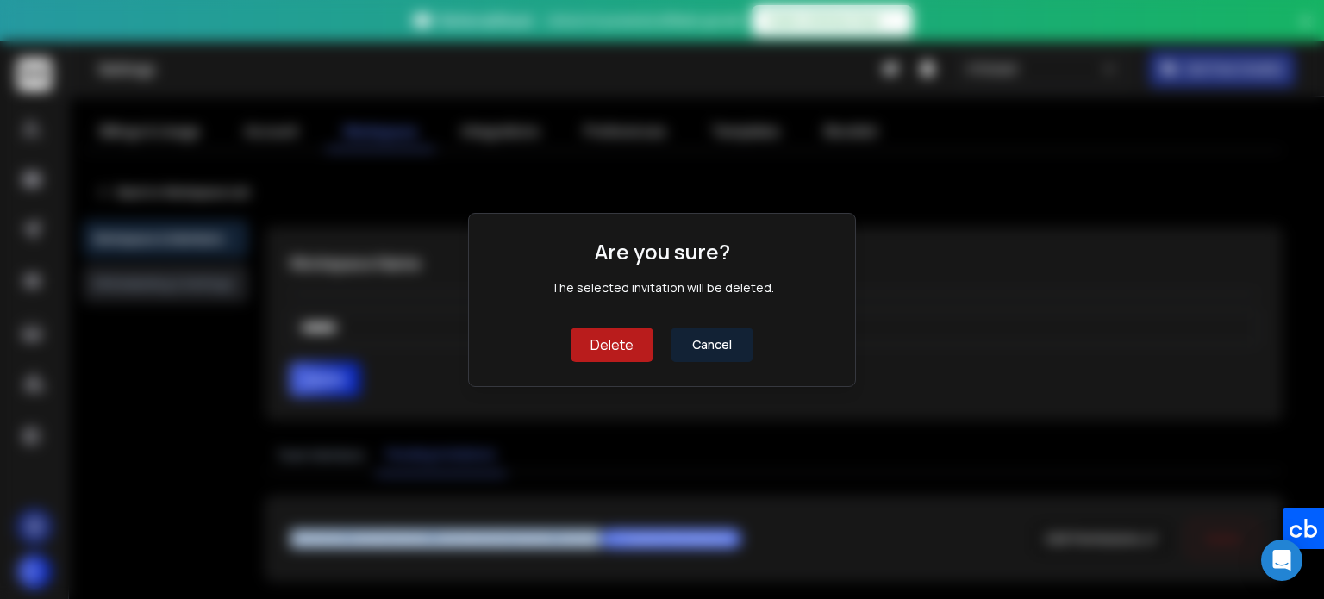
click at [613, 346] on button "Delete" at bounding box center [612, 345] width 83 height 34
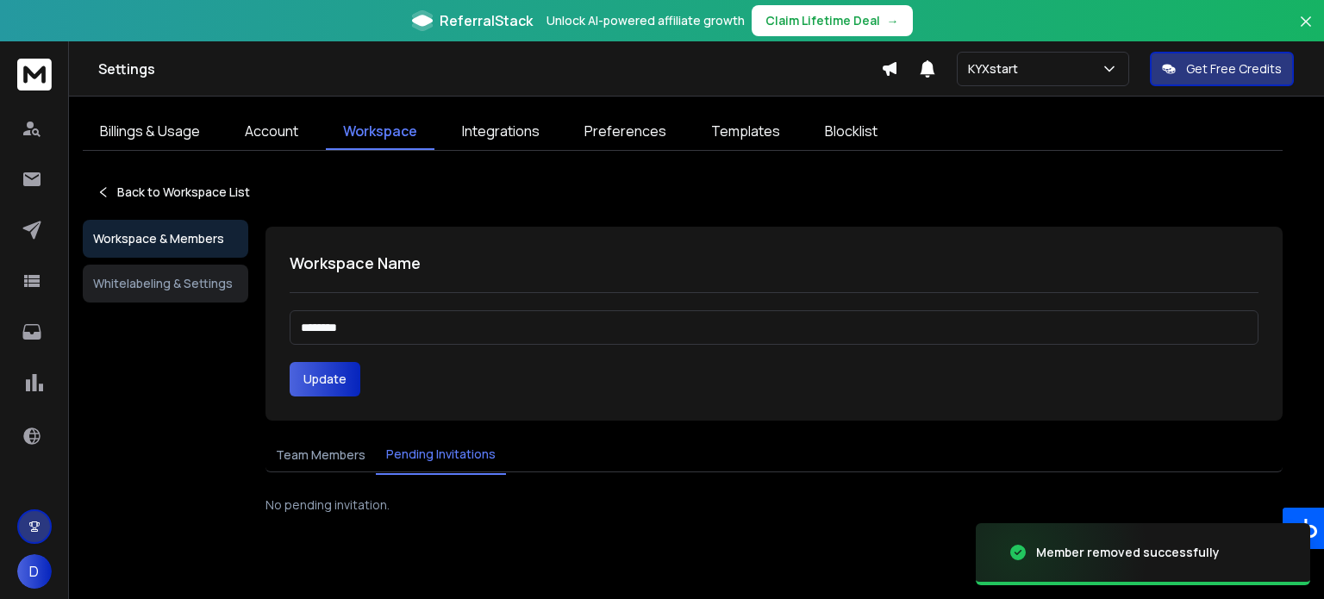
click at [897, 464] on div "Team Members Pending Invitations" at bounding box center [774, 455] width 1017 height 34
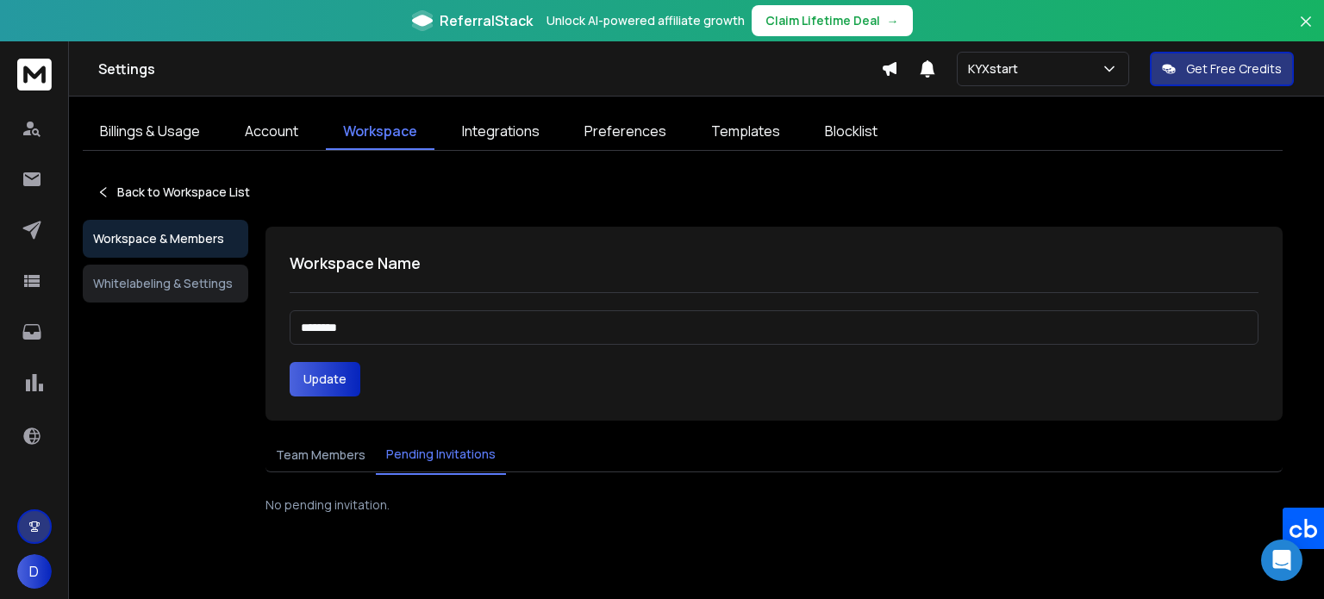
click at [345, 461] on button "Team Members" at bounding box center [321, 455] width 110 height 38
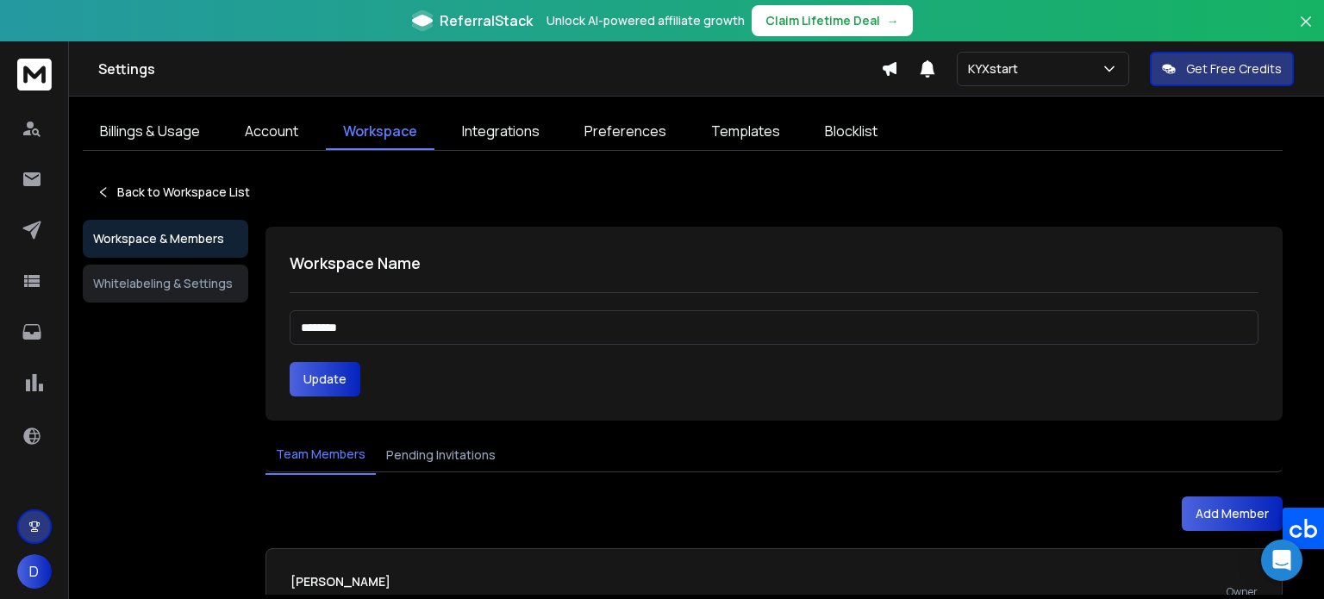
click at [1220, 510] on button "Add Member" at bounding box center [1232, 514] width 101 height 34
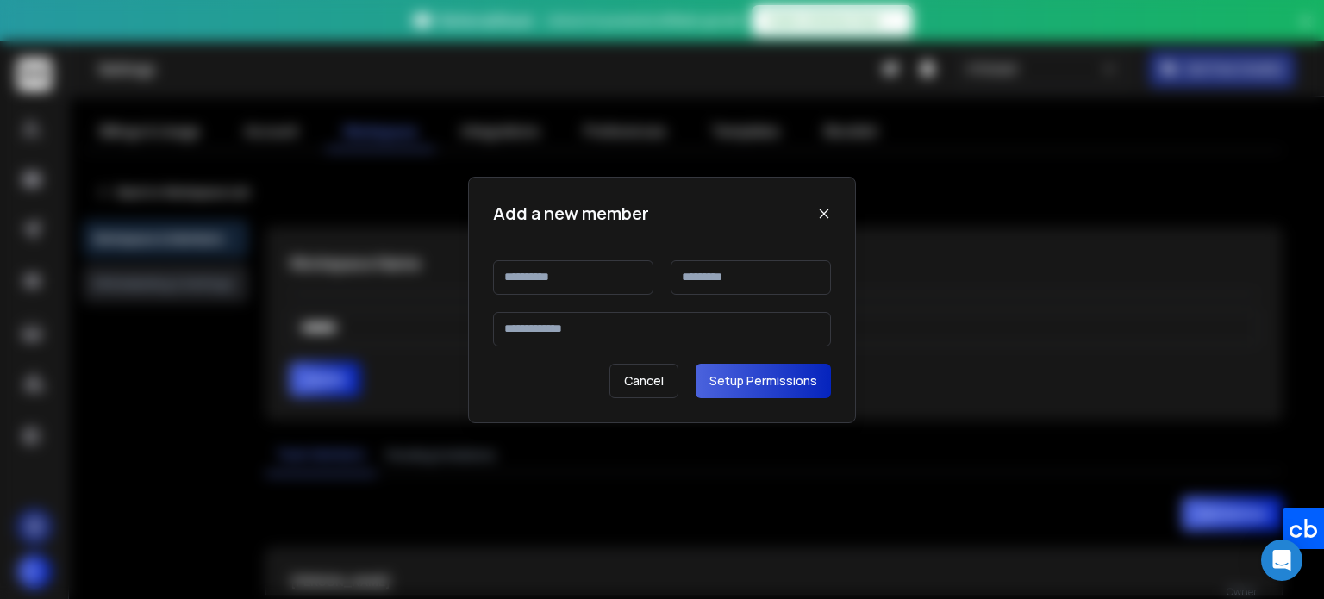
drag, startPoint x: 541, startPoint y: 326, endPoint x: 543, endPoint y: 337, distance: 11.5
click at [541, 326] on input at bounding box center [662, 329] width 338 height 34
paste input "**********"
click at [510, 334] on input "**********" at bounding box center [662, 329] width 338 height 34
type input "**********"
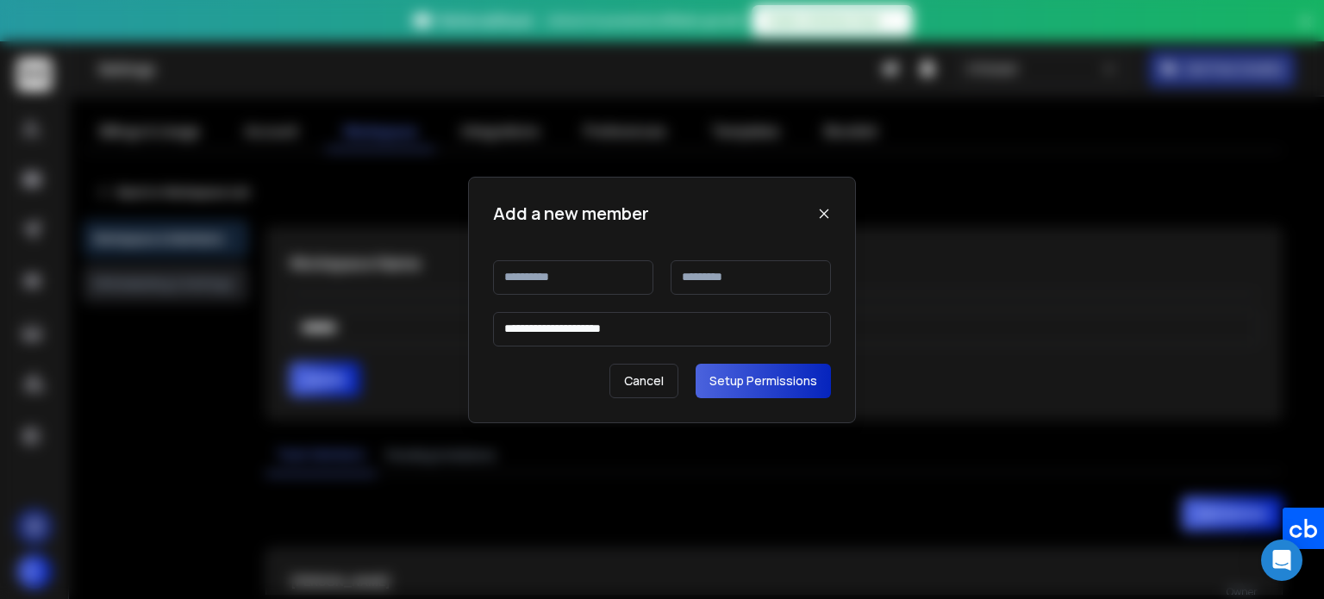
click at [539, 282] on input at bounding box center [573, 277] width 160 height 34
type input "****"
type input "*******"
click at [761, 372] on button "Setup Permissions" at bounding box center [763, 381] width 135 height 34
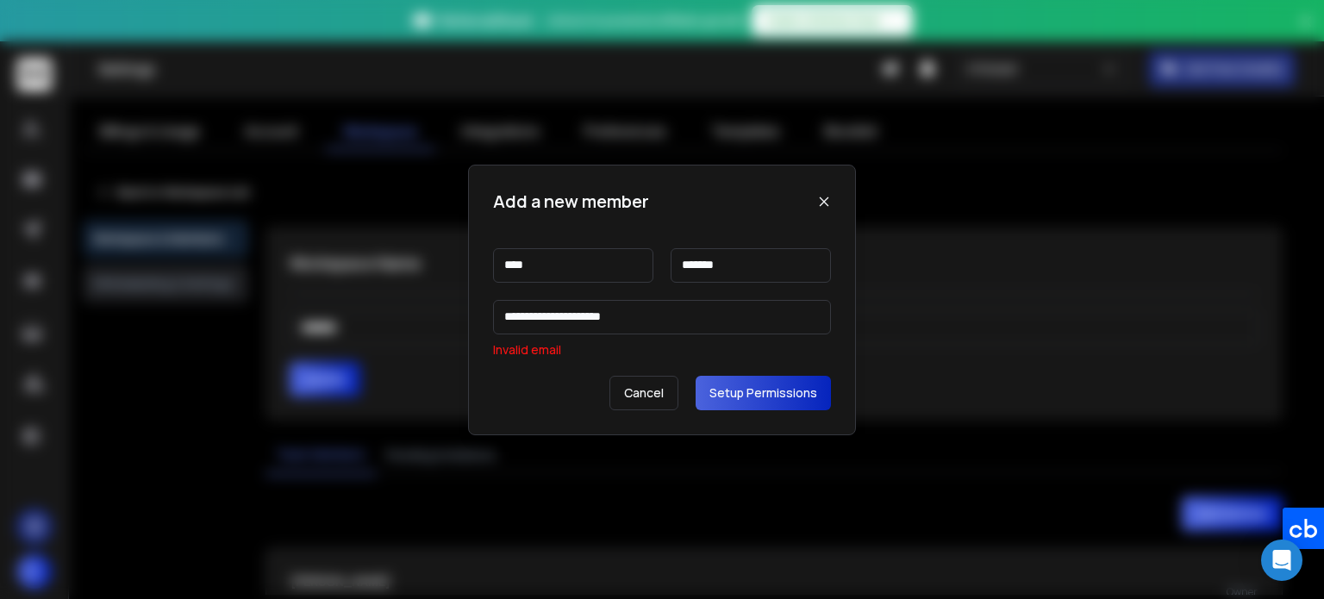
click at [734, 396] on button "Setup Permissions" at bounding box center [763, 393] width 135 height 34
click at [648, 325] on input "**********" at bounding box center [662, 317] width 338 height 34
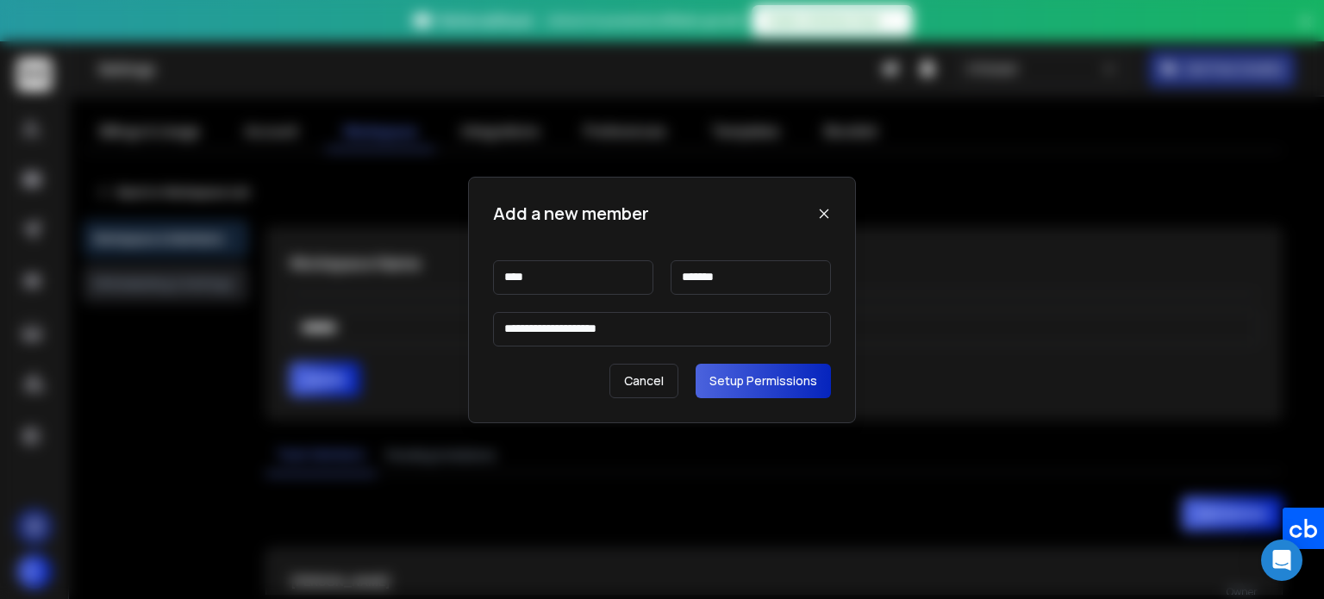
type input "**********"
click at [759, 382] on button "Setup Permissions" at bounding box center [763, 381] width 135 height 34
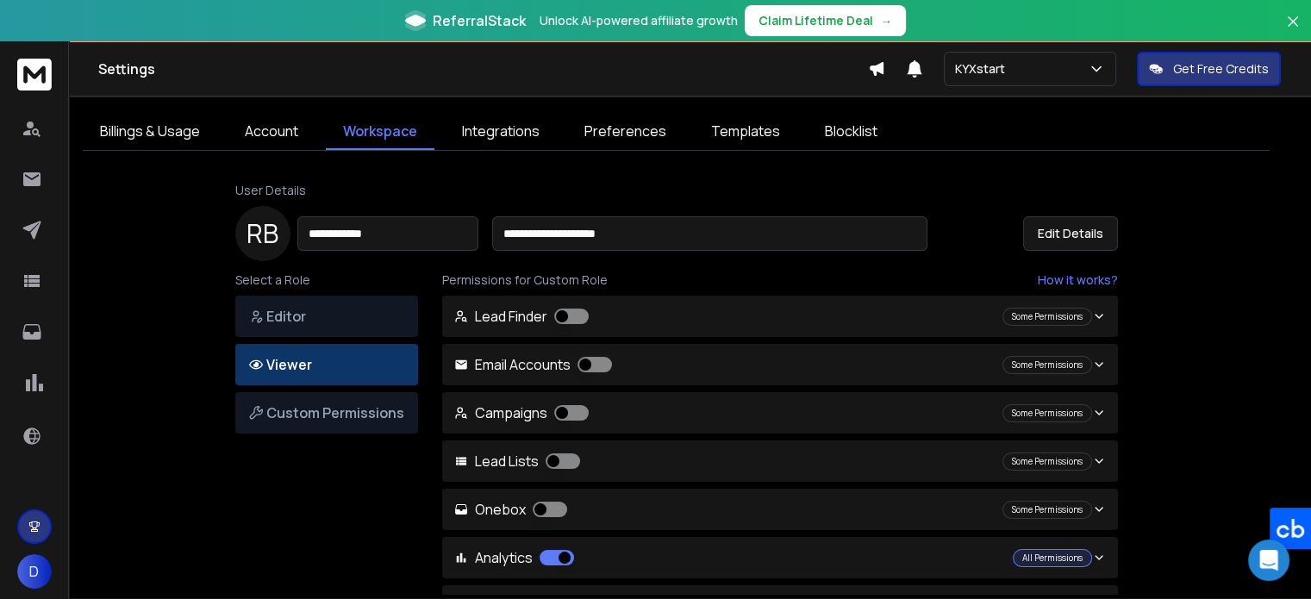
scroll to position [115, 0]
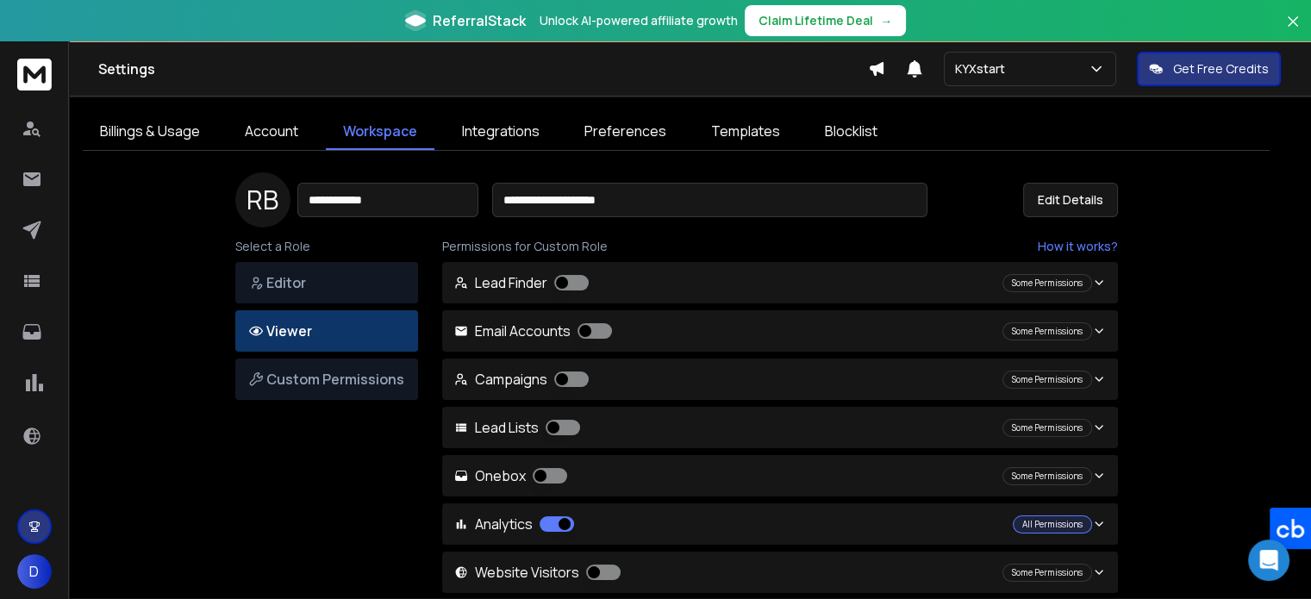
click at [599, 323] on button "button" at bounding box center [595, 331] width 34 height 16
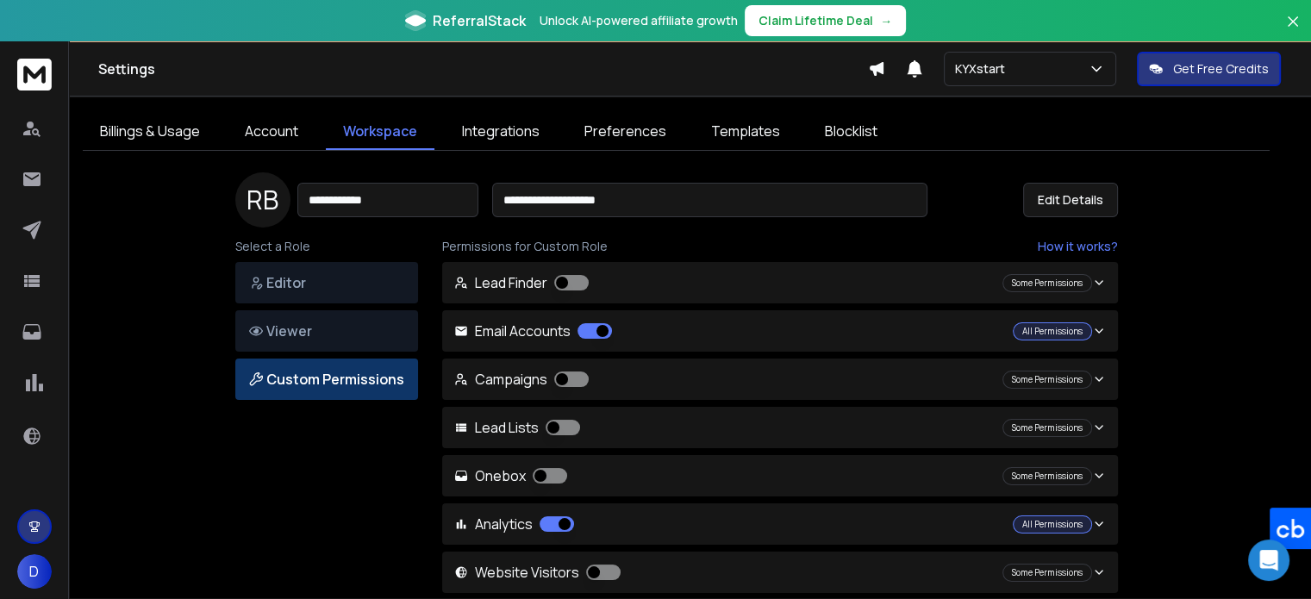
click at [572, 378] on button "button" at bounding box center [571, 380] width 34 height 16
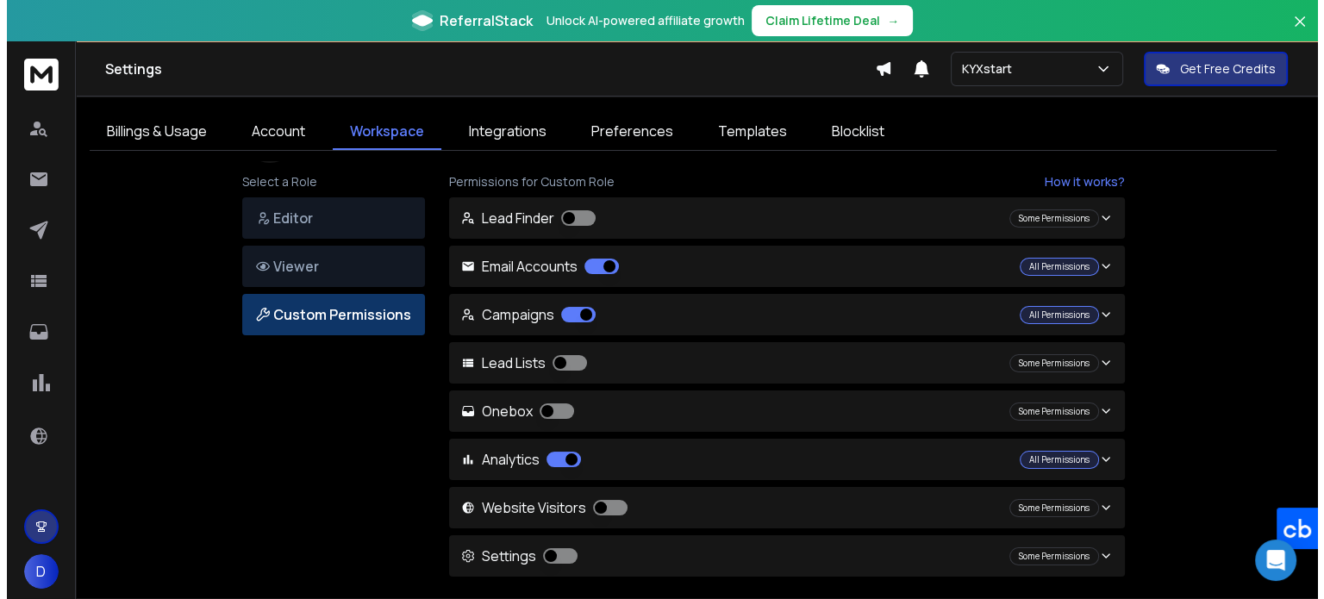
scroll to position [229, 0]
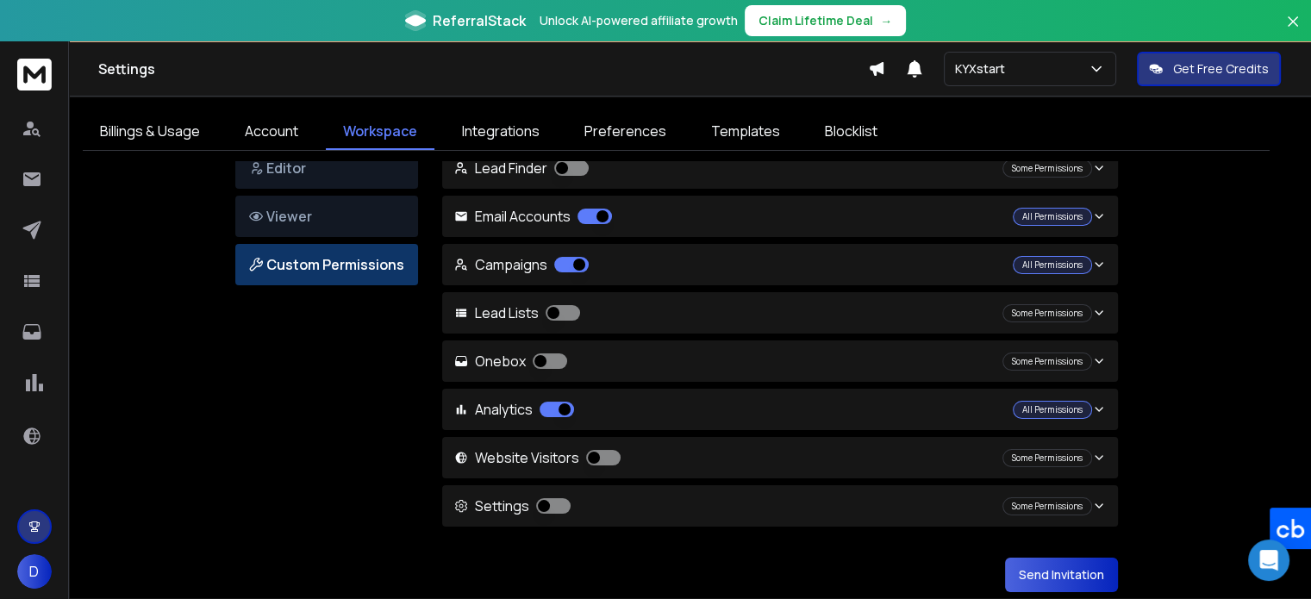
click at [545, 361] on button "button" at bounding box center [550, 361] width 34 height 16
click at [1037, 565] on button "Send Invitation" at bounding box center [1061, 575] width 113 height 34
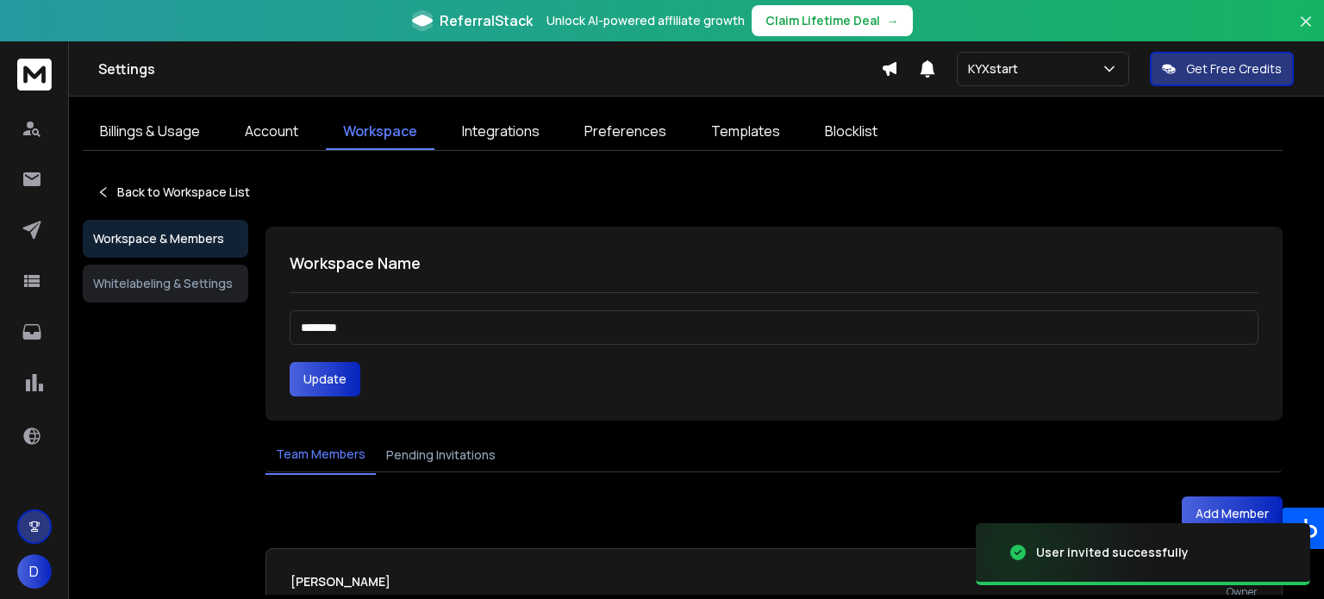
scroll to position [41, 0]
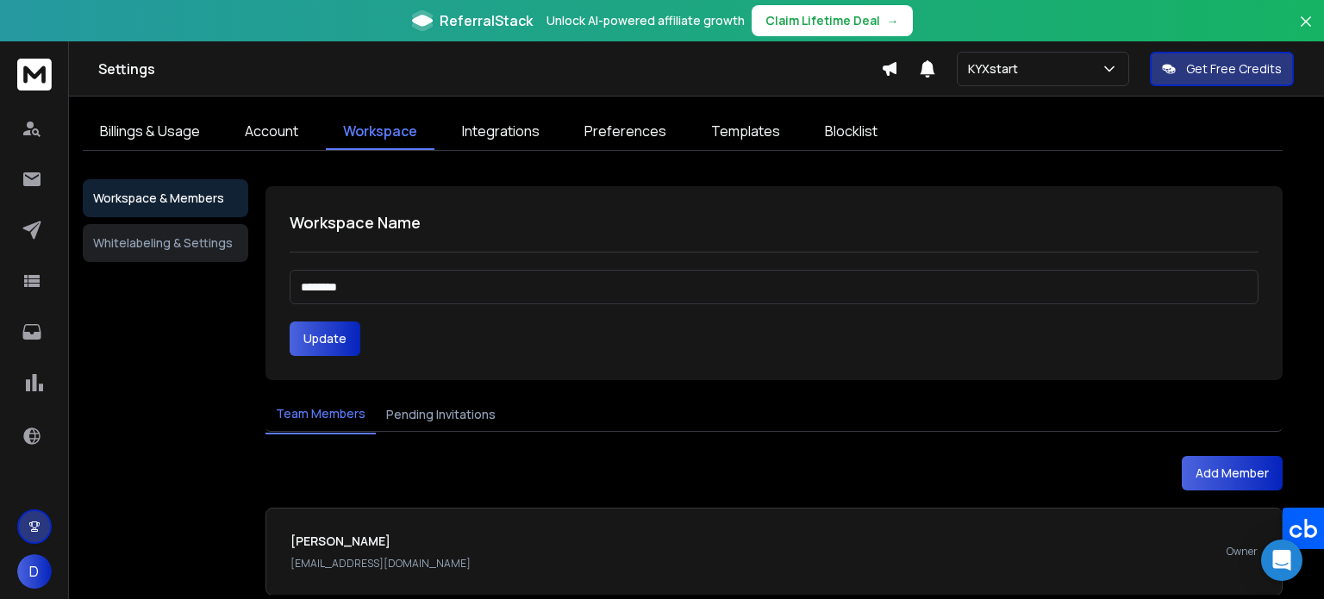
click at [448, 406] on div "Workspace Name ******** Update Team Members Pending Invitations Add Member Deep…" at bounding box center [774, 391] width 1017 height 410
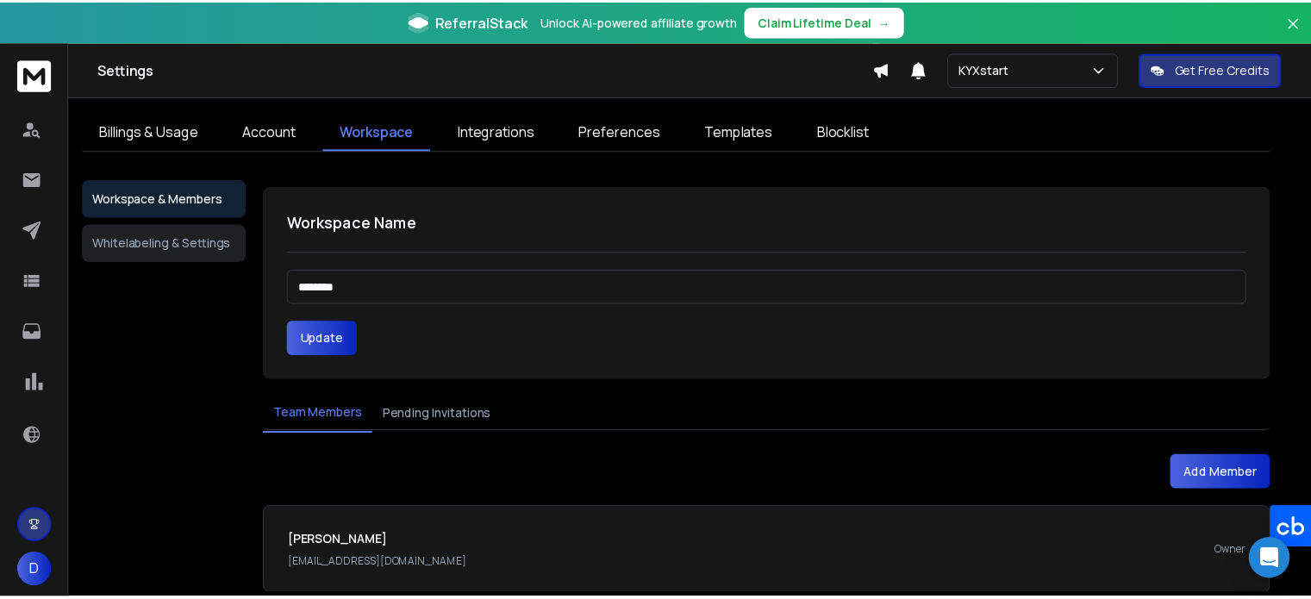
scroll to position [0, 0]
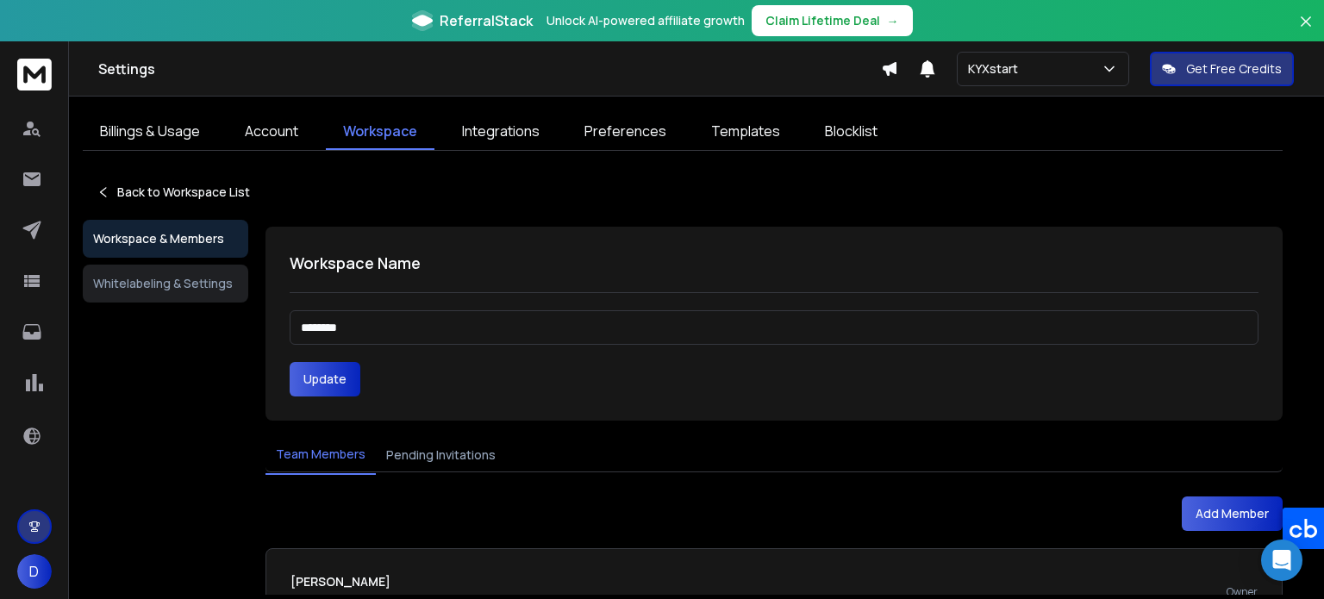
click at [328, 454] on button "Team Members" at bounding box center [321, 455] width 110 height 40
drag, startPoint x: 31, startPoint y: 134, endPoint x: 38, endPoint y: 180, distance: 47.1
click at [31, 134] on icon at bounding box center [32, 128] width 21 height 21
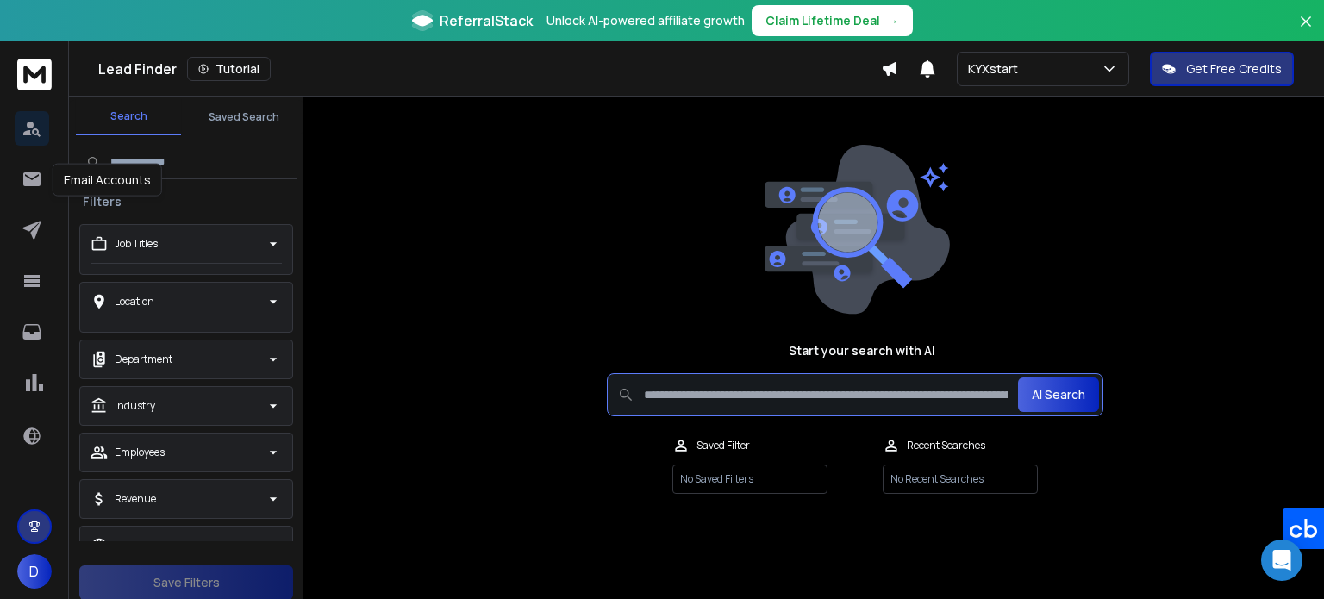
drag, startPoint x: 34, startPoint y: 191, endPoint x: 34, endPoint y: 200, distance: 9.5
click at [34, 190] on link at bounding box center [32, 179] width 34 height 34
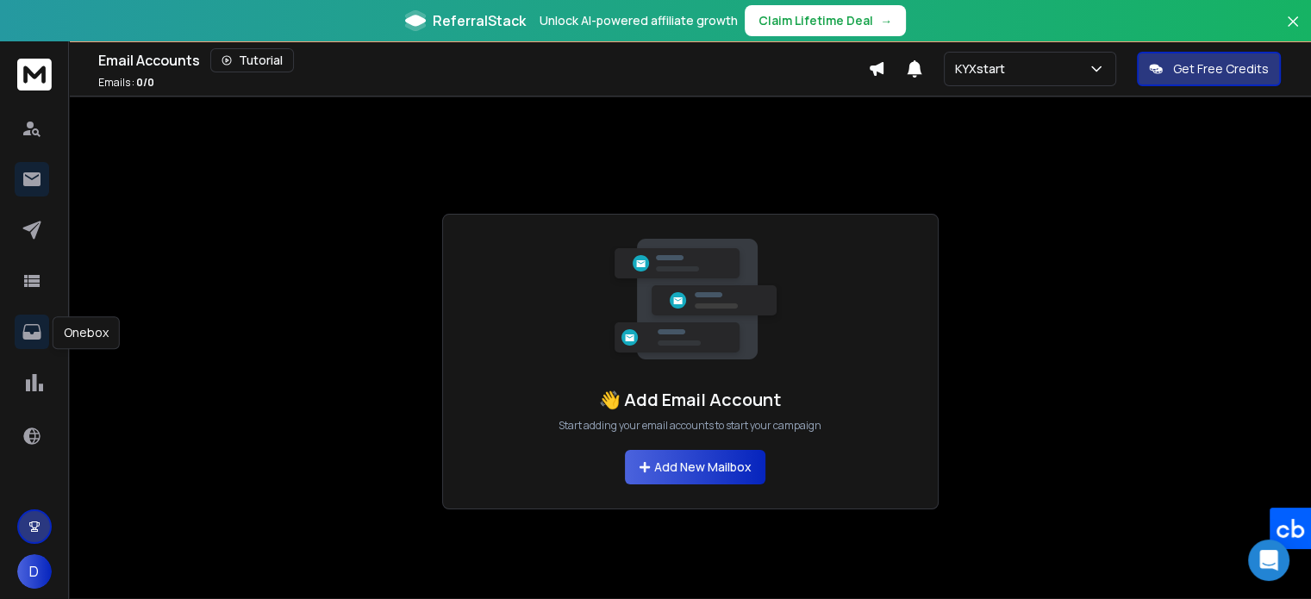
click at [32, 337] on icon at bounding box center [31, 332] width 18 height 16
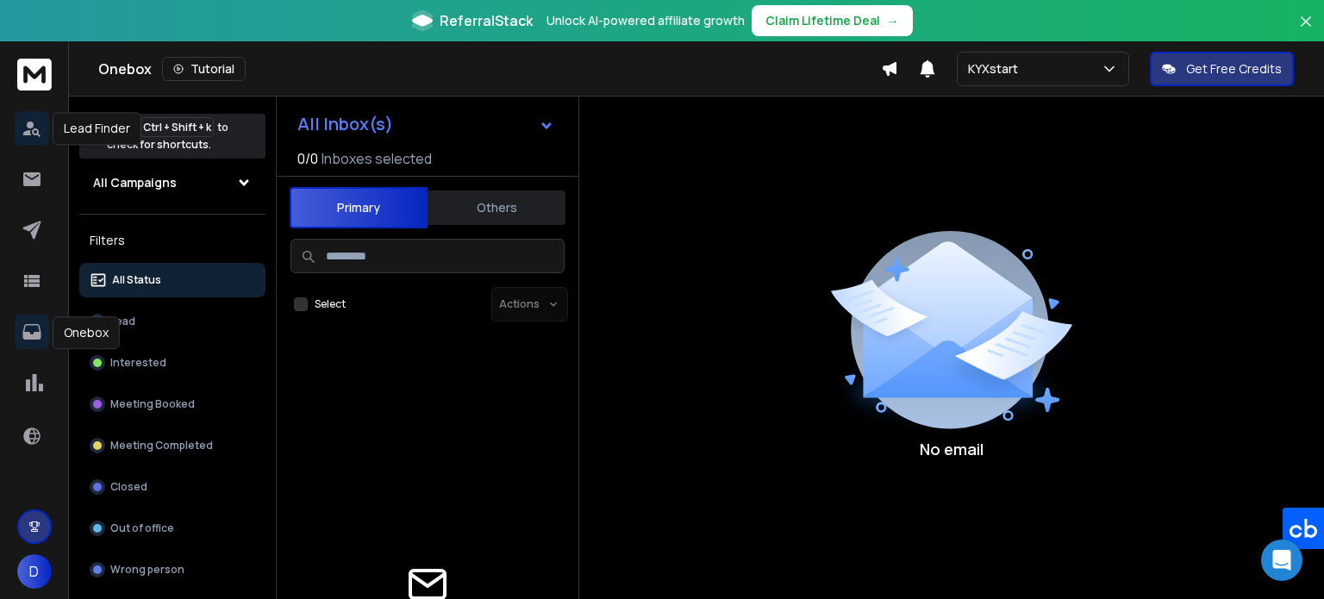
click at [28, 135] on icon at bounding box center [32, 128] width 21 height 21
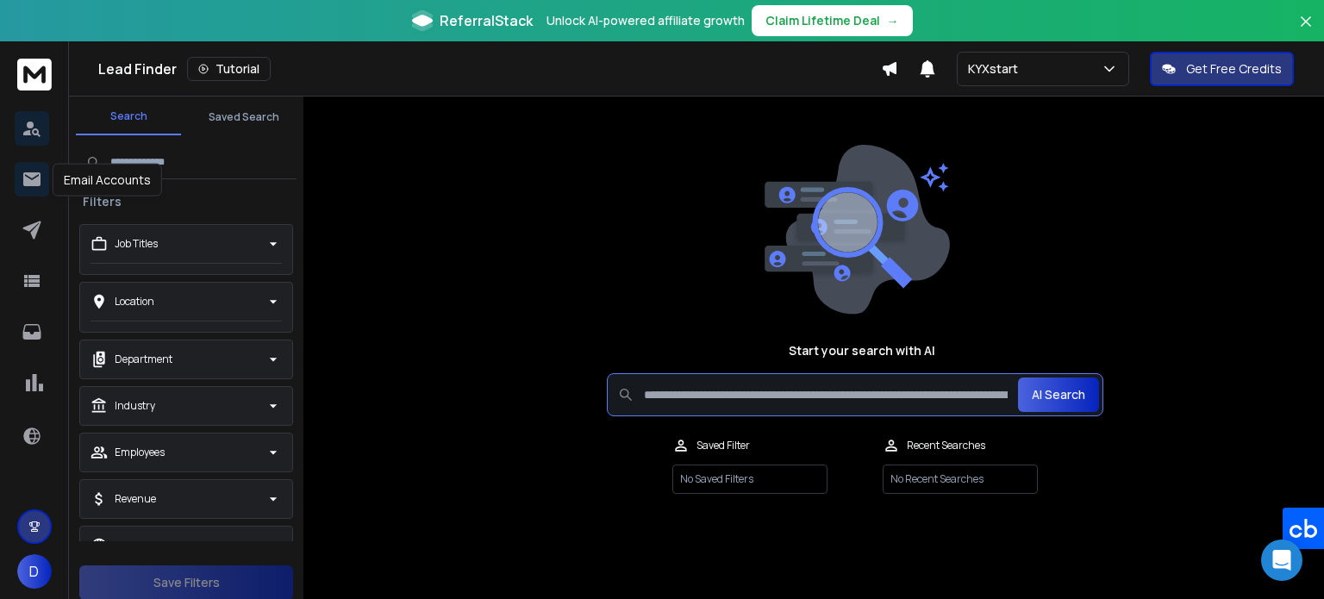
click at [28, 181] on icon at bounding box center [31, 179] width 17 height 14
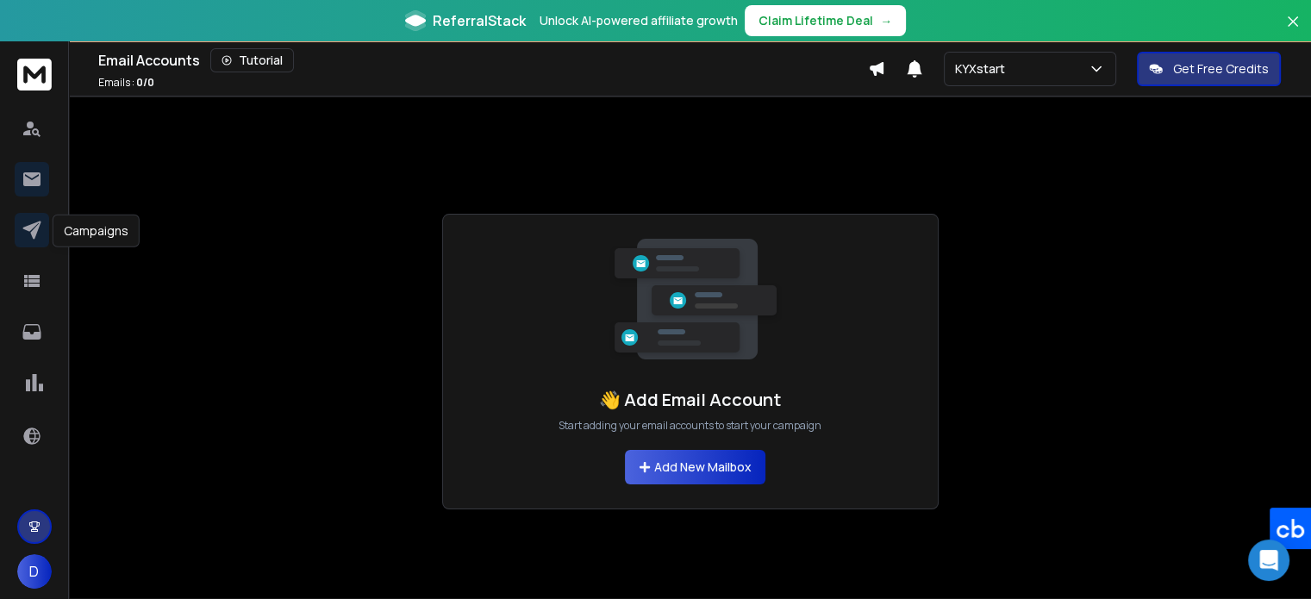
click at [33, 231] on icon at bounding box center [31, 231] width 18 height 18
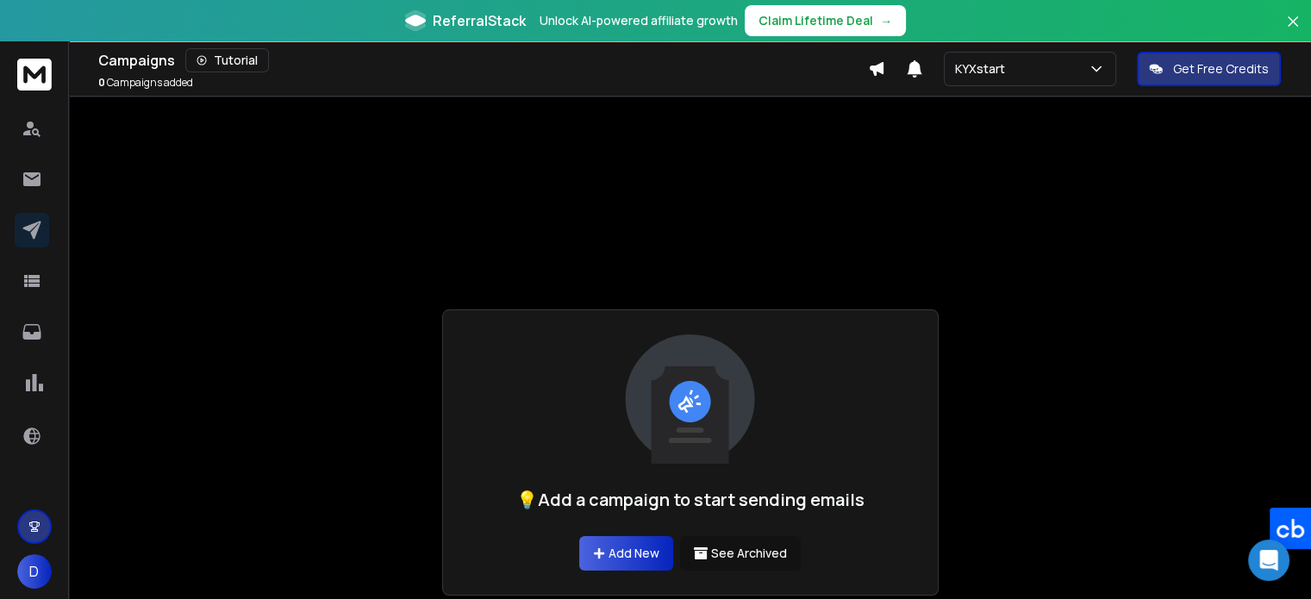
scroll to position [131, 0]
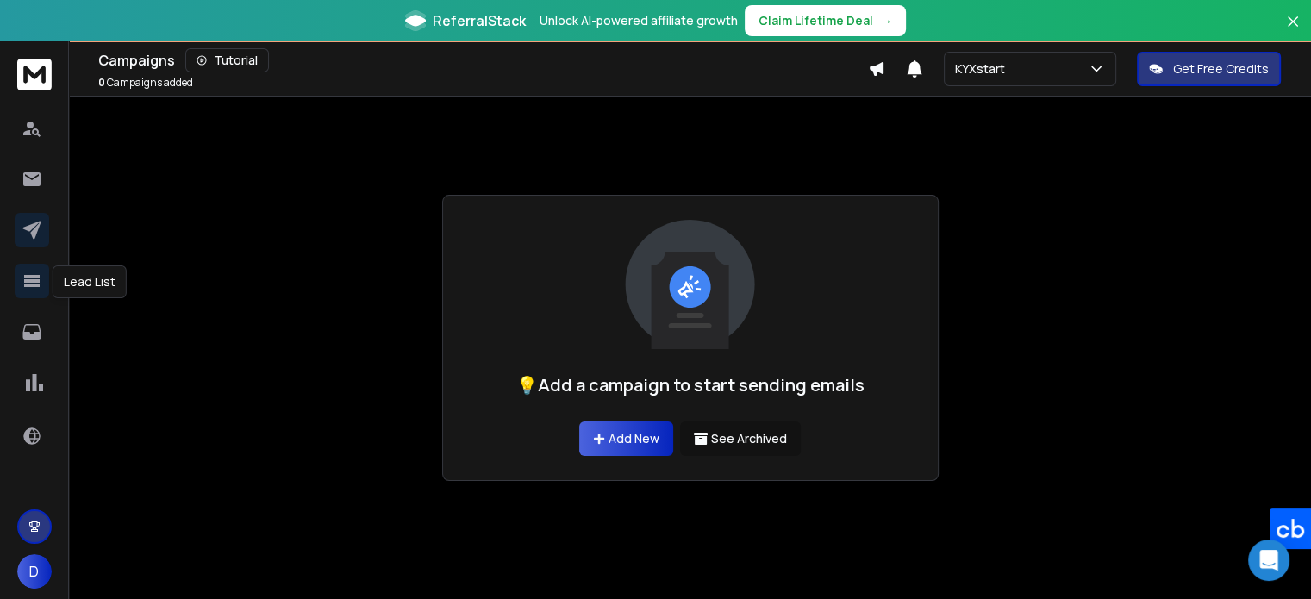
click at [36, 288] on icon at bounding box center [32, 281] width 21 height 21
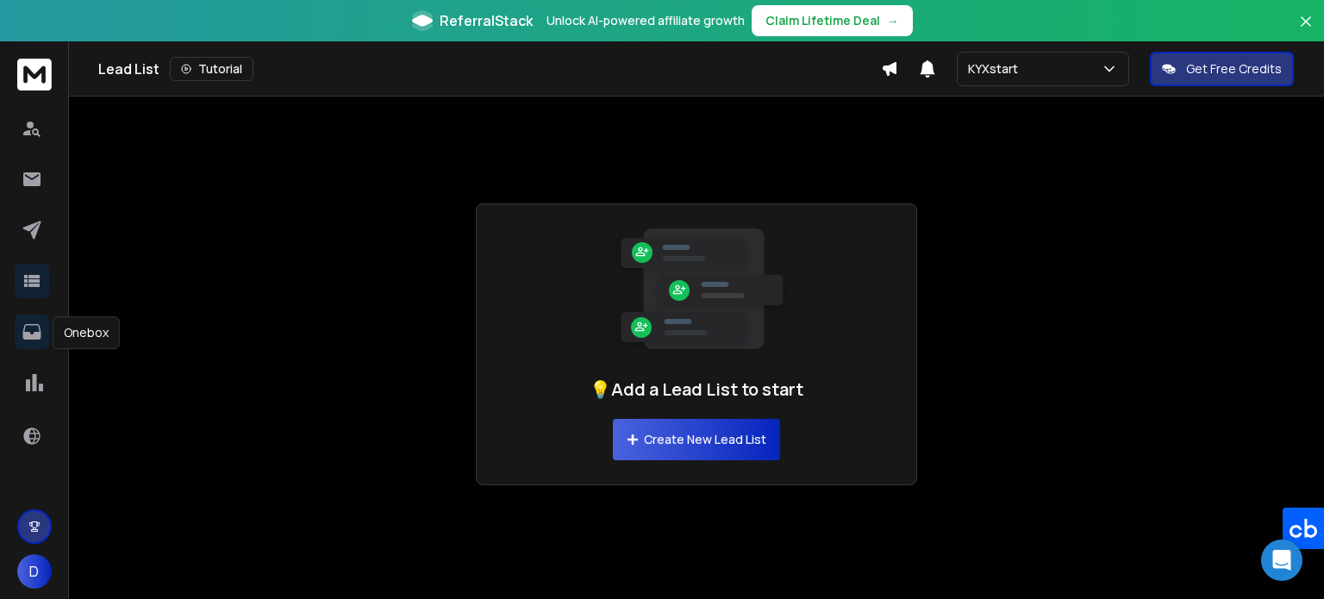
click at [34, 331] on icon at bounding box center [32, 332] width 21 height 21
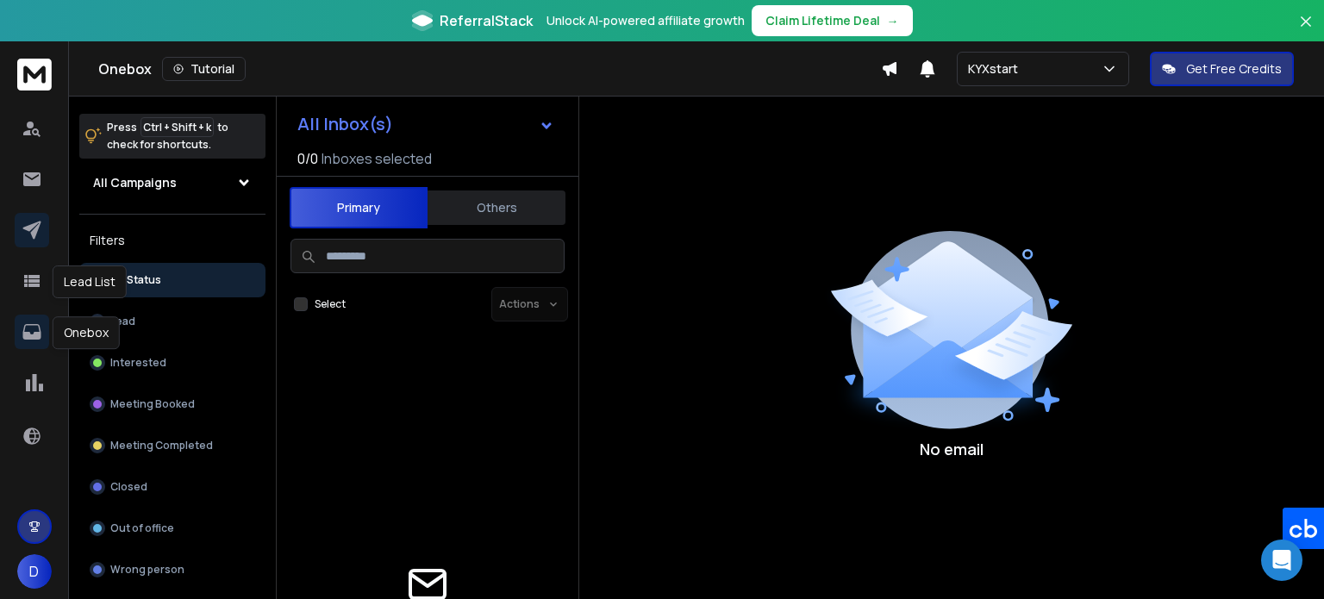
click at [30, 230] on icon at bounding box center [31, 231] width 18 height 18
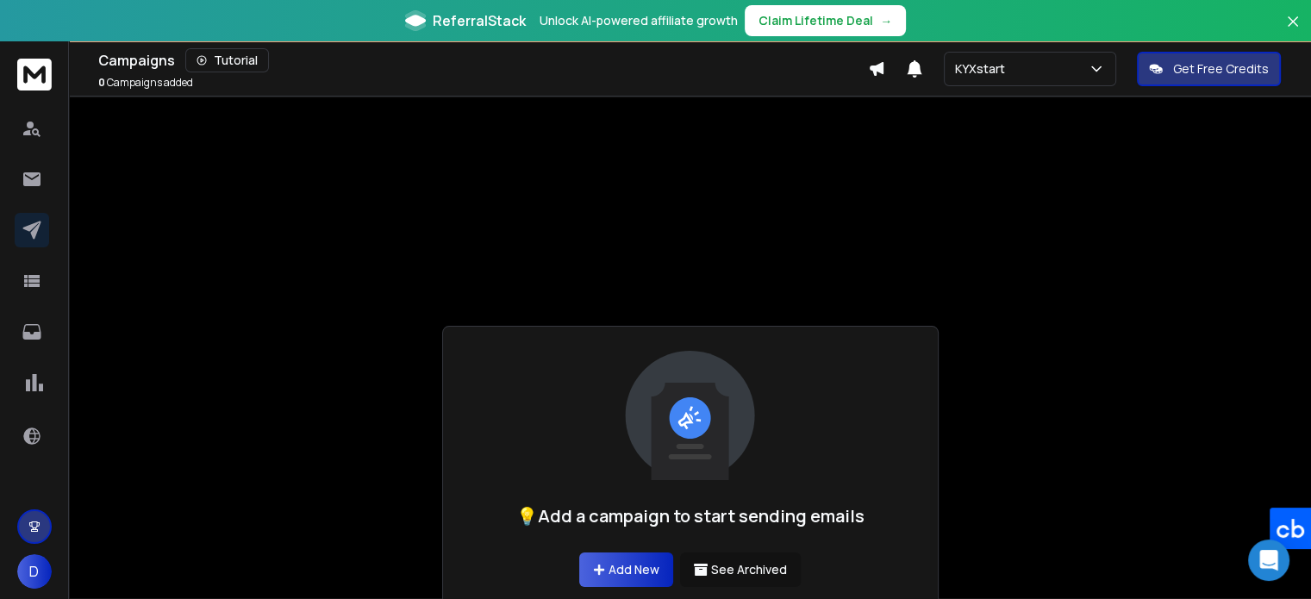
click at [54, 189] on div "D" at bounding box center [34, 323] width 69 height 565
click at [45, 182] on link at bounding box center [32, 179] width 34 height 34
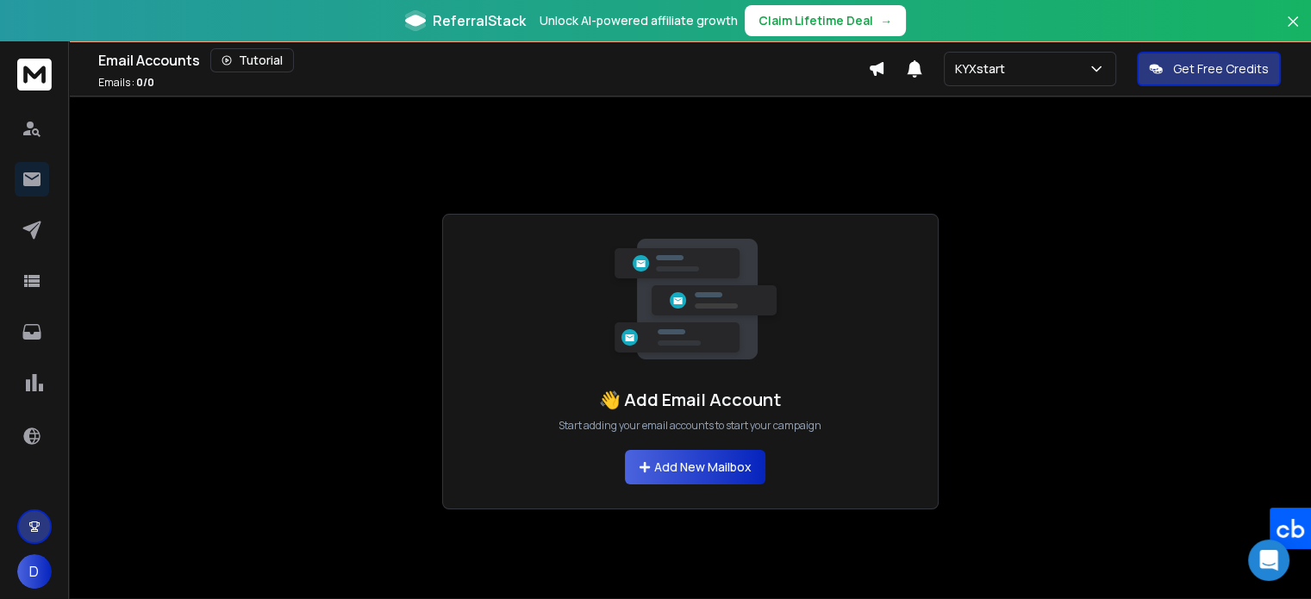
click at [693, 465] on button "Add New Mailbox" at bounding box center [695, 467] width 141 height 34
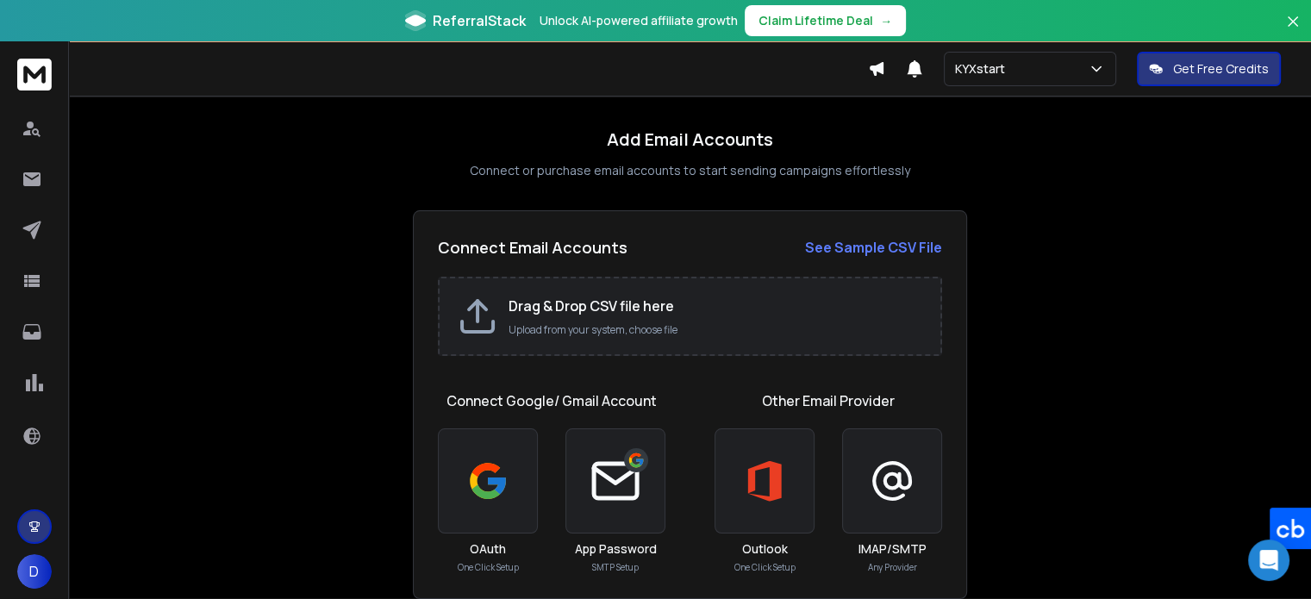
click at [501, 474] on icon at bounding box center [487, 481] width 43 height 52
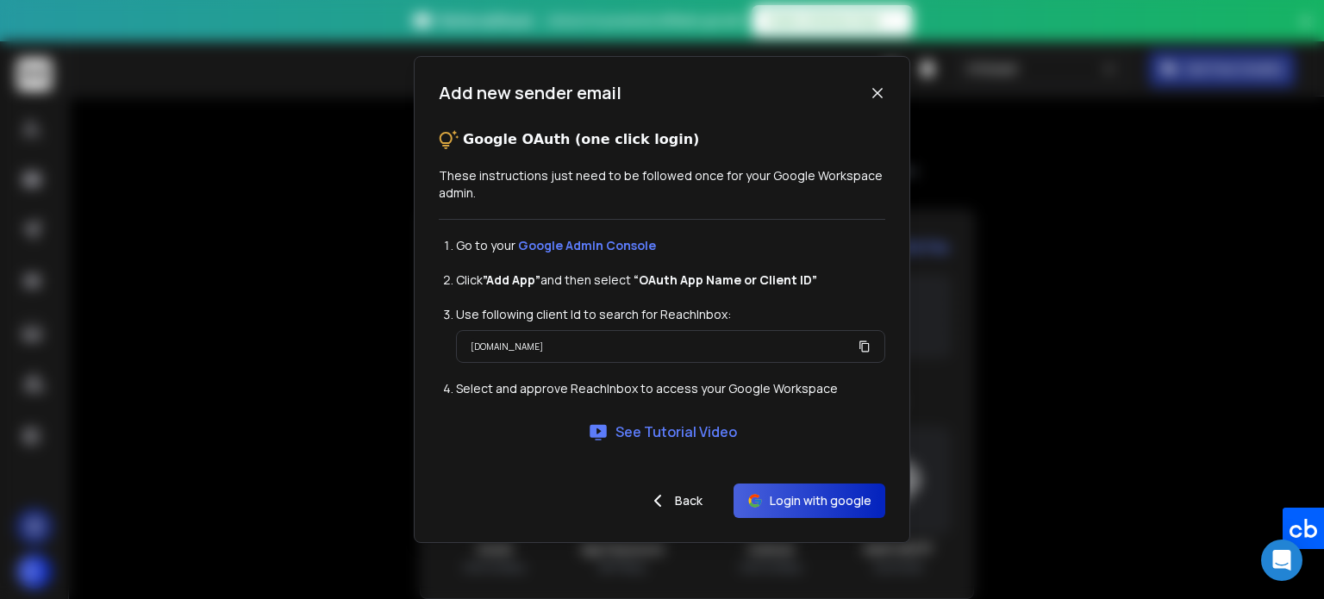
click at [810, 503] on button "Login with google" at bounding box center [810, 501] width 152 height 34
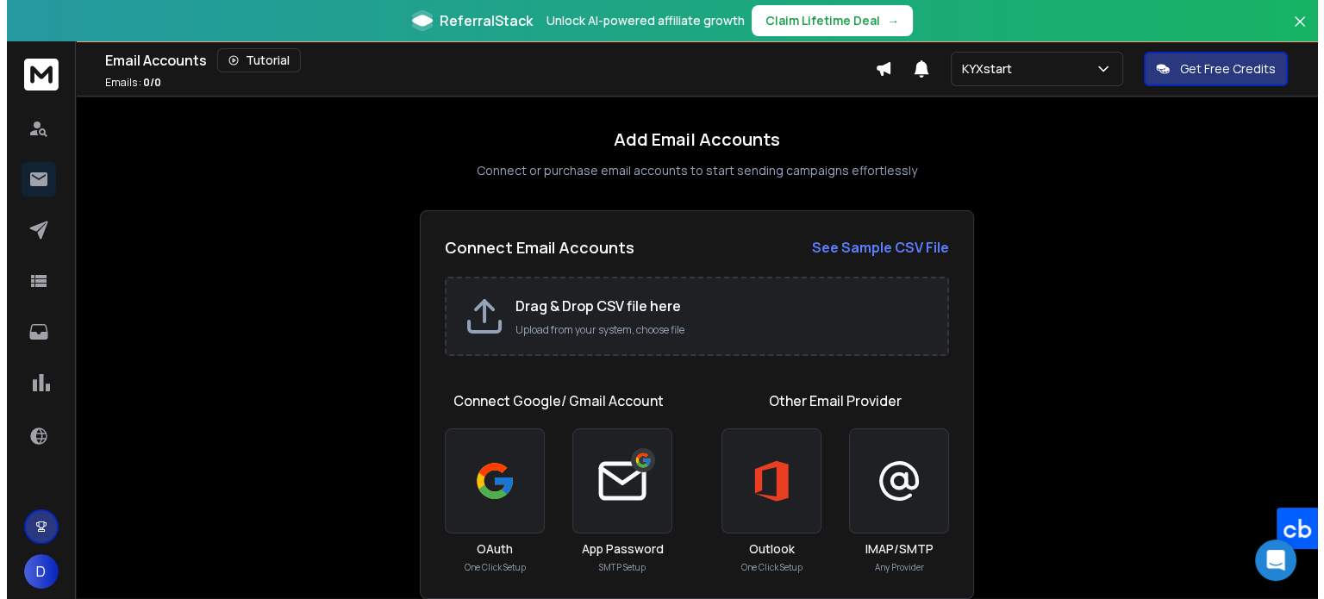
scroll to position [33, 0]
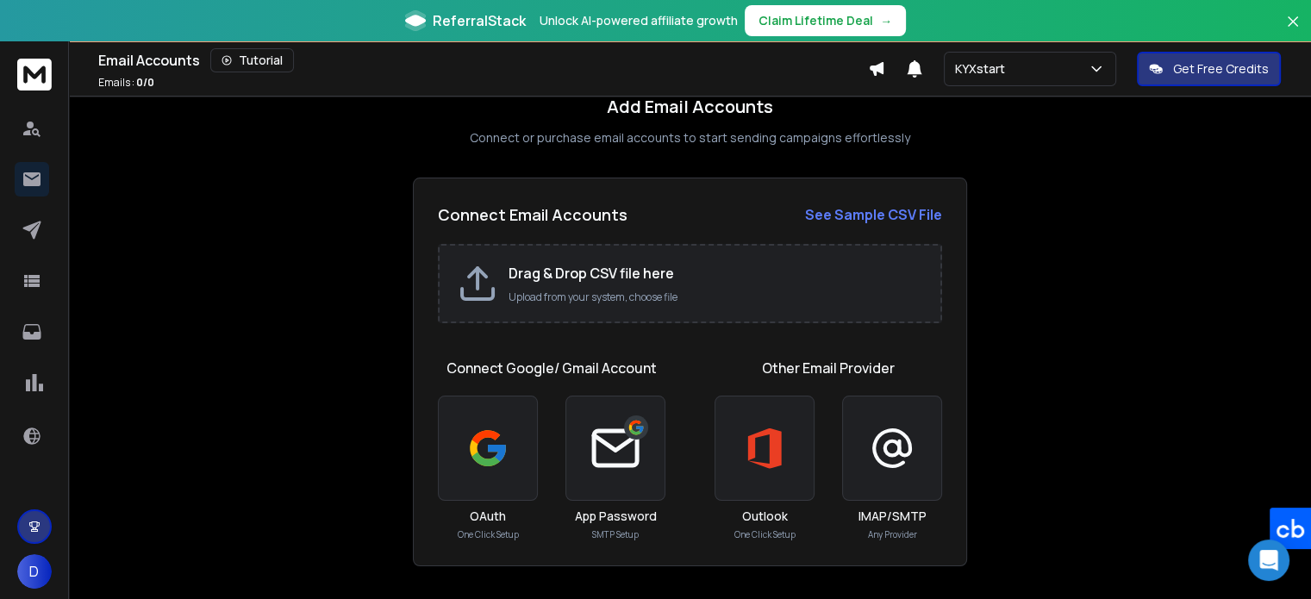
click at [609, 453] on icon at bounding box center [616, 448] width 52 height 52
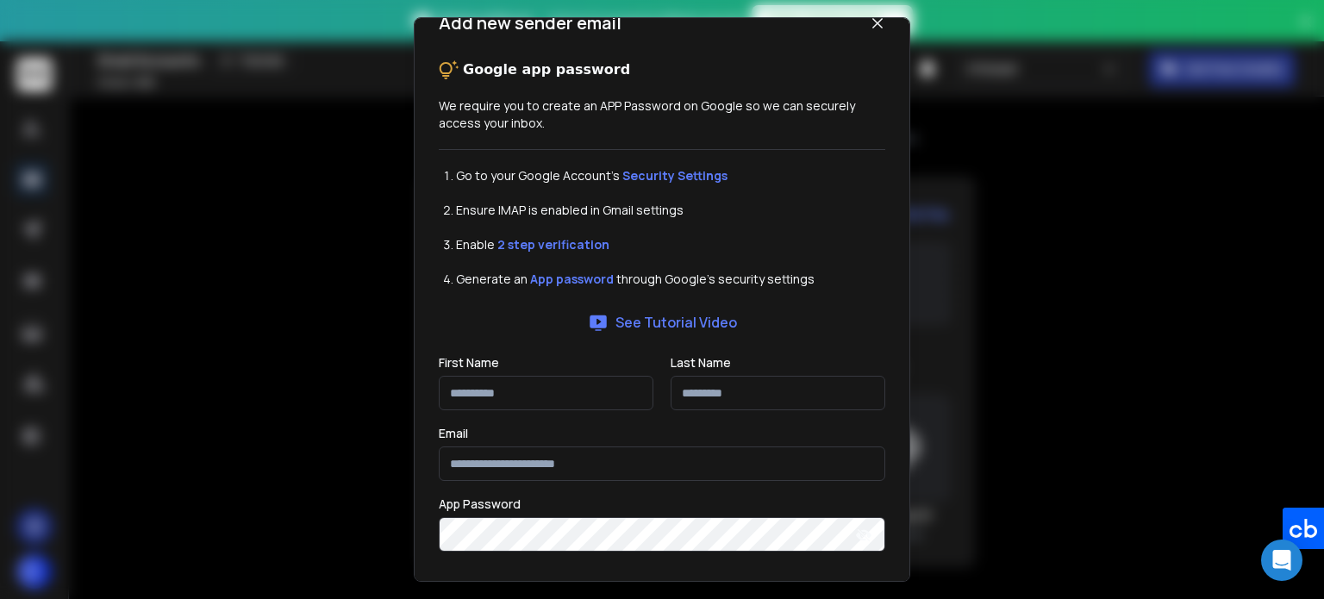
scroll to position [0, 0]
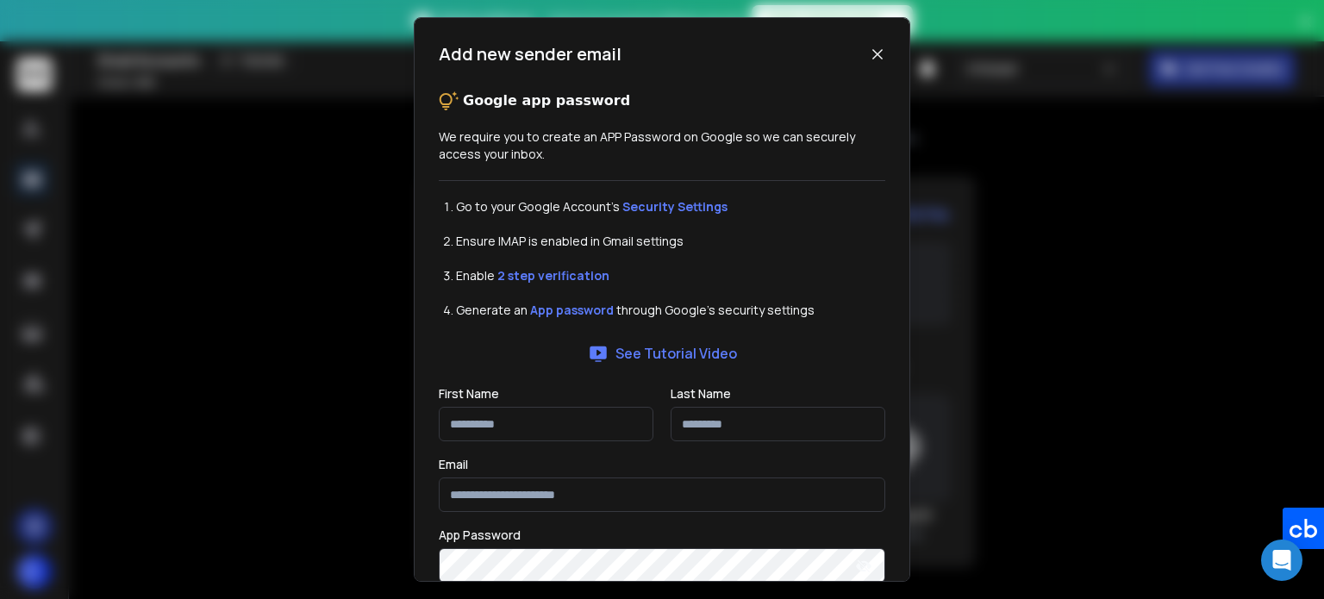
click at [872, 53] on icon at bounding box center [878, 55] width 16 height 16
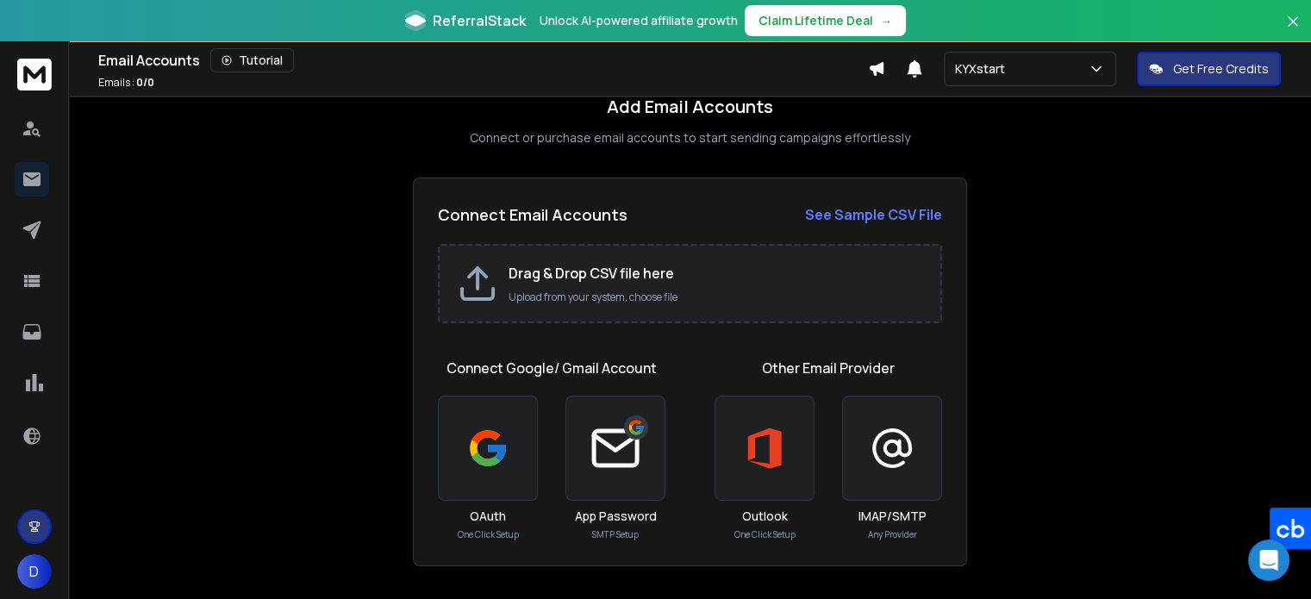
click at [509, 444] on icon at bounding box center [487, 448] width 43 height 52
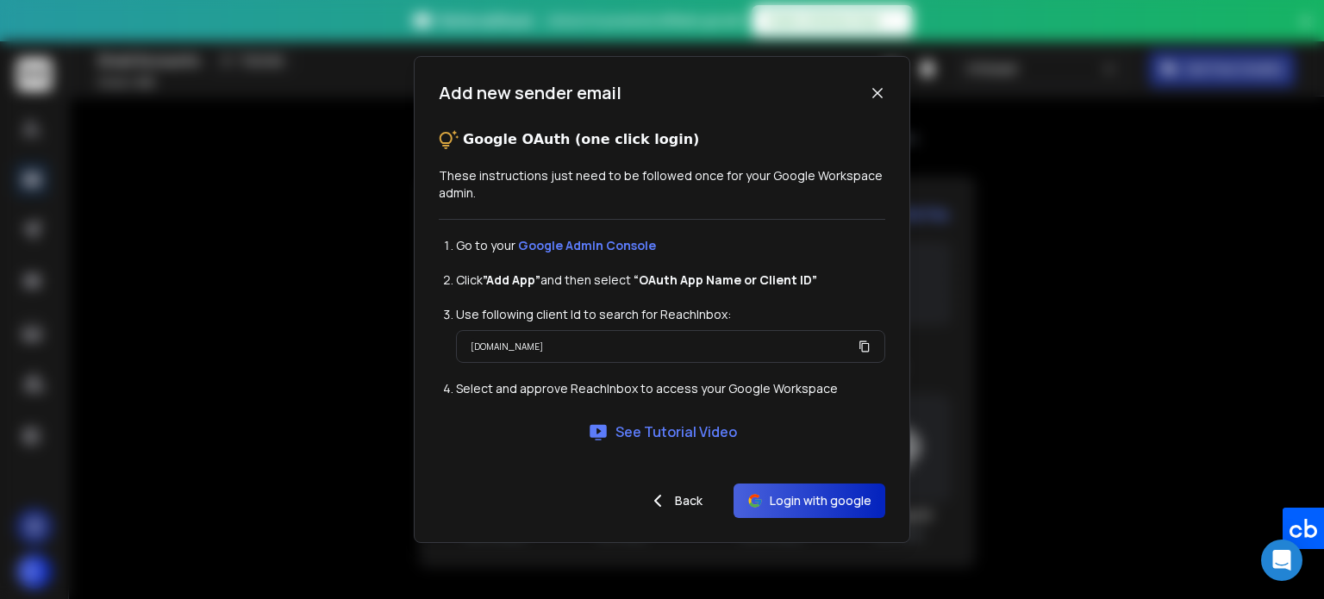
click at [785, 503] on button "Login with google" at bounding box center [810, 501] width 152 height 34
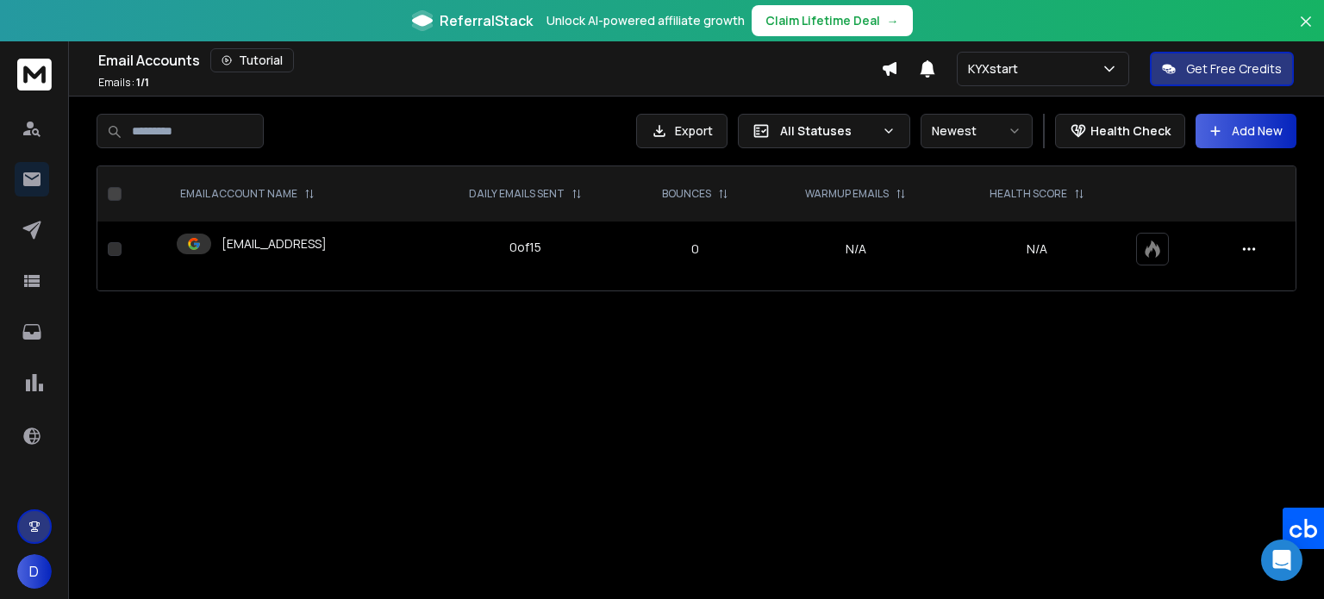
click at [1231, 134] on button "Add New" at bounding box center [1246, 131] width 101 height 34
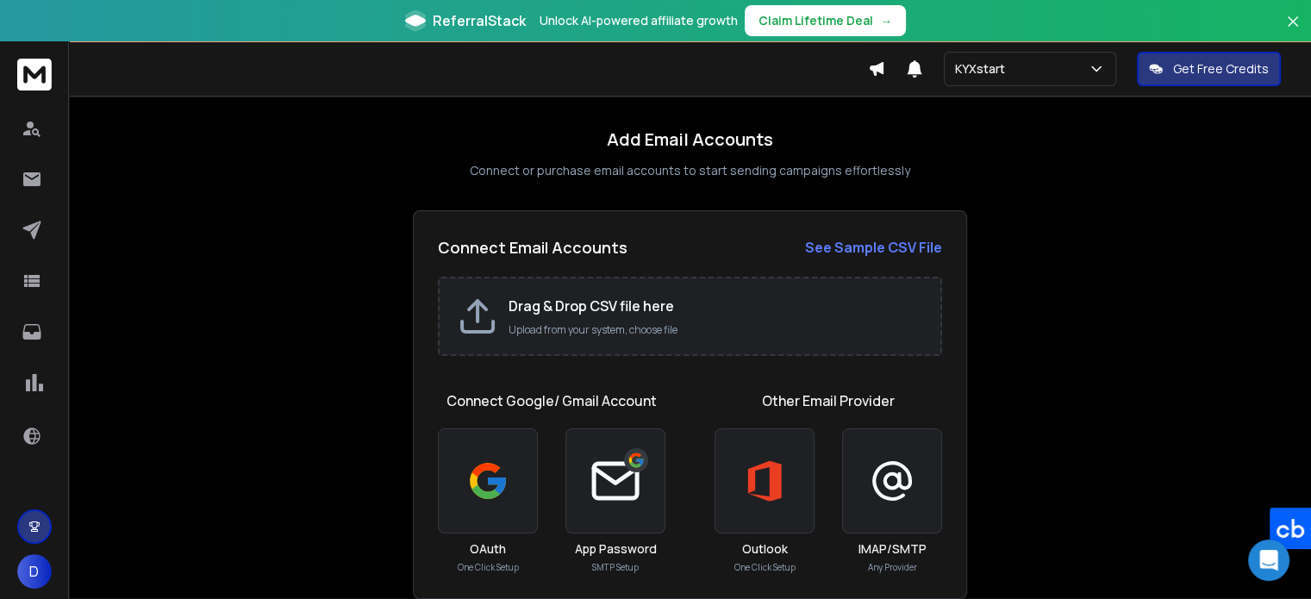
click at [504, 460] on icon at bounding box center [487, 481] width 43 height 52
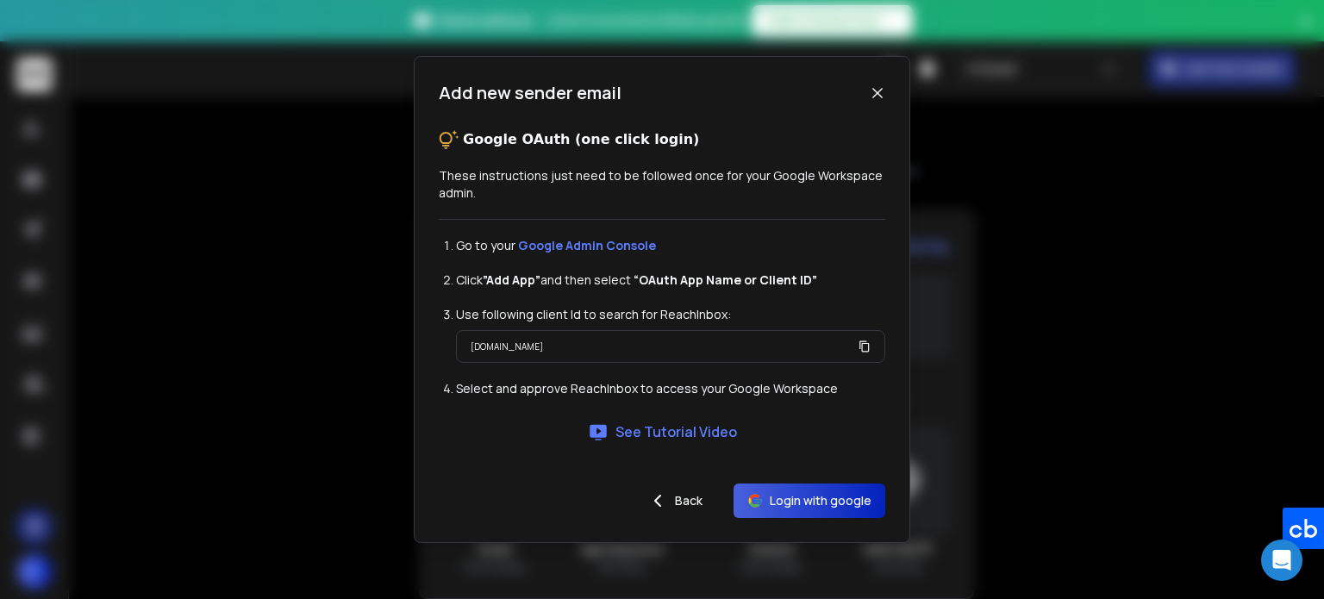
click at [810, 498] on button "Login with google" at bounding box center [810, 501] width 152 height 34
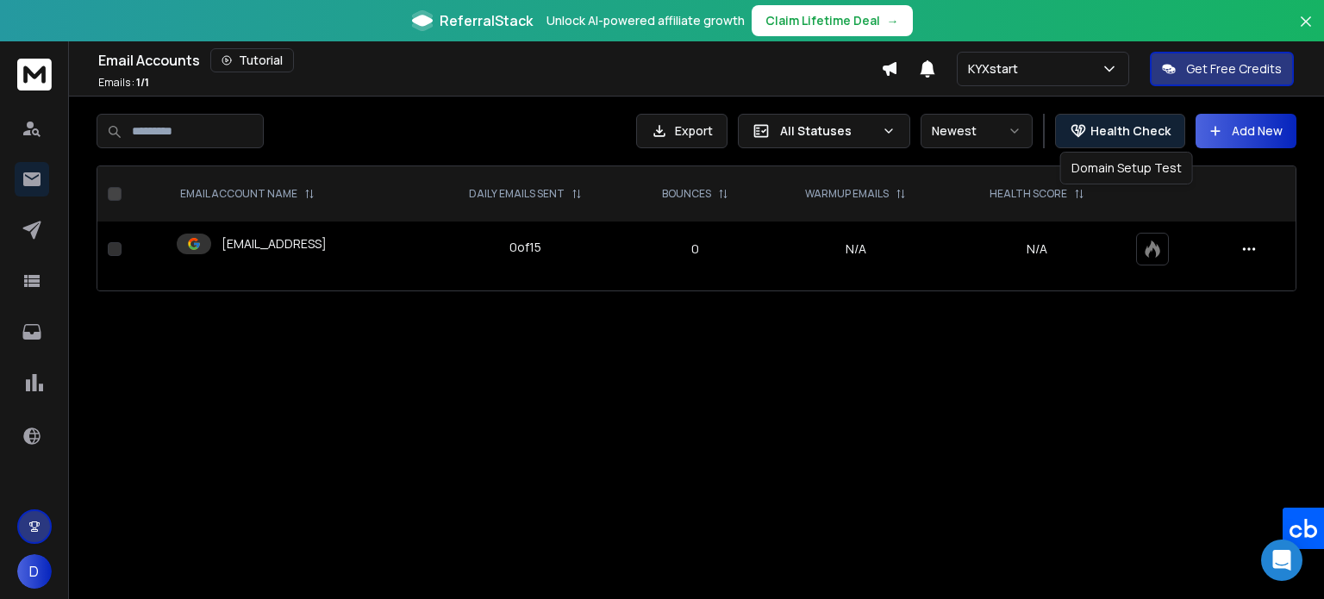
click at [1076, 129] on icon at bounding box center [1079, 131] width 15 height 13
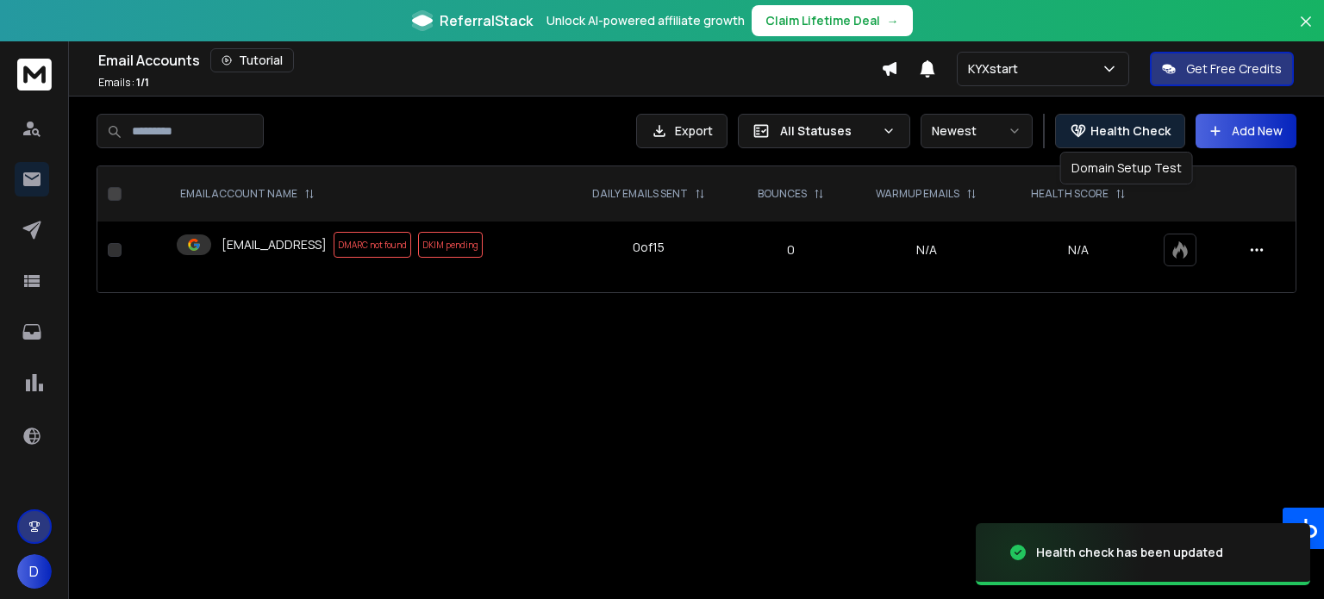
click at [1236, 137] on button "Add New" at bounding box center [1246, 131] width 101 height 34
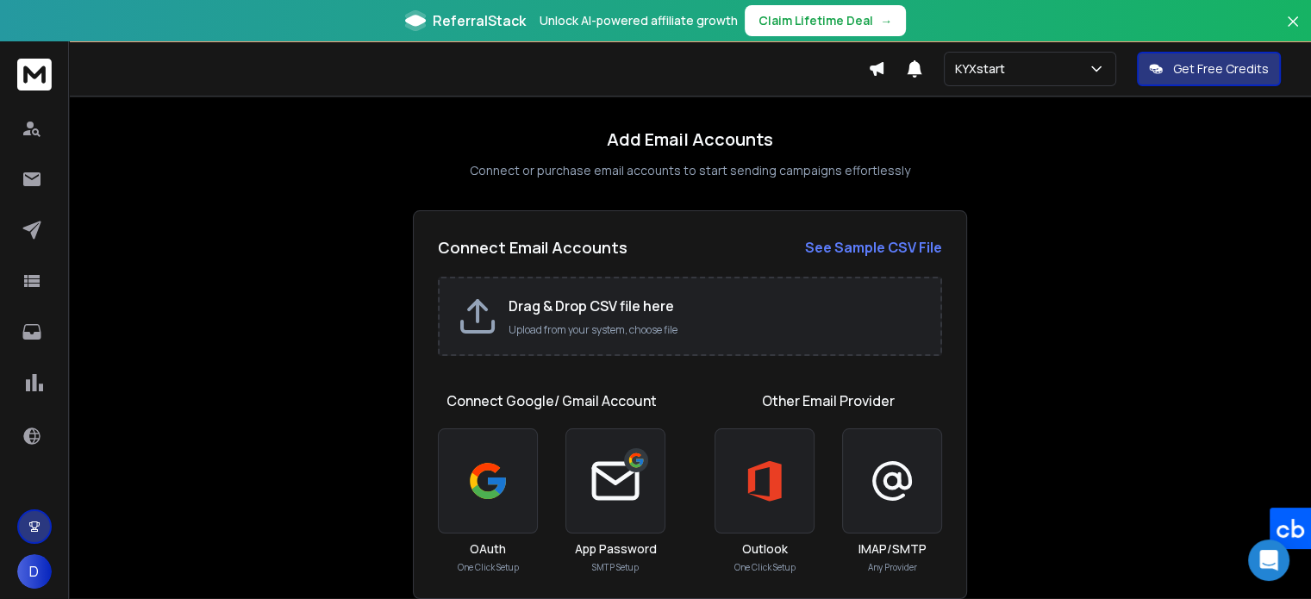
click at [498, 482] on icon at bounding box center [497, 486] width 18 height 17
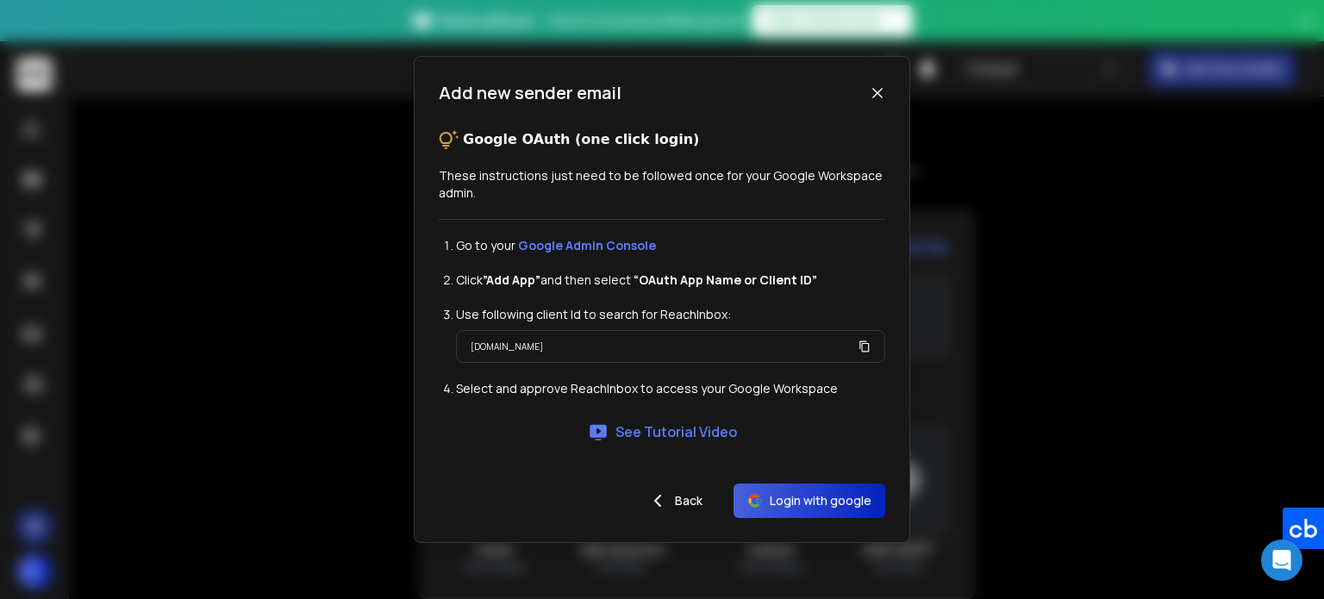
click at [772, 496] on button "Login with google" at bounding box center [810, 501] width 152 height 34
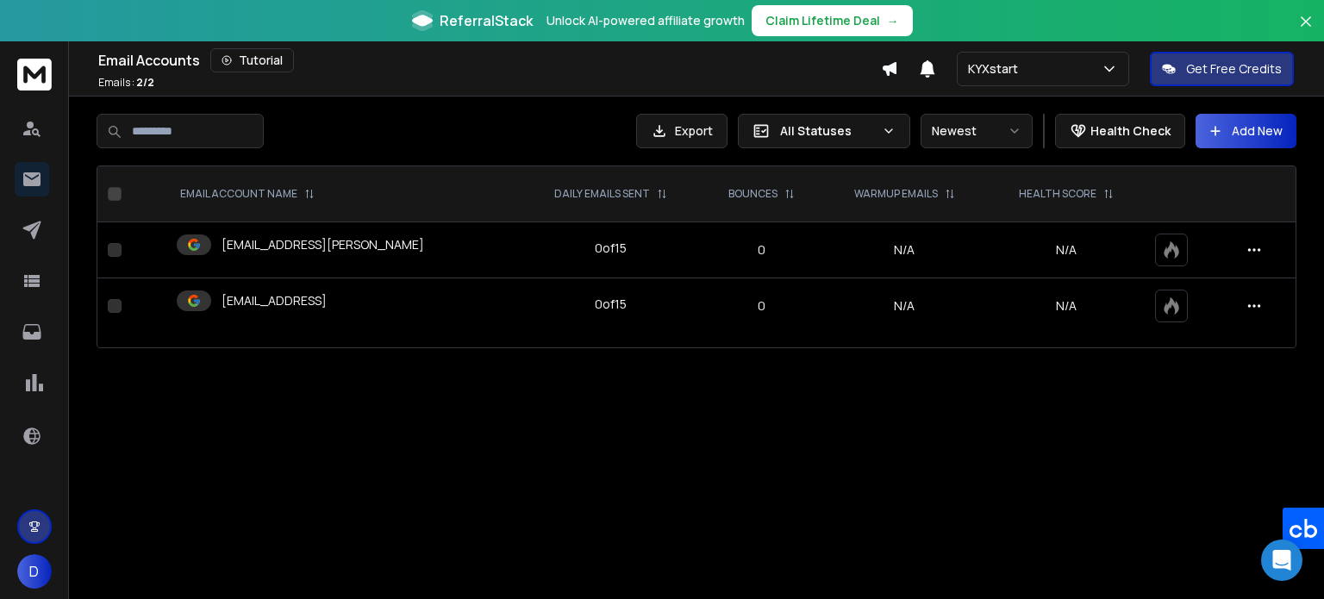
click at [597, 420] on div "ReferralStack Unlock AI-powered affiliate growth Lifetime Deals available! Clai…" at bounding box center [662, 299] width 1324 height 599
click at [1163, 257] on icon at bounding box center [1171, 249] width 17 height 17
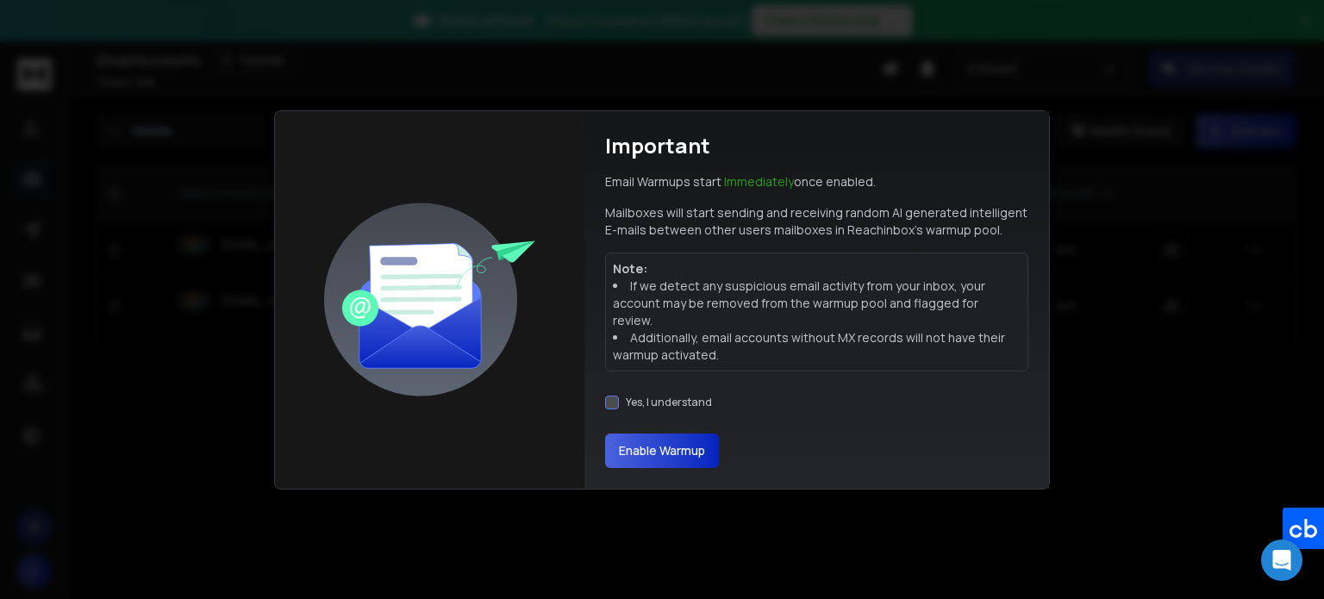
click at [610, 396] on button "Yes, I understand" at bounding box center [612, 403] width 14 height 14
click at [637, 441] on button "Enable Warmup" at bounding box center [662, 451] width 114 height 34
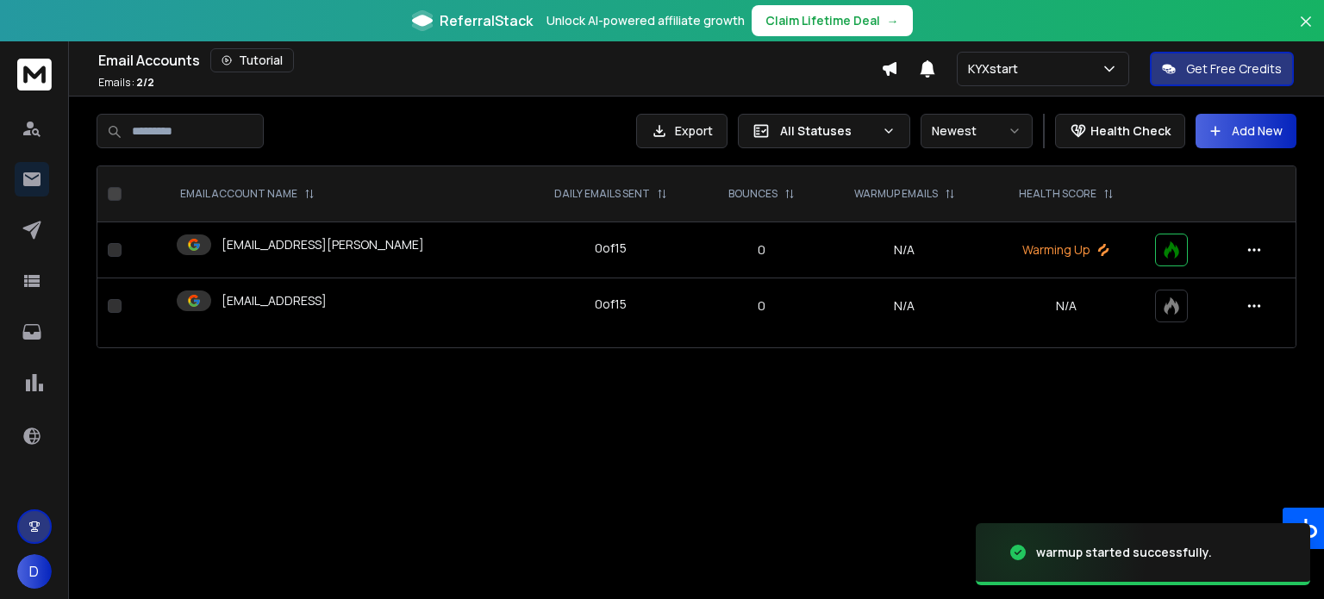
click at [1165, 303] on icon at bounding box center [1171, 305] width 17 height 17
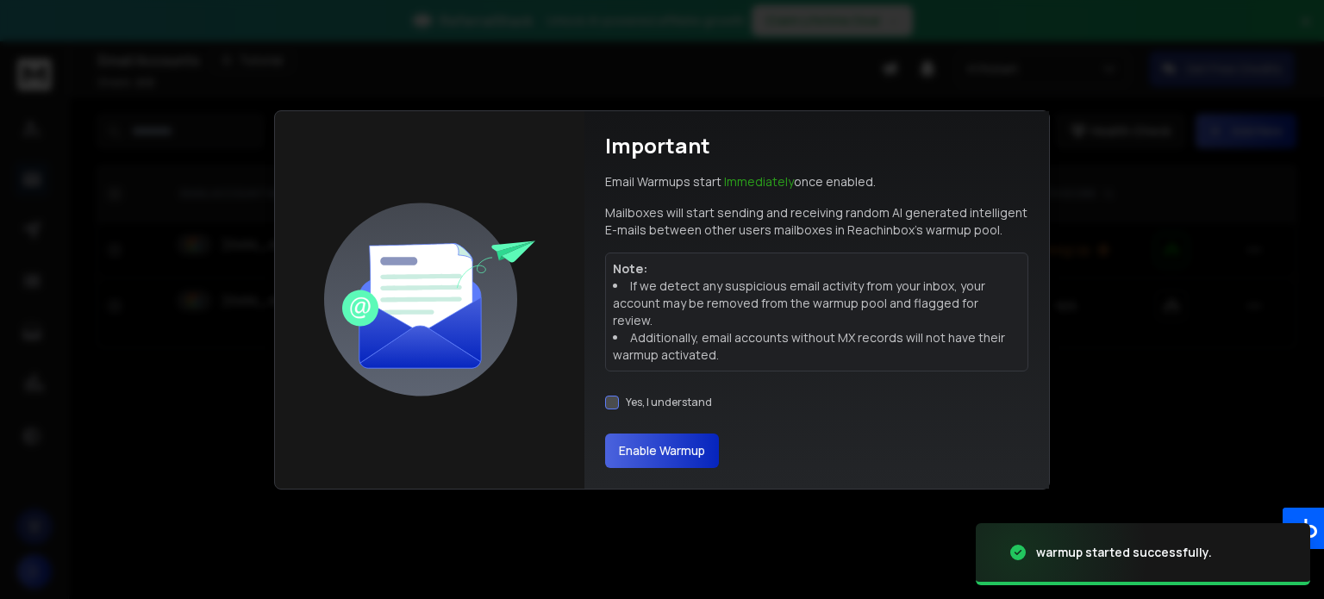
click at [606, 397] on button "Yes, I understand" at bounding box center [612, 403] width 14 height 14
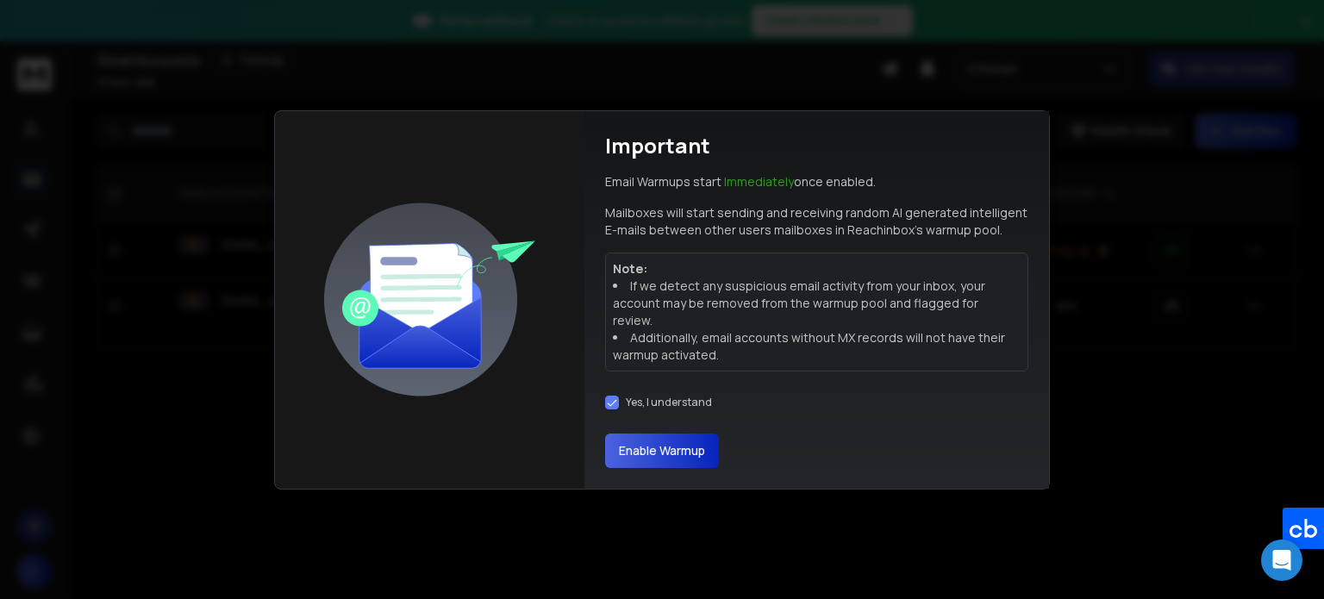
click at [642, 447] on button "Enable Warmup" at bounding box center [662, 451] width 114 height 34
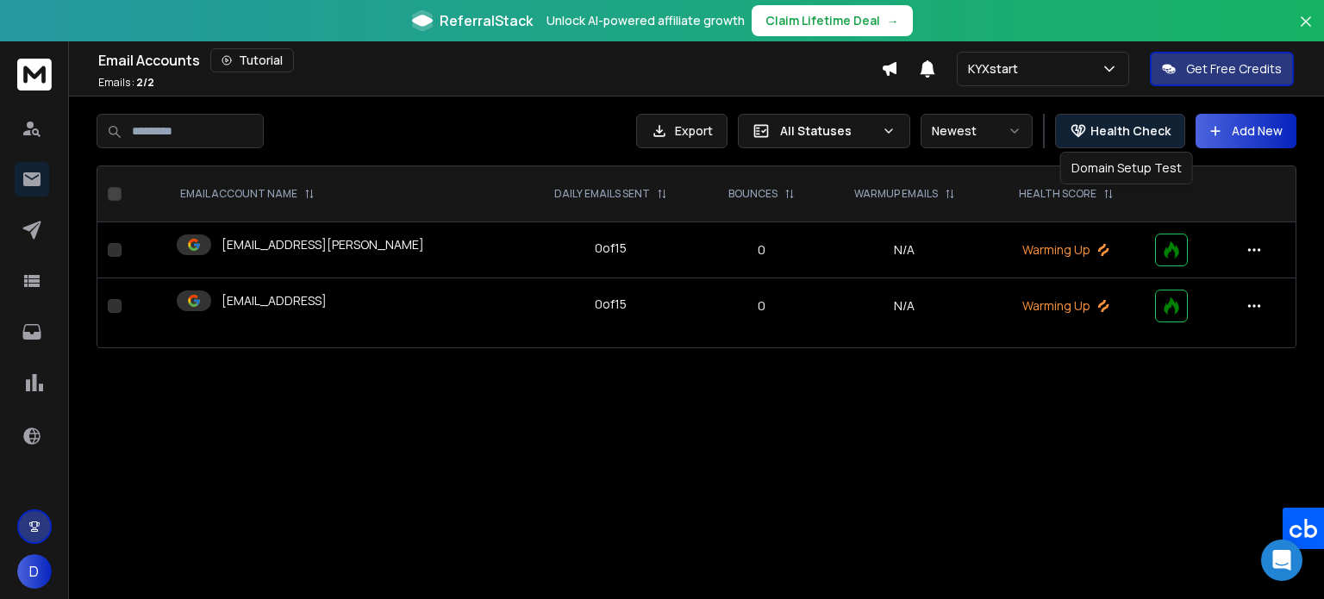
click at [1097, 134] on p "Health Check" at bounding box center [1131, 130] width 80 height 17
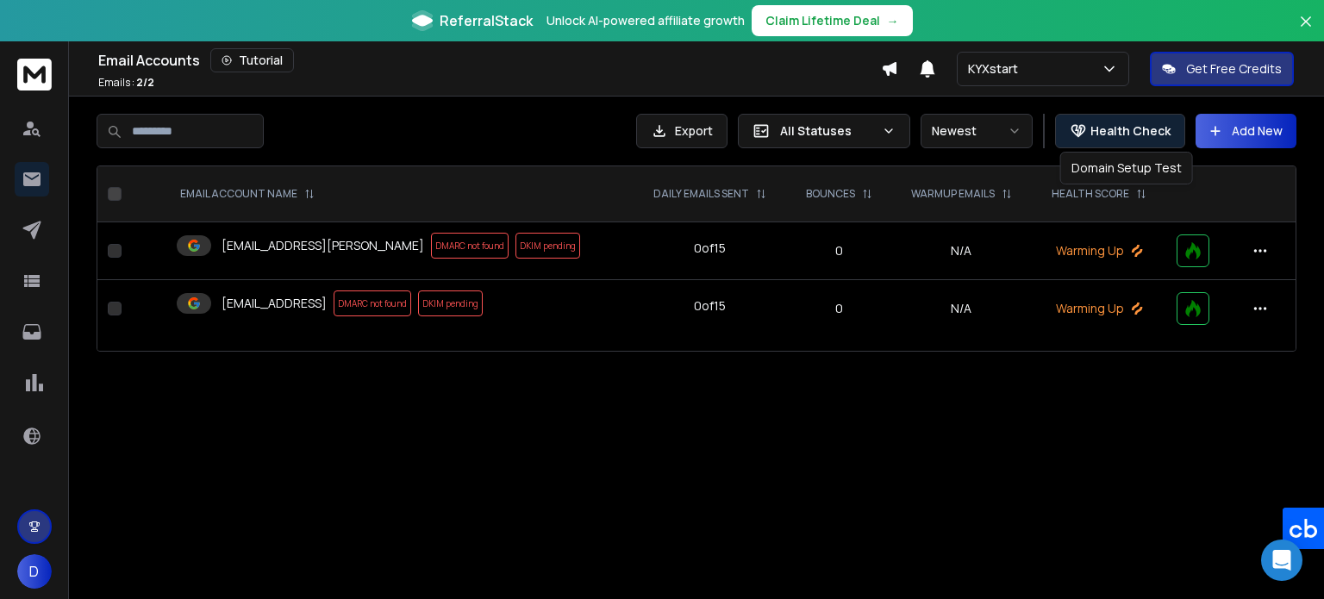
click at [521, 467] on div "ReferralStack Unlock AI-powered affiliate growth Lifetime Deals available! Clai…" at bounding box center [662, 299] width 1324 height 599
click at [25, 133] on icon at bounding box center [31, 132] width 17 height 9
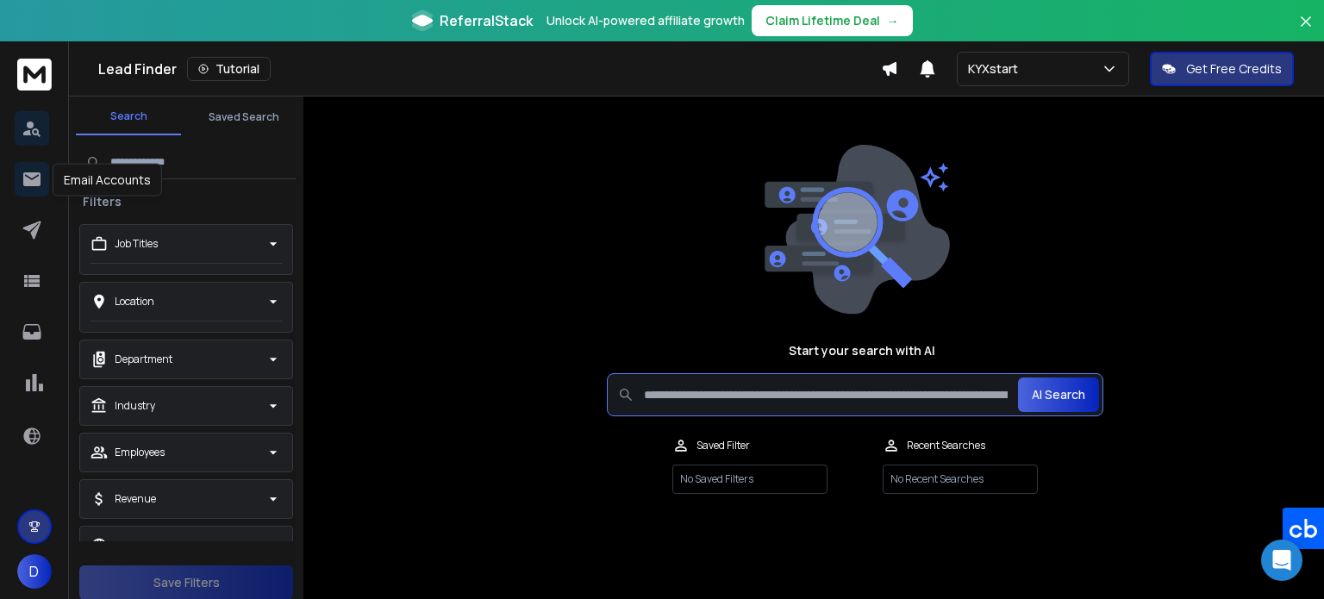
click at [43, 178] on link at bounding box center [32, 179] width 34 height 34
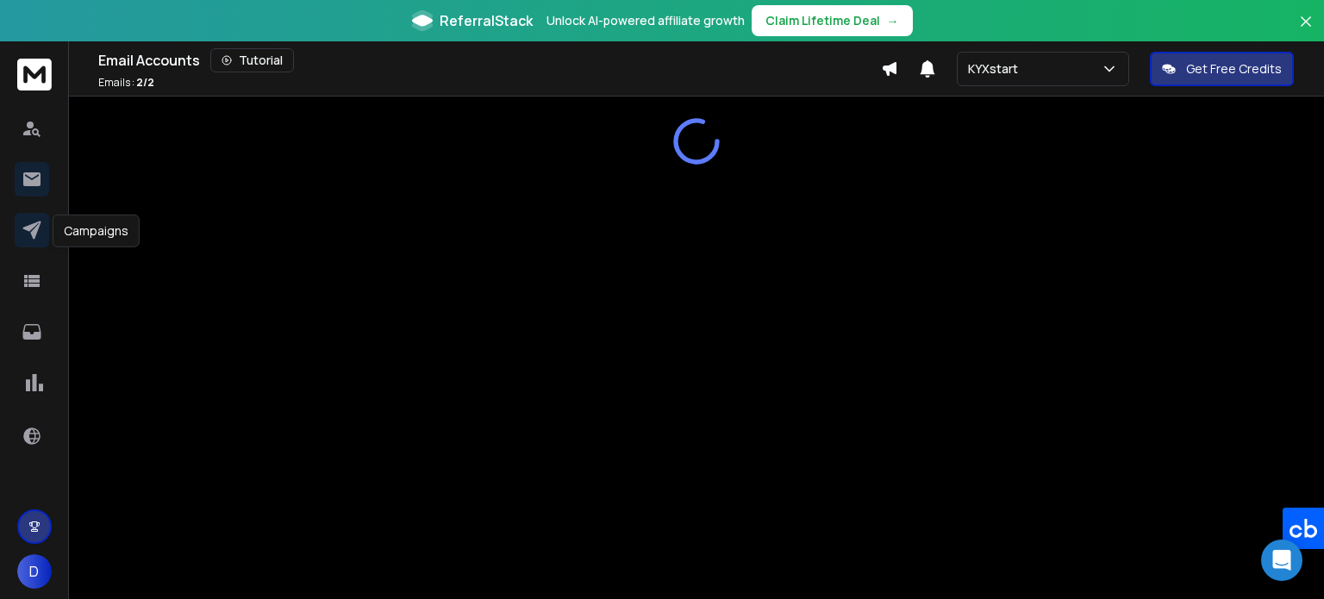
click at [35, 227] on icon at bounding box center [32, 230] width 21 height 21
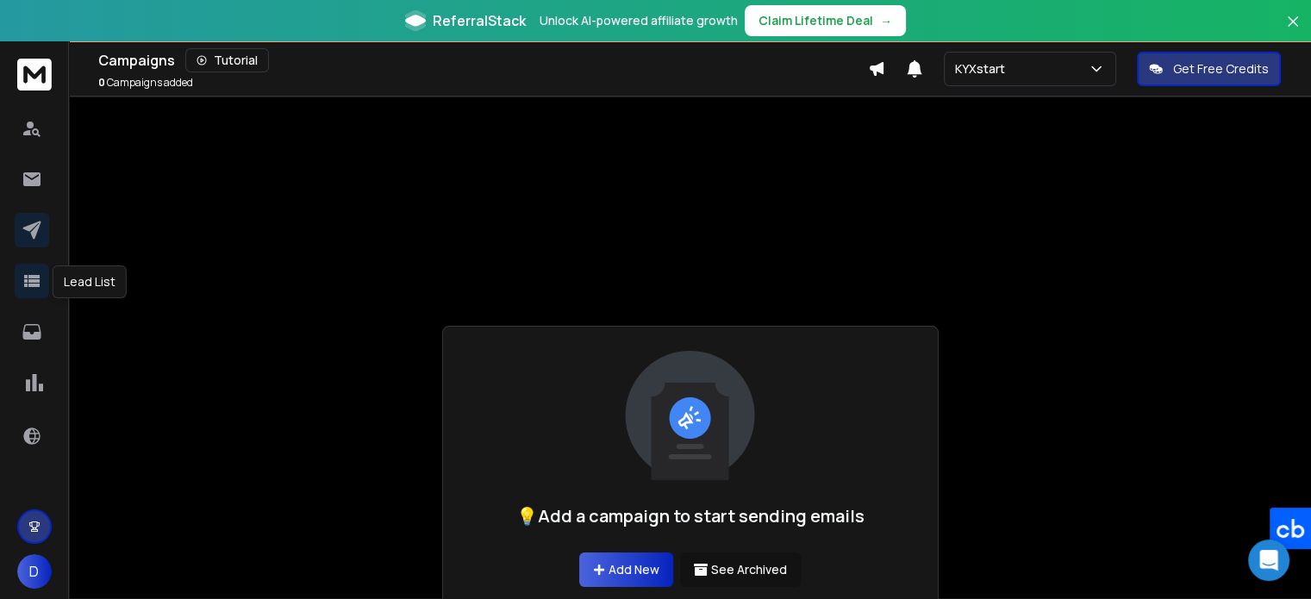
click at [35, 278] on icon at bounding box center [32, 281] width 21 height 21
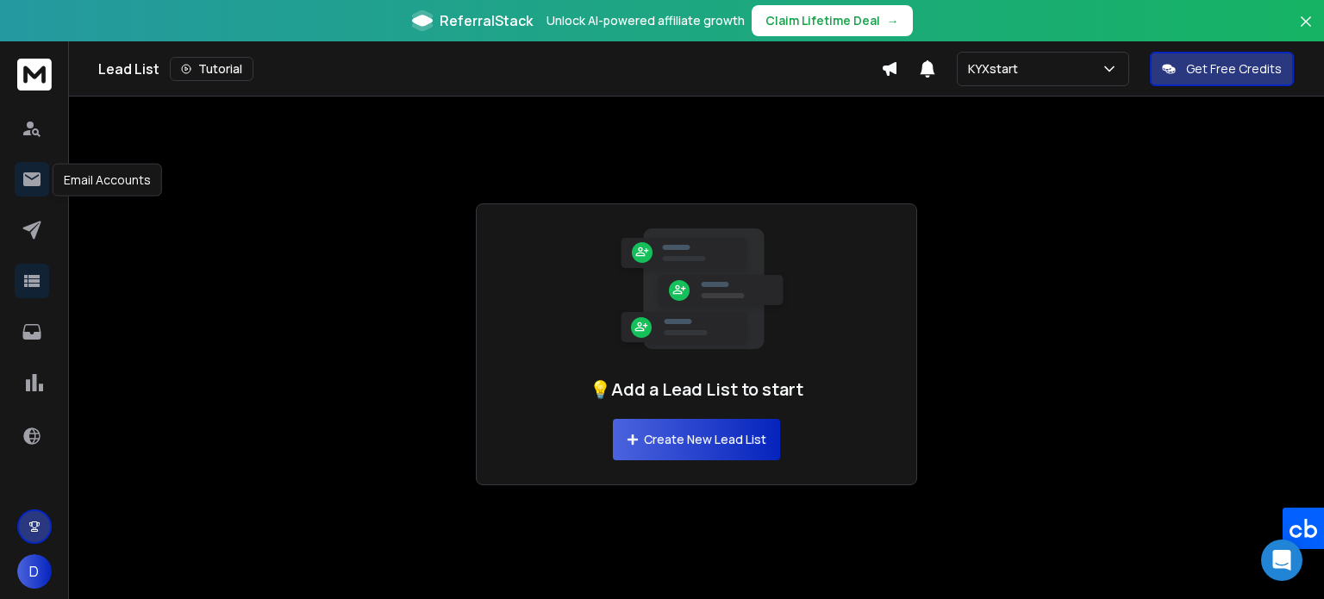
click at [31, 192] on link at bounding box center [32, 179] width 34 height 34
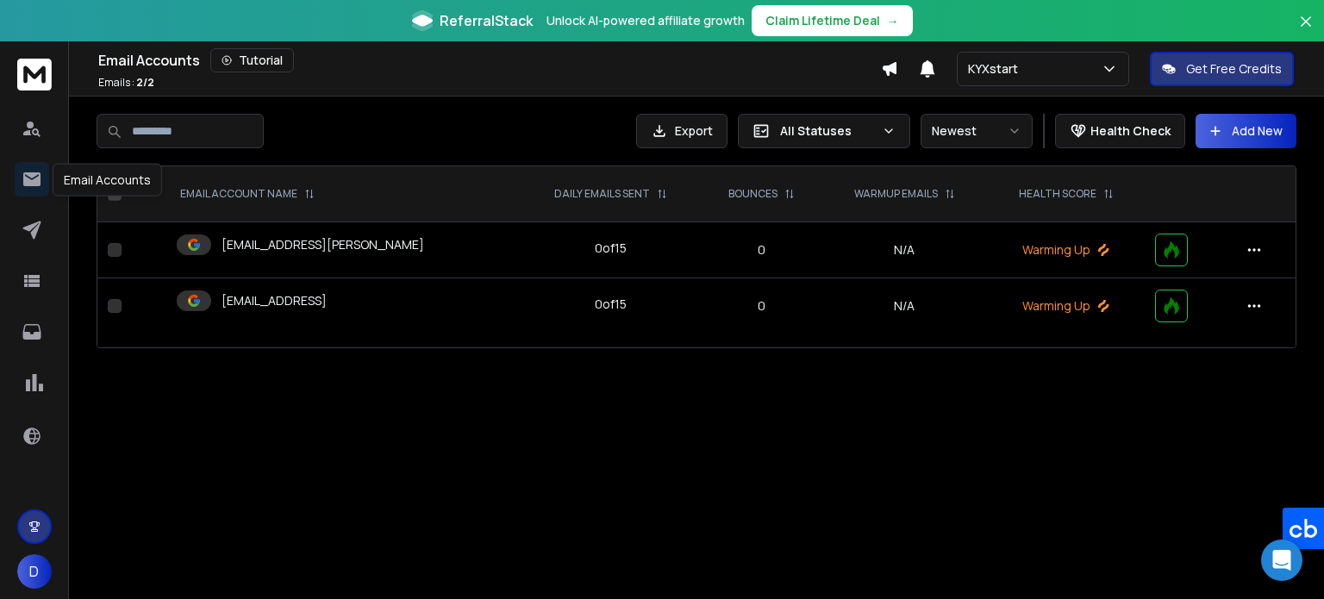
click at [1307, 21] on icon "Close banner" at bounding box center [1306, 21] width 10 height 10
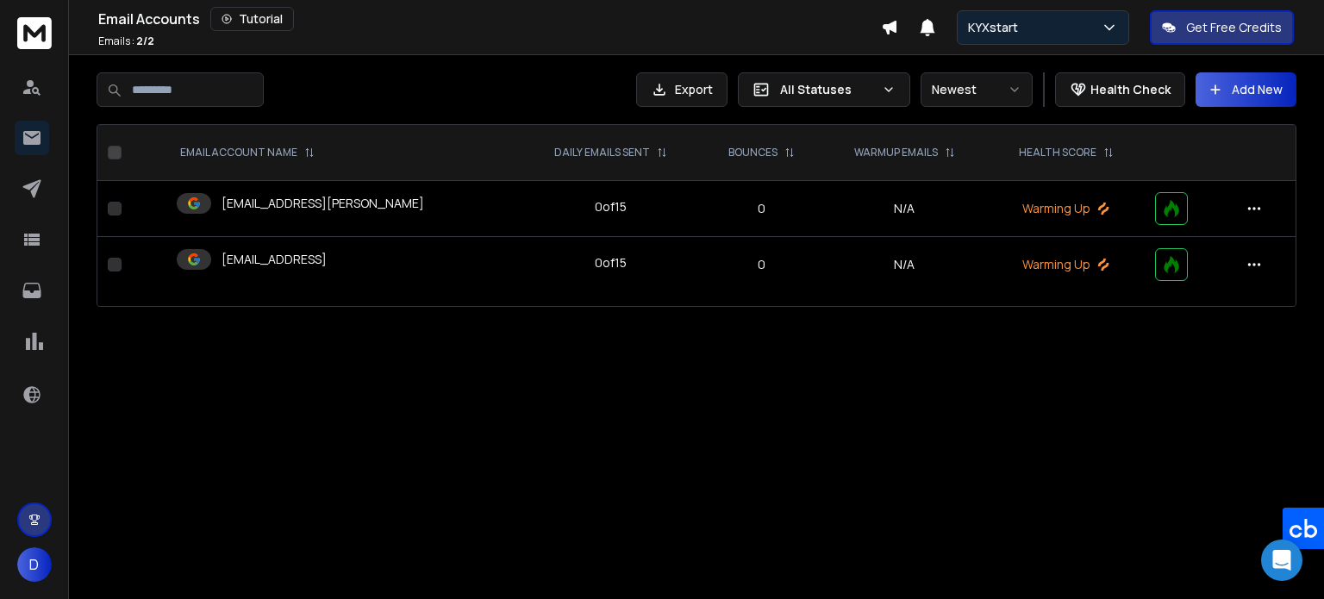
click at [1035, 24] on div "KYXstart" at bounding box center [1043, 27] width 150 height 17
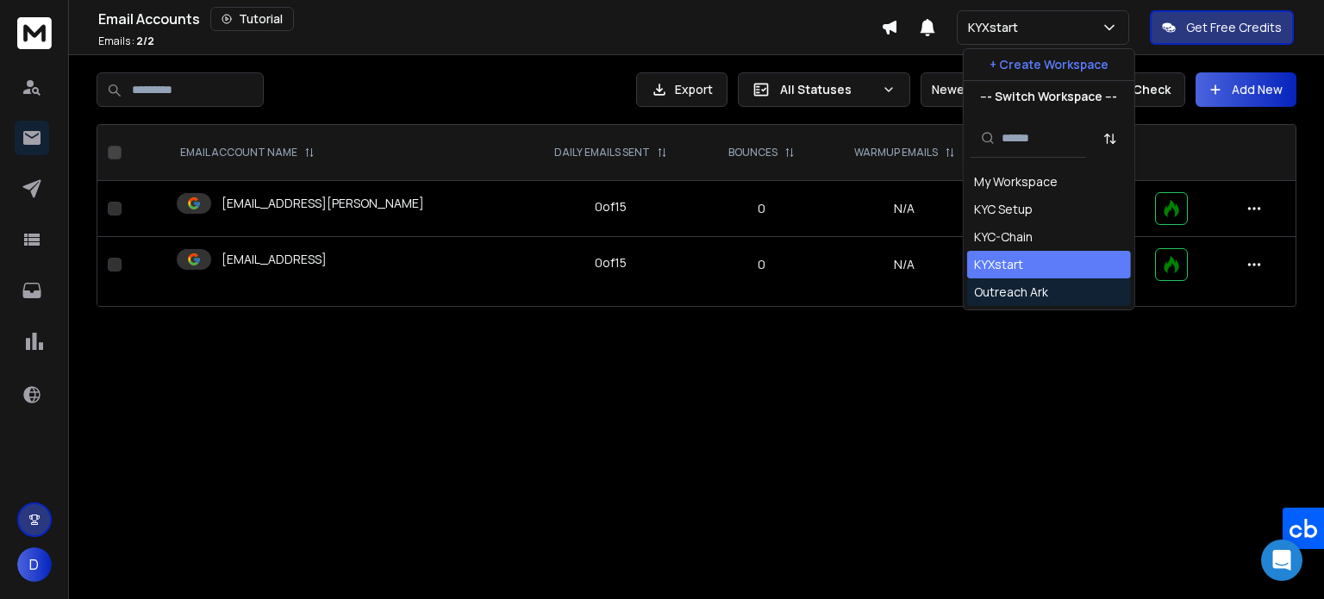
click at [707, 396] on div "ReferralStack Unlock AI-powered affiliate growth Lifetime Deals available! Clai…" at bounding box center [662, 299] width 1324 height 599
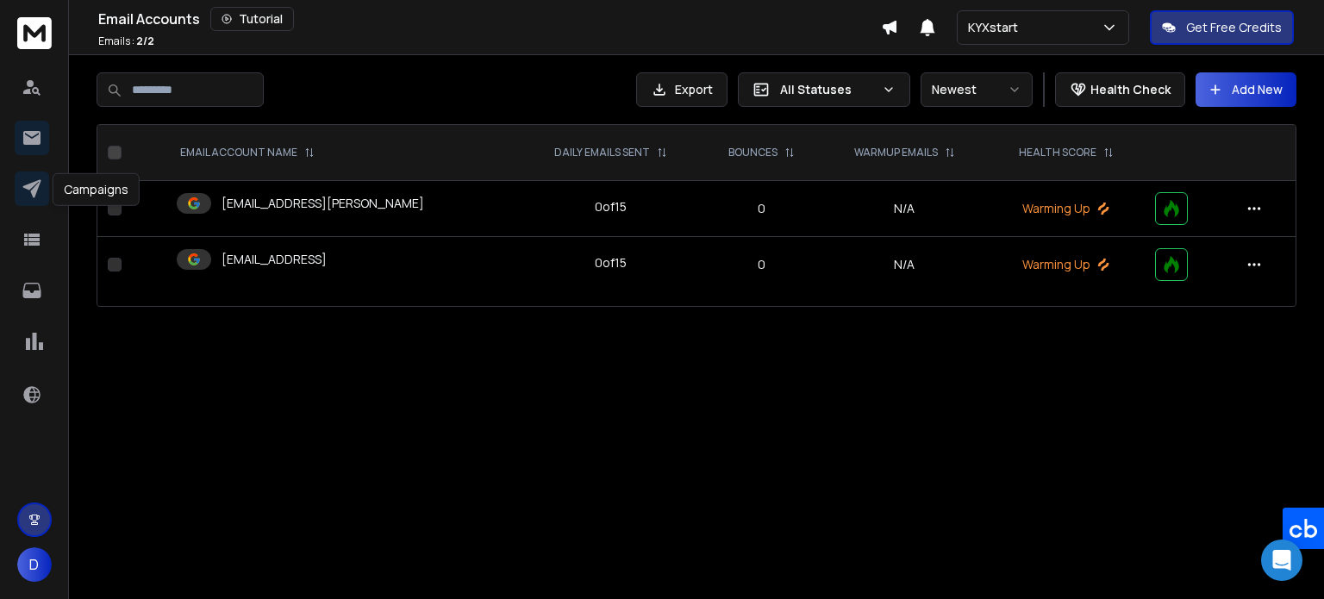
click at [39, 189] on icon at bounding box center [32, 188] width 21 height 21
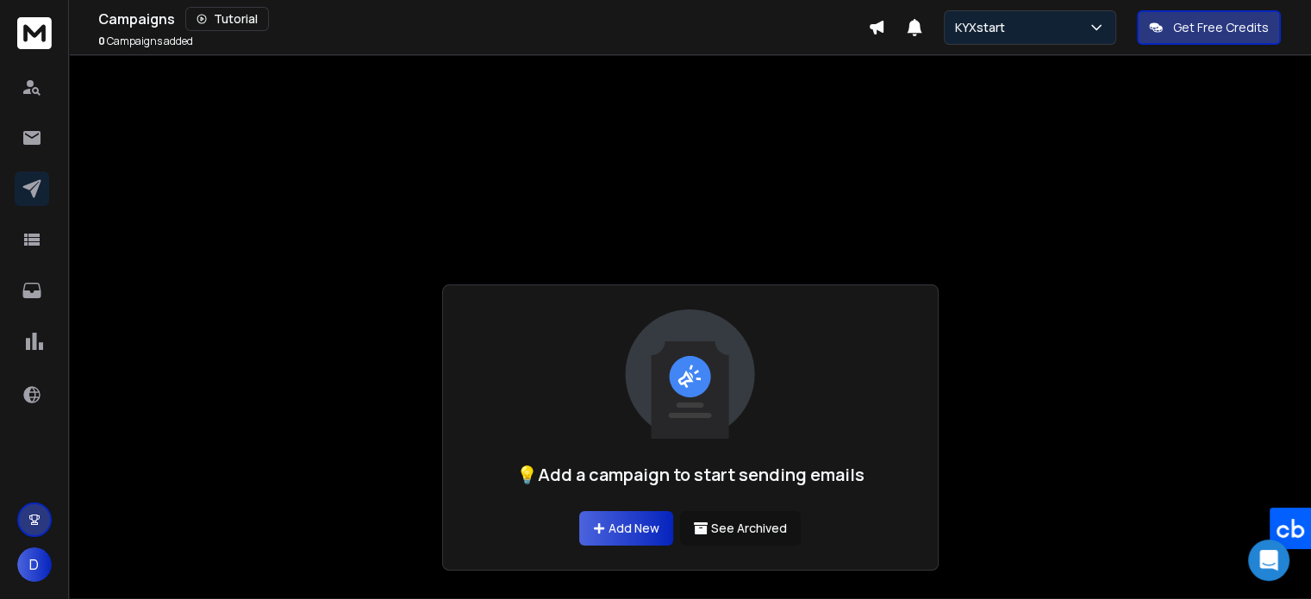
click at [1009, 33] on p "KYXstart" at bounding box center [983, 27] width 57 height 17
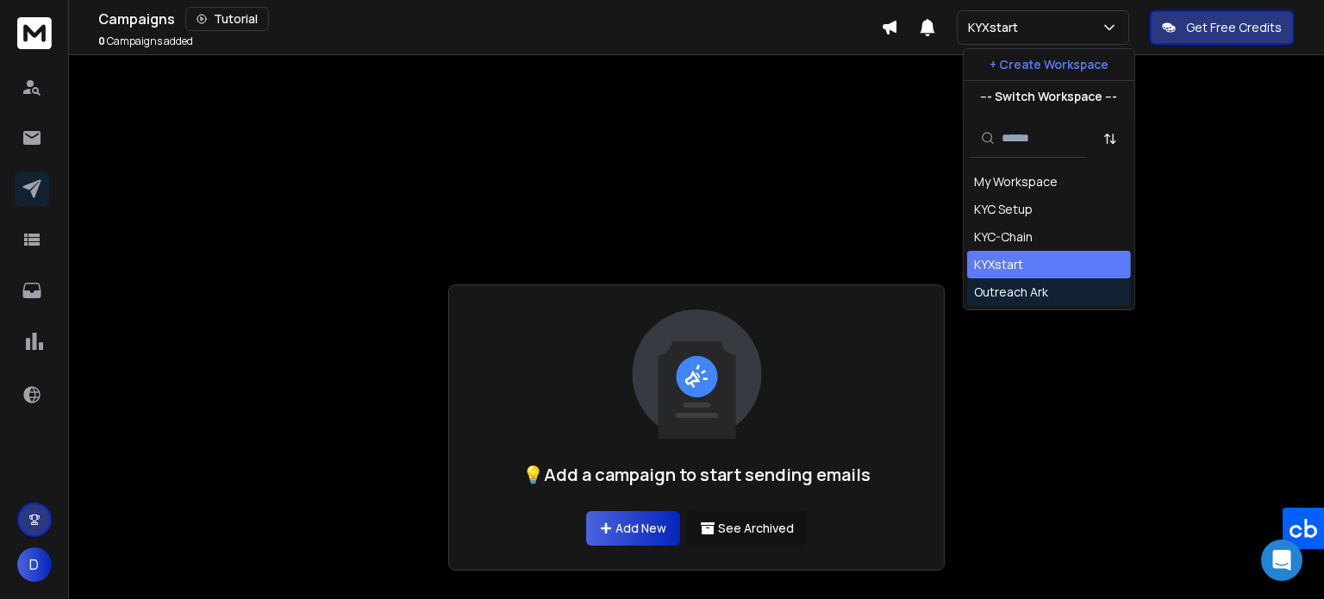
click at [1012, 292] on div "Outreach Ark" at bounding box center [1011, 292] width 74 height 17
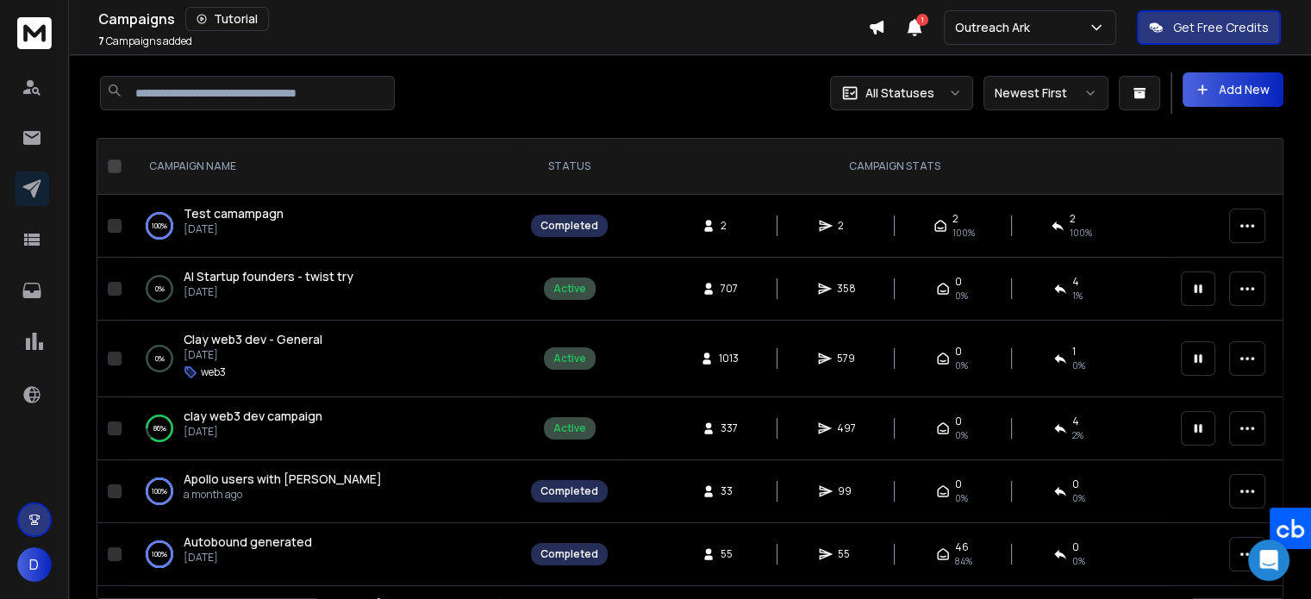
click at [917, 41] on div "1 Outreach Ark Get Free Credits" at bounding box center [1074, 27] width 413 height 34
click at [921, 36] on div "1 Outreach Ark Get Free Credits" at bounding box center [1074, 27] width 413 height 34
click at [917, 31] on icon at bounding box center [915, 26] width 16 height 17
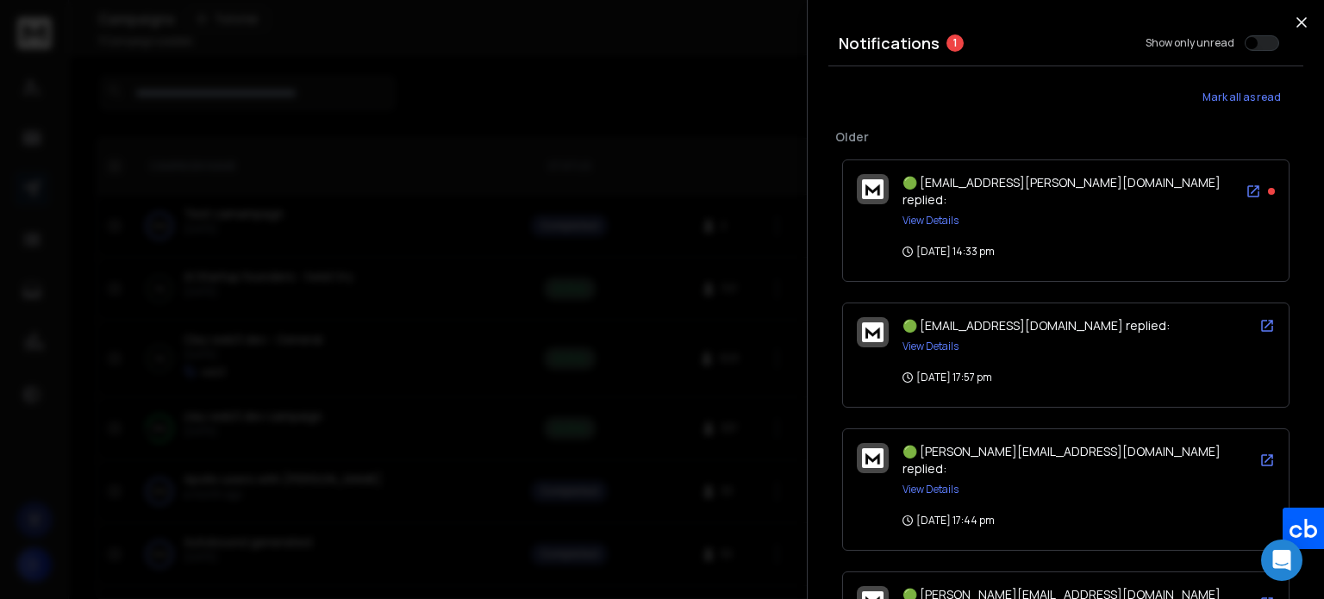
click at [1297, 20] on icon "button" at bounding box center [1301, 22] width 17 height 17
